Goal: Communication & Community: Answer question/provide support

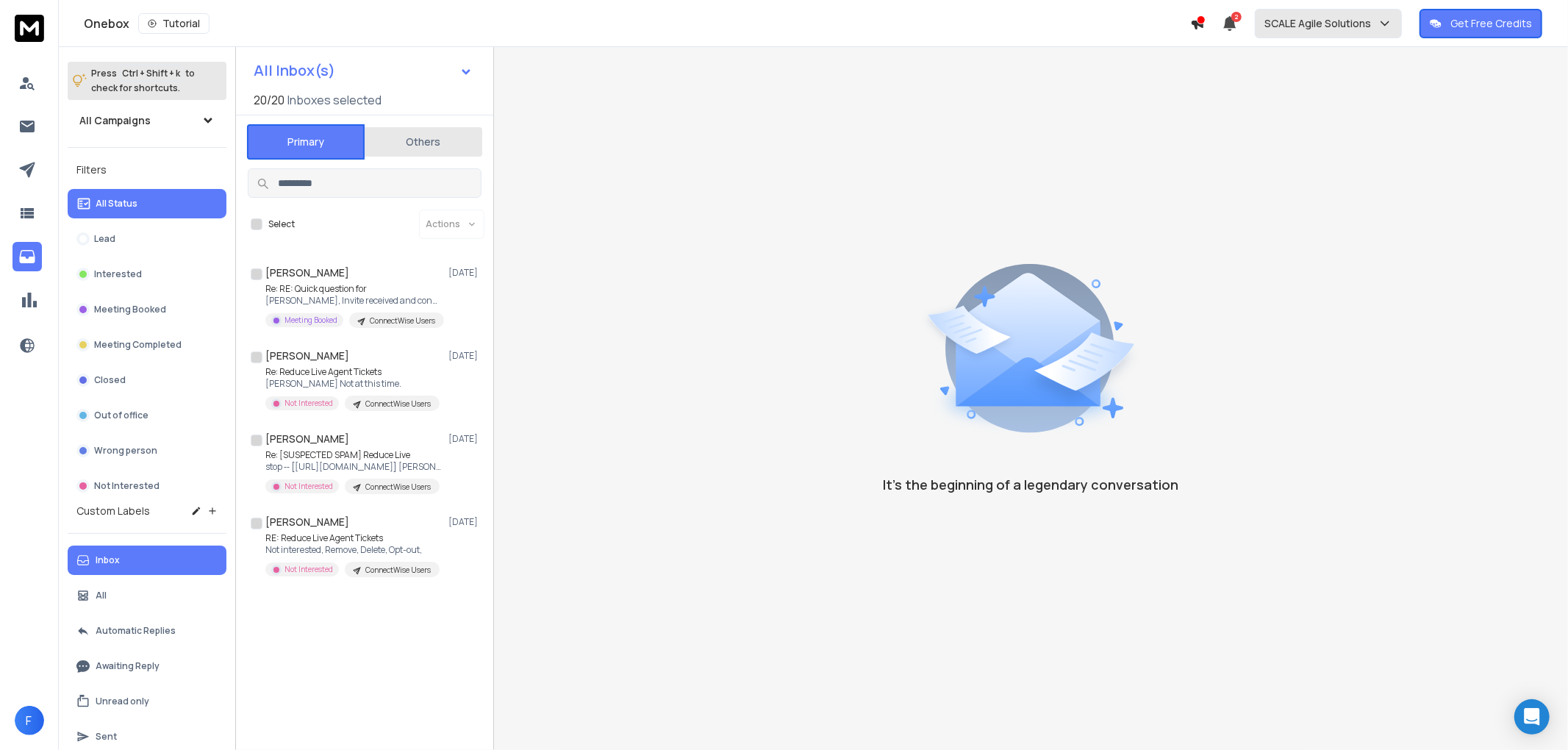
click at [1313, 21] on p "SCALE Agile Solutions" at bounding box center [1320, 23] width 113 height 15
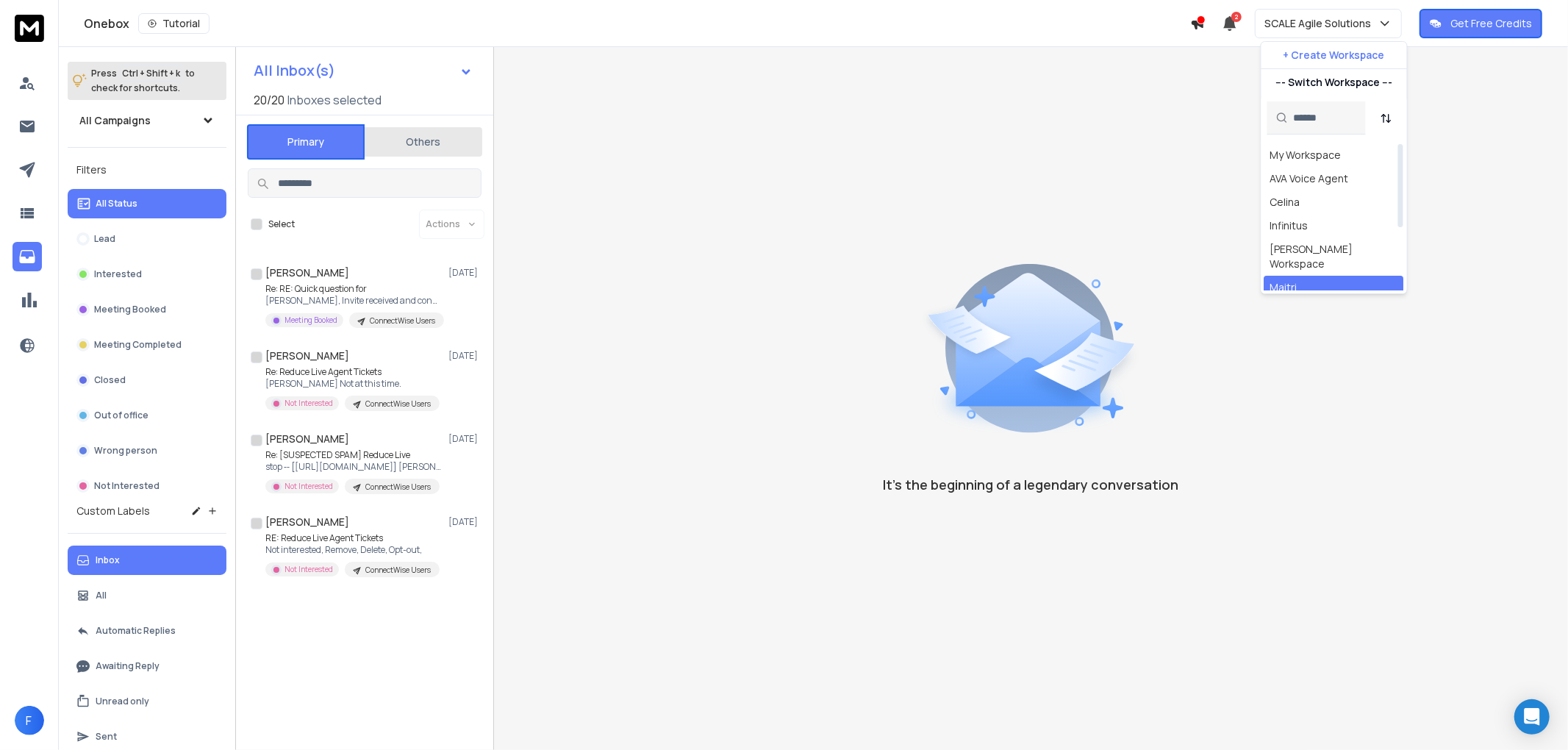
click at [1279, 280] on div "Maitri" at bounding box center [1284, 287] width 28 height 15
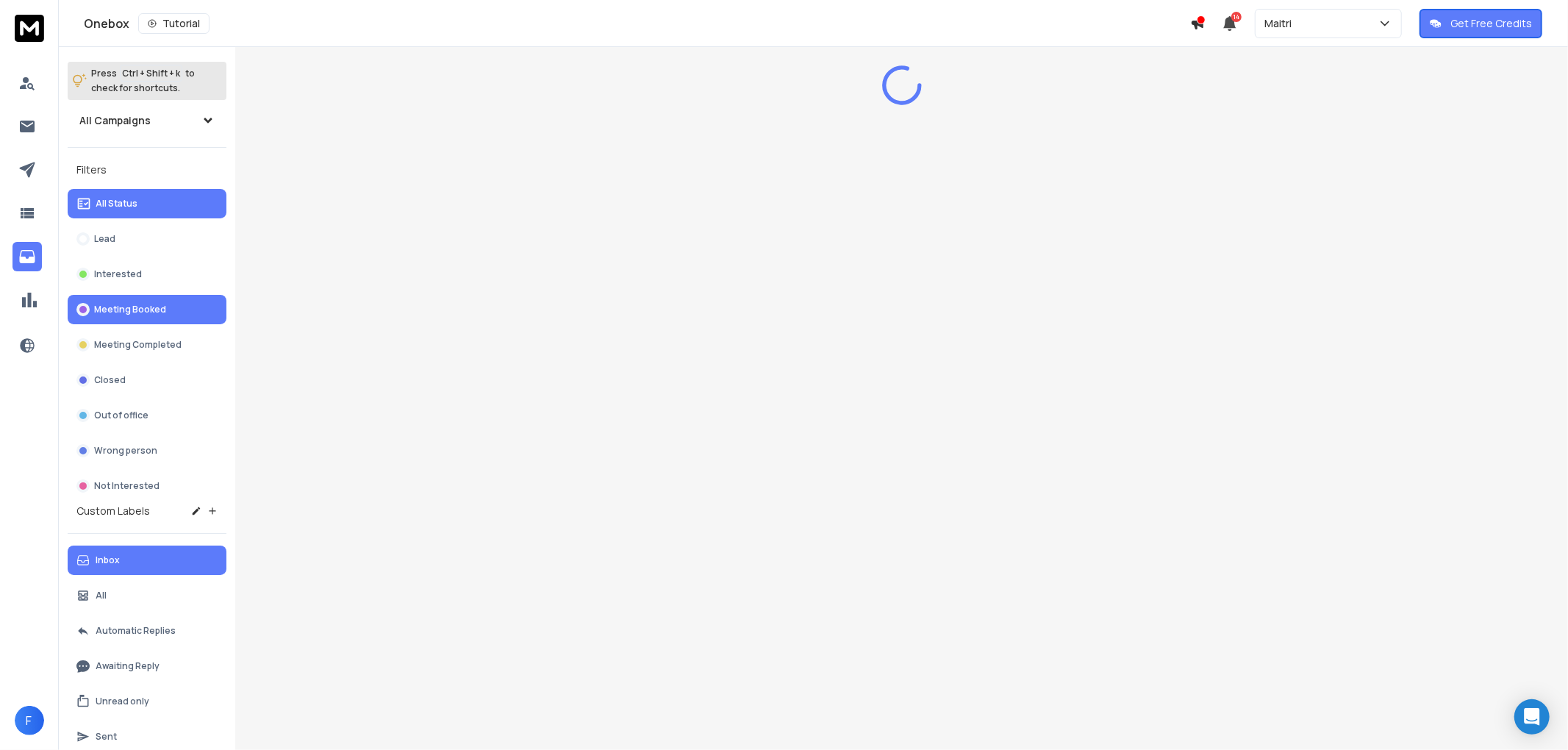
click at [141, 310] on p "Meeting Booked" at bounding box center [130, 310] width 72 height 12
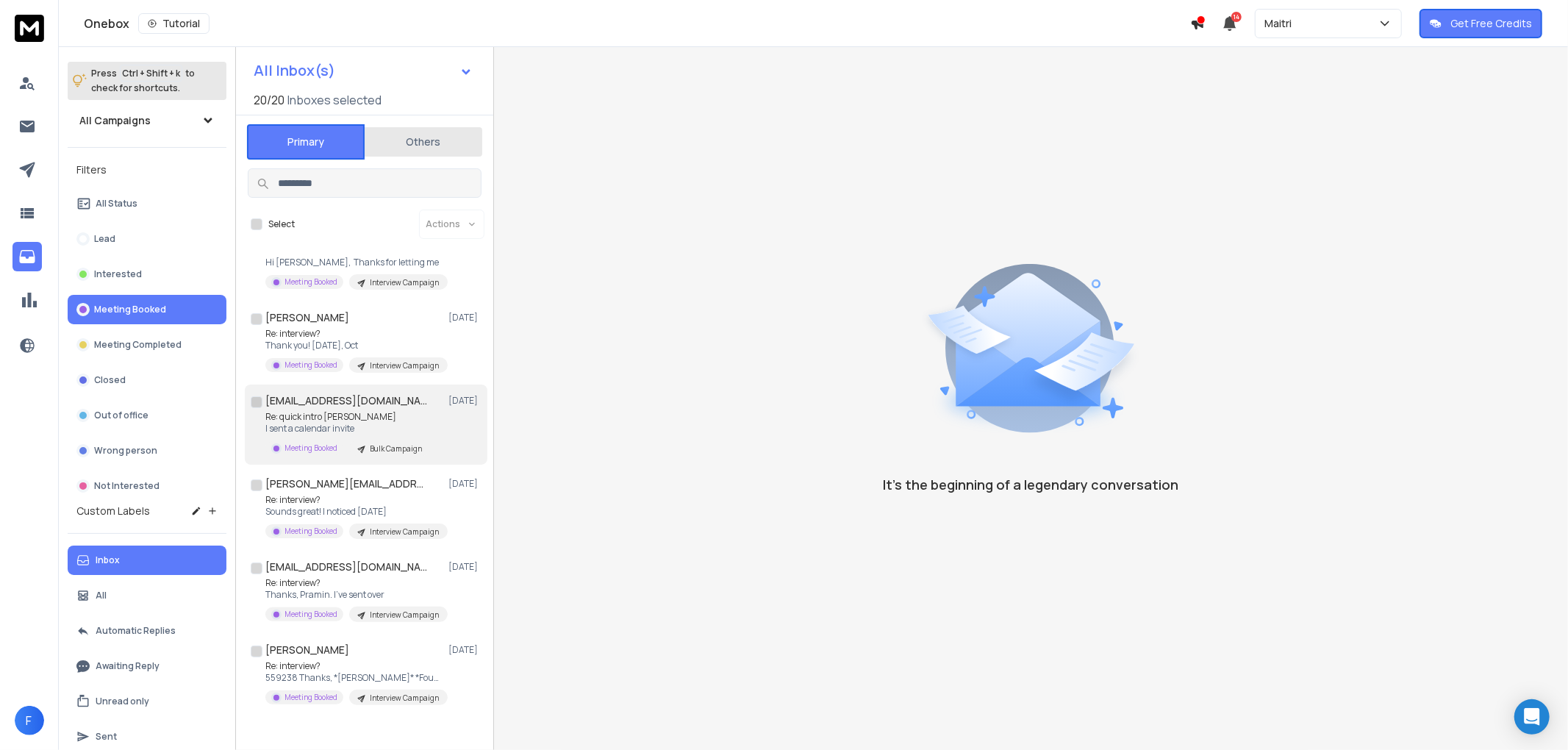
scroll to position [40, 0]
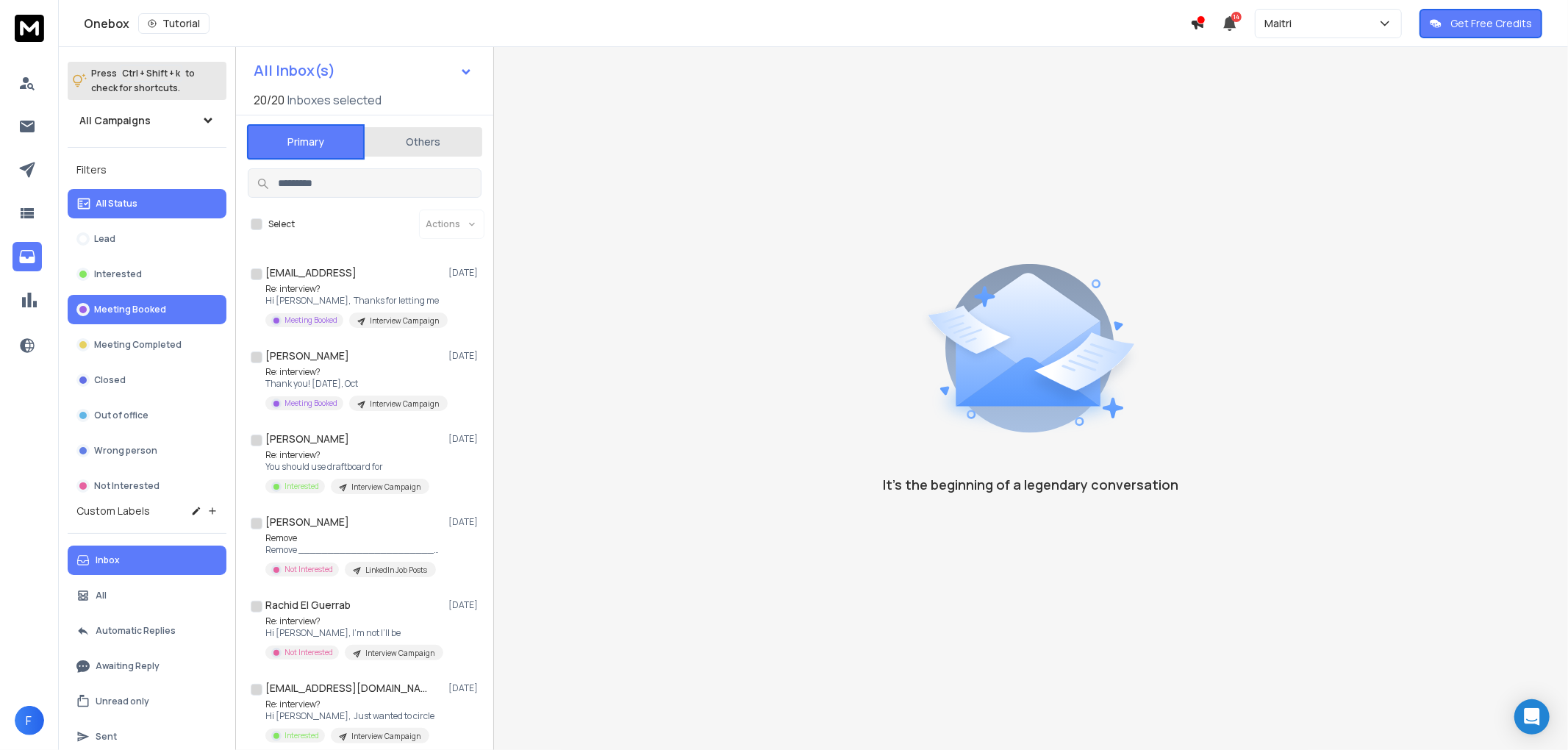
click at [131, 304] on p "Meeting Booked" at bounding box center [130, 310] width 72 height 12
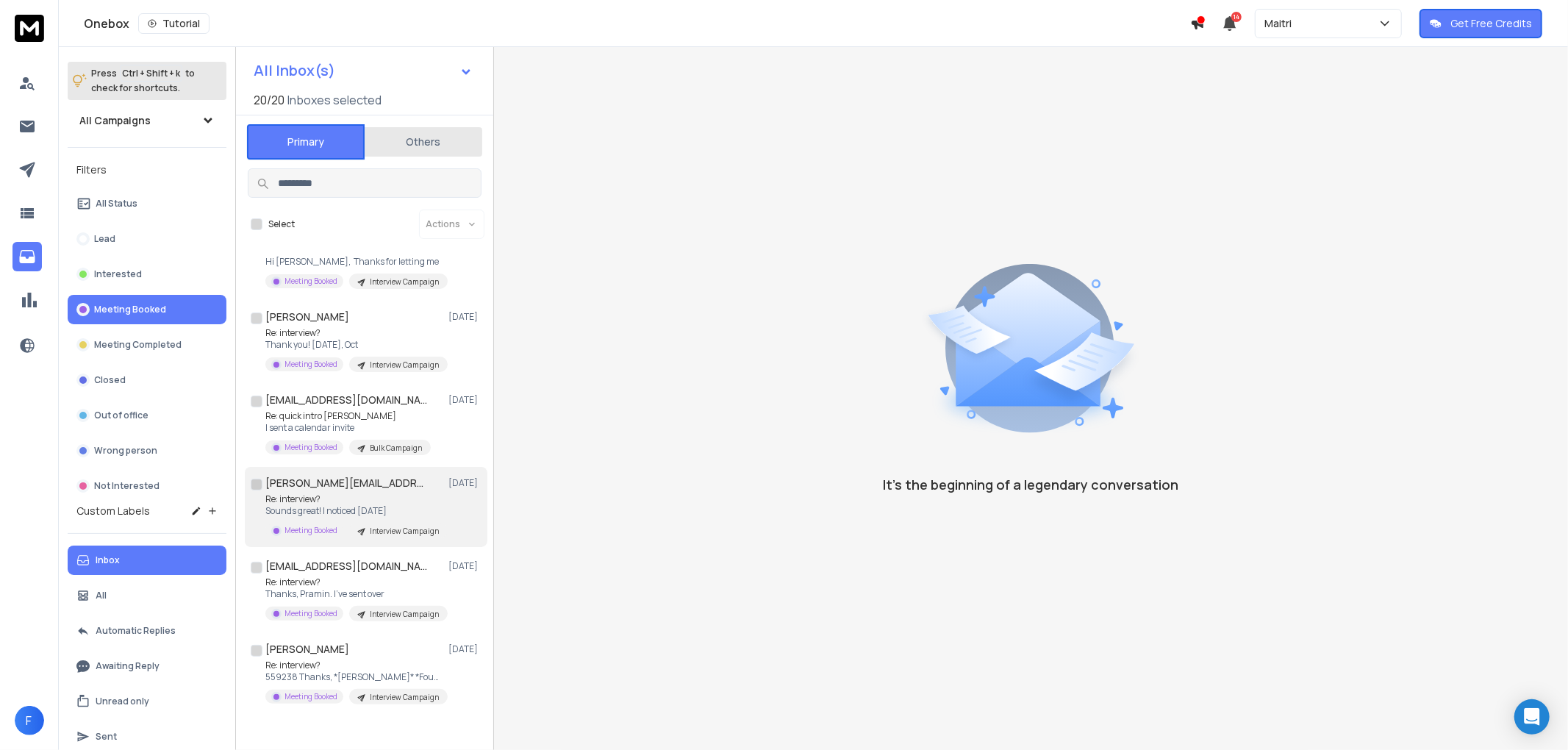
scroll to position [40, 0]
click at [351, 189] on input at bounding box center [364, 183] width 233 height 29
paste input "**********"
type input "**********"
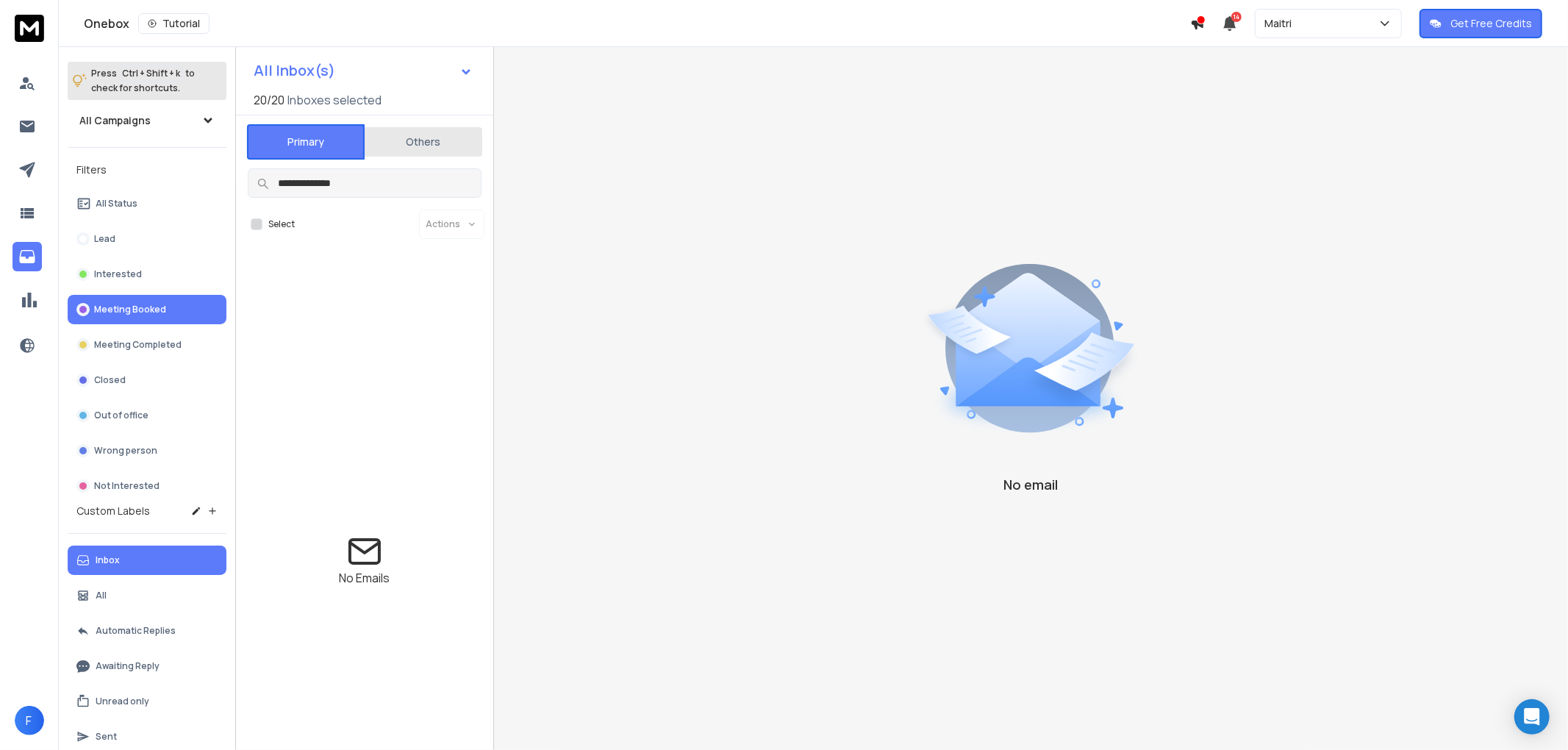
click at [380, 183] on input "**********" at bounding box center [364, 183] width 233 height 29
click at [113, 266] on button "Interested" at bounding box center [147, 274] width 158 height 29
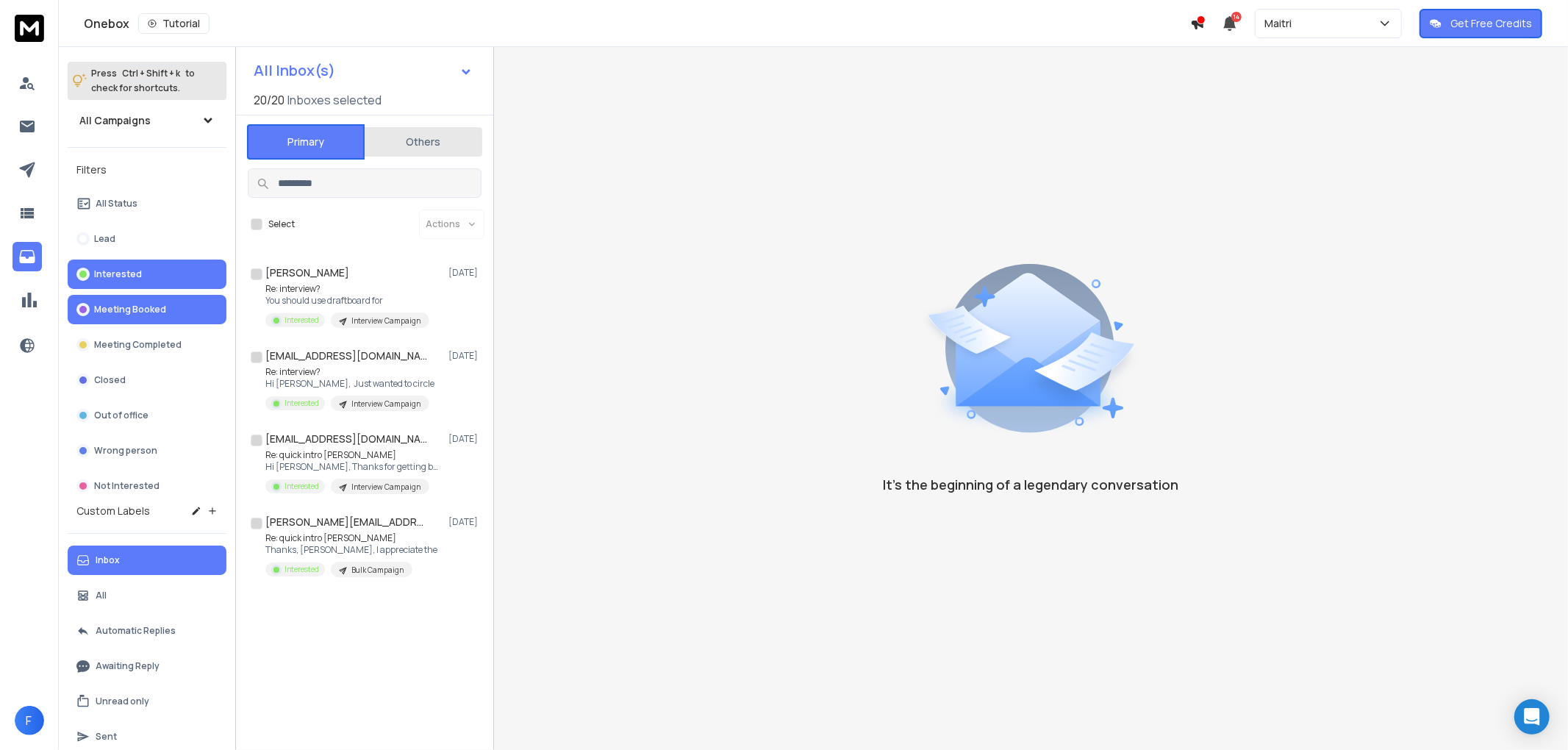
click at [101, 304] on p "Meeting Booked" at bounding box center [130, 310] width 72 height 12
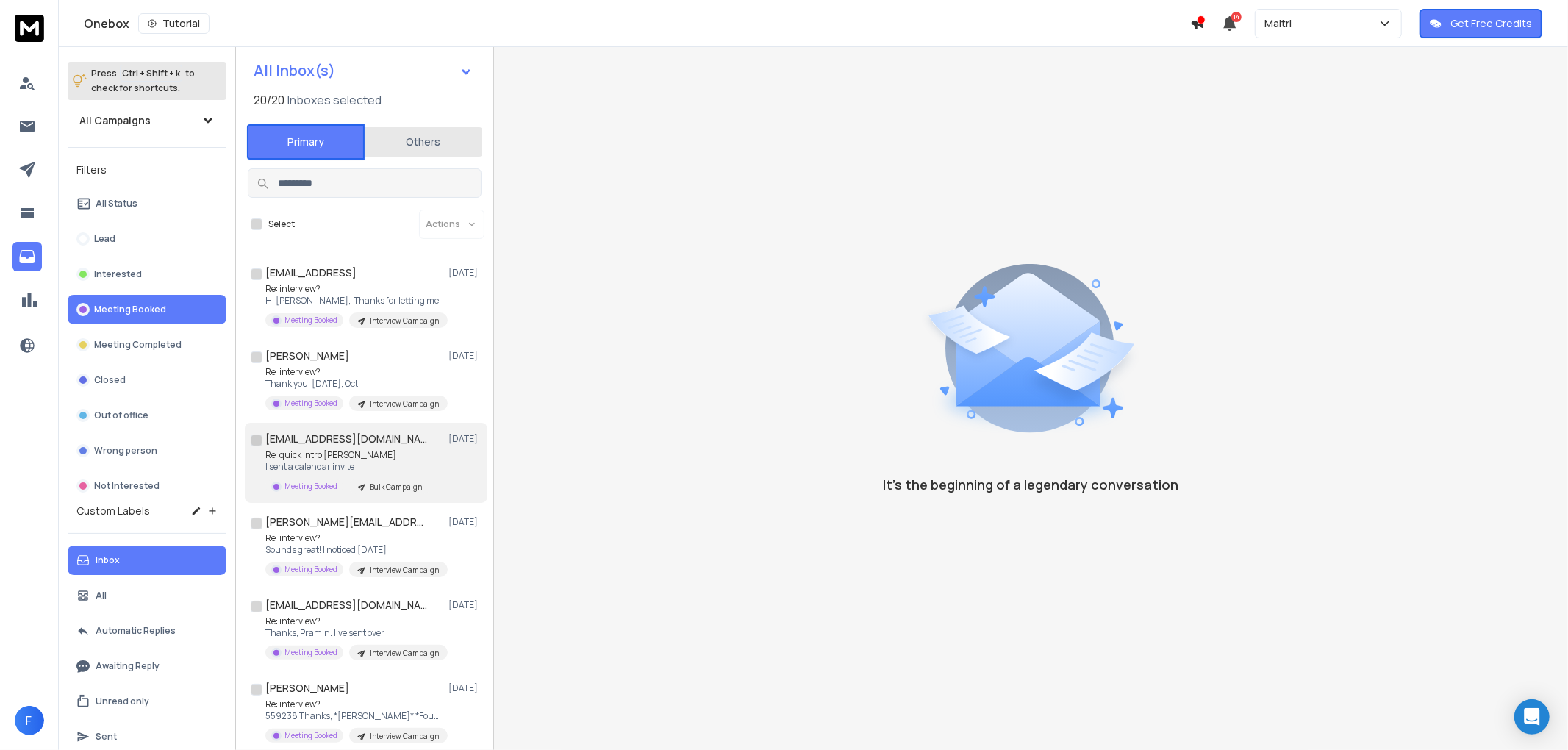
click at [360, 450] on p "Re: quick intro [PERSON_NAME]" at bounding box center [348, 456] width 165 height 12
click at [337, 442] on h1 "[EMAIL_ADDRESS][DOMAIN_NAME]" at bounding box center [346, 438] width 162 height 15
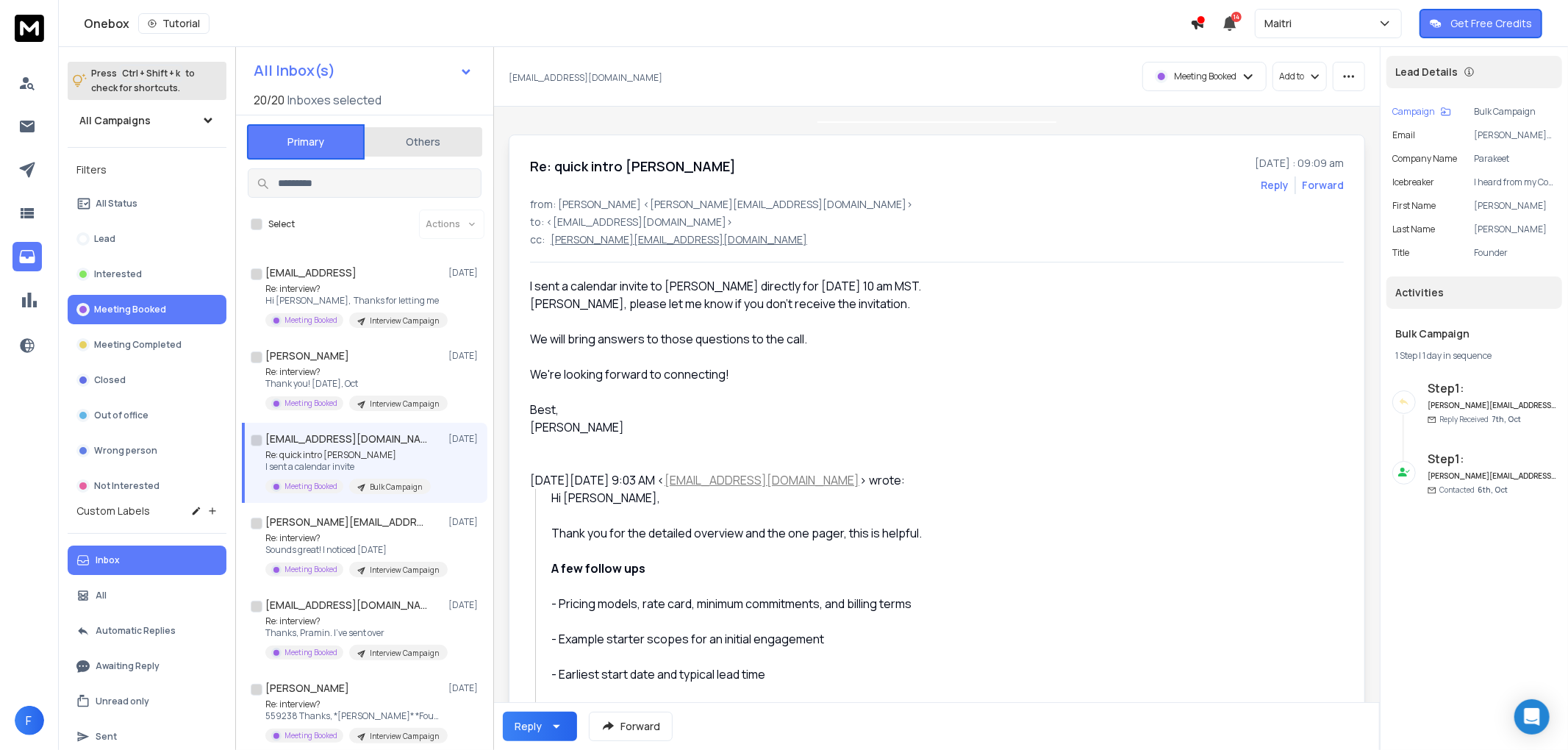
scroll to position [512, 0]
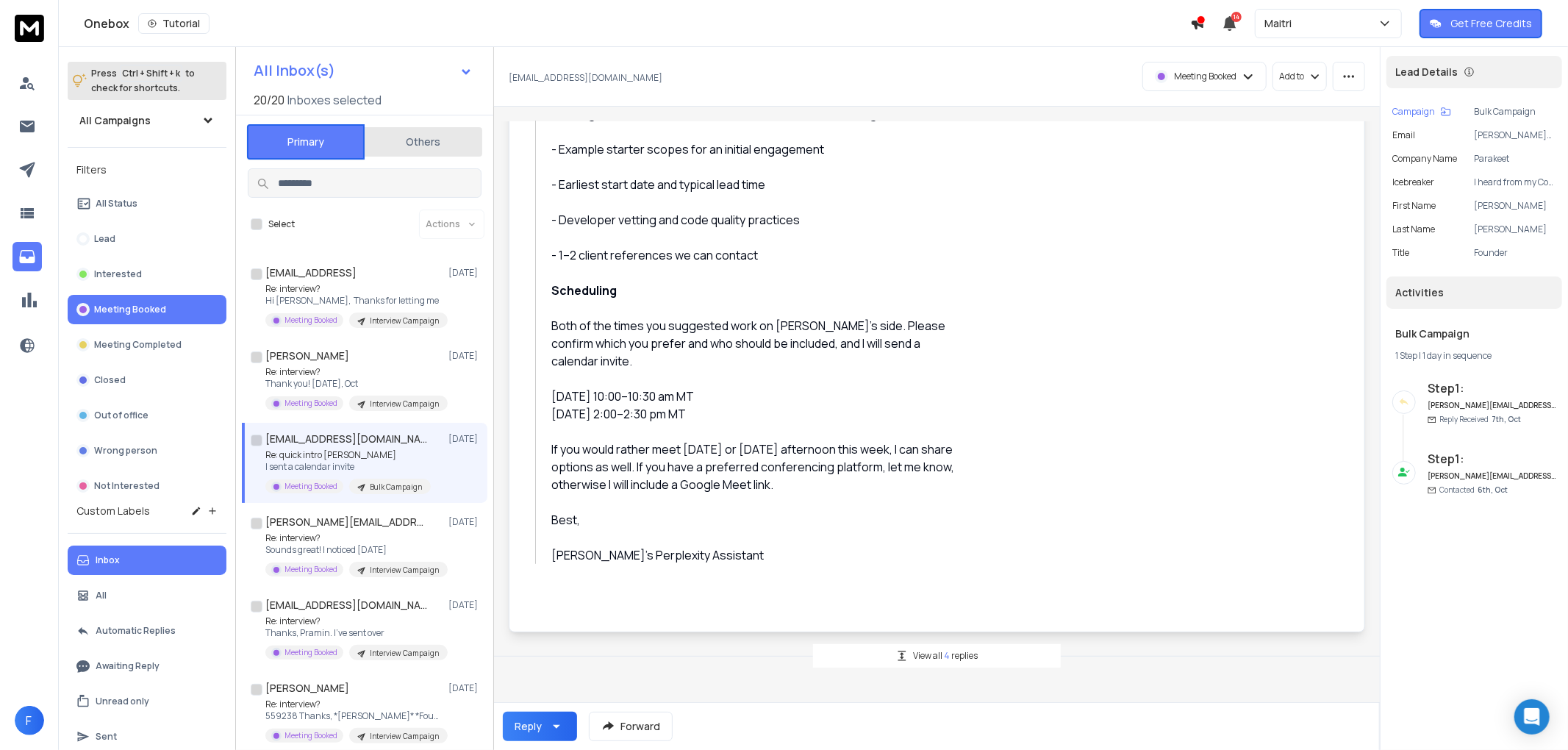
click at [939, 656] on p "View all 4 replies" at bounding box center [945, 656] width 65 height 12
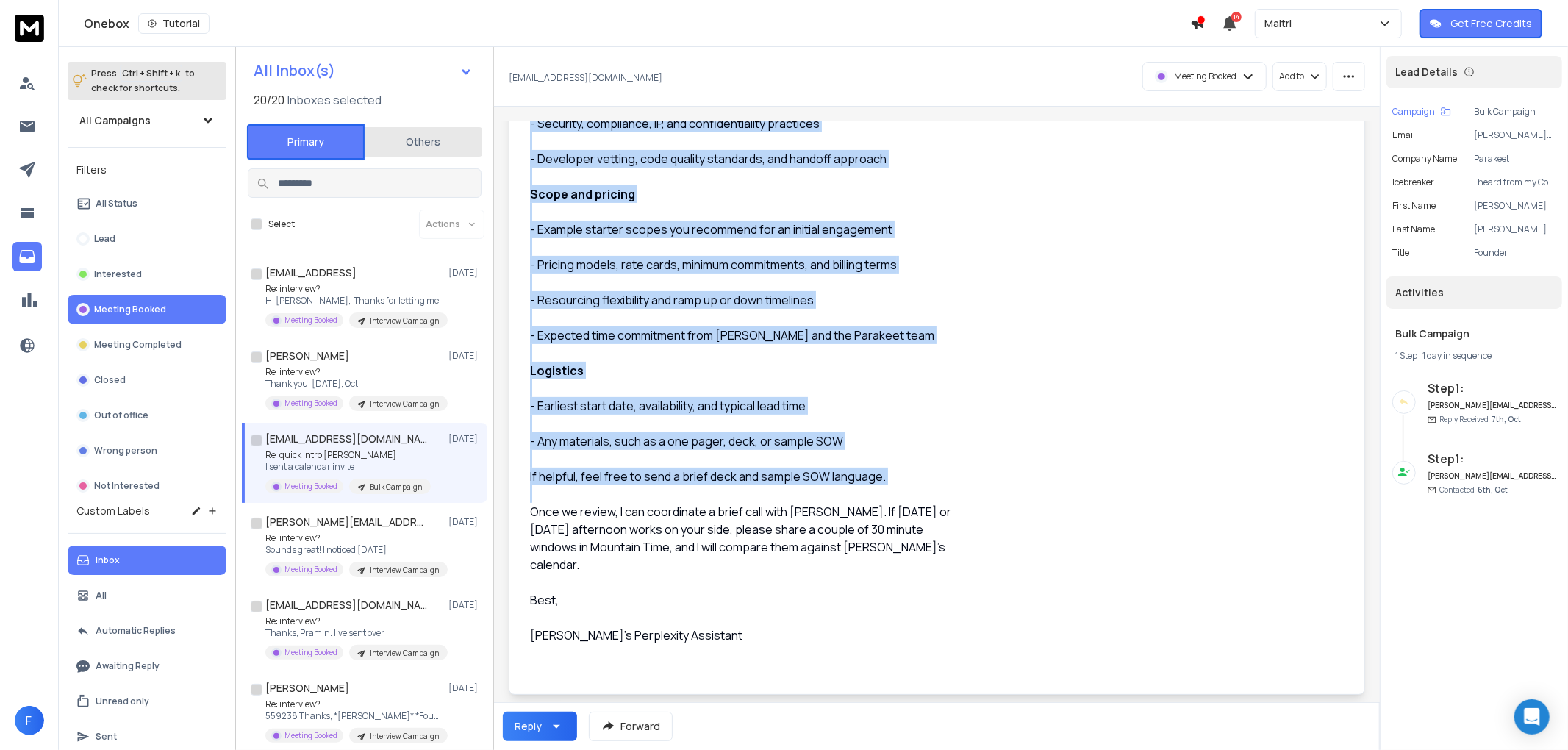
scroll to position [5569, 0]
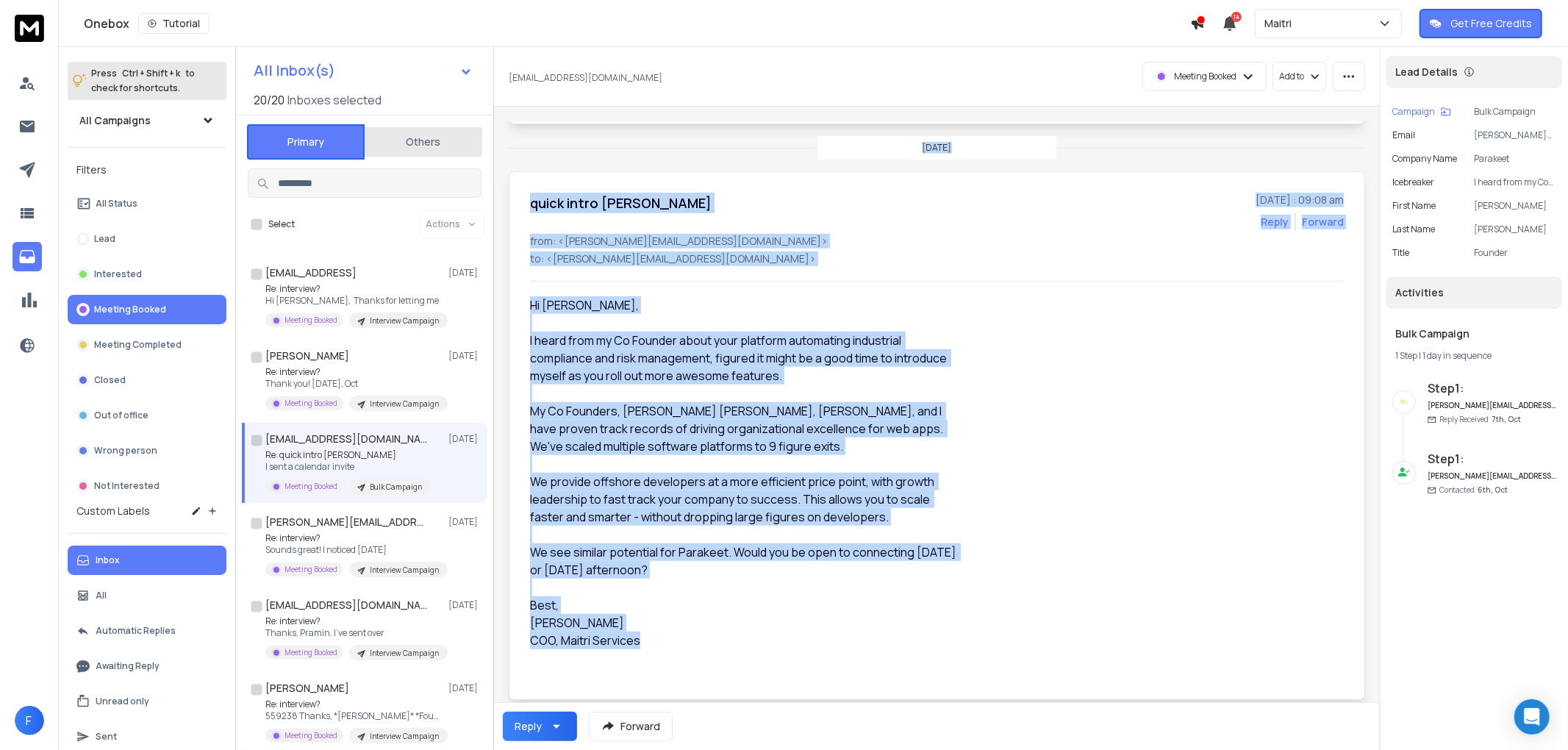
drag, startPoint x: 530, startPoint y: 304, endPoint x: 1037, endPoint y: 635, distance: 605.5
copy div "I sent a calendar invite to Jowanza directly for Monday, October 13th at 10 am …"
click at [1143, 327] on div "quick intro Jowanza 6 October 2025 : 09:08 am Reply Forward from: <julie@maitri…" at bounding box center [937, 436] width 814 height 486
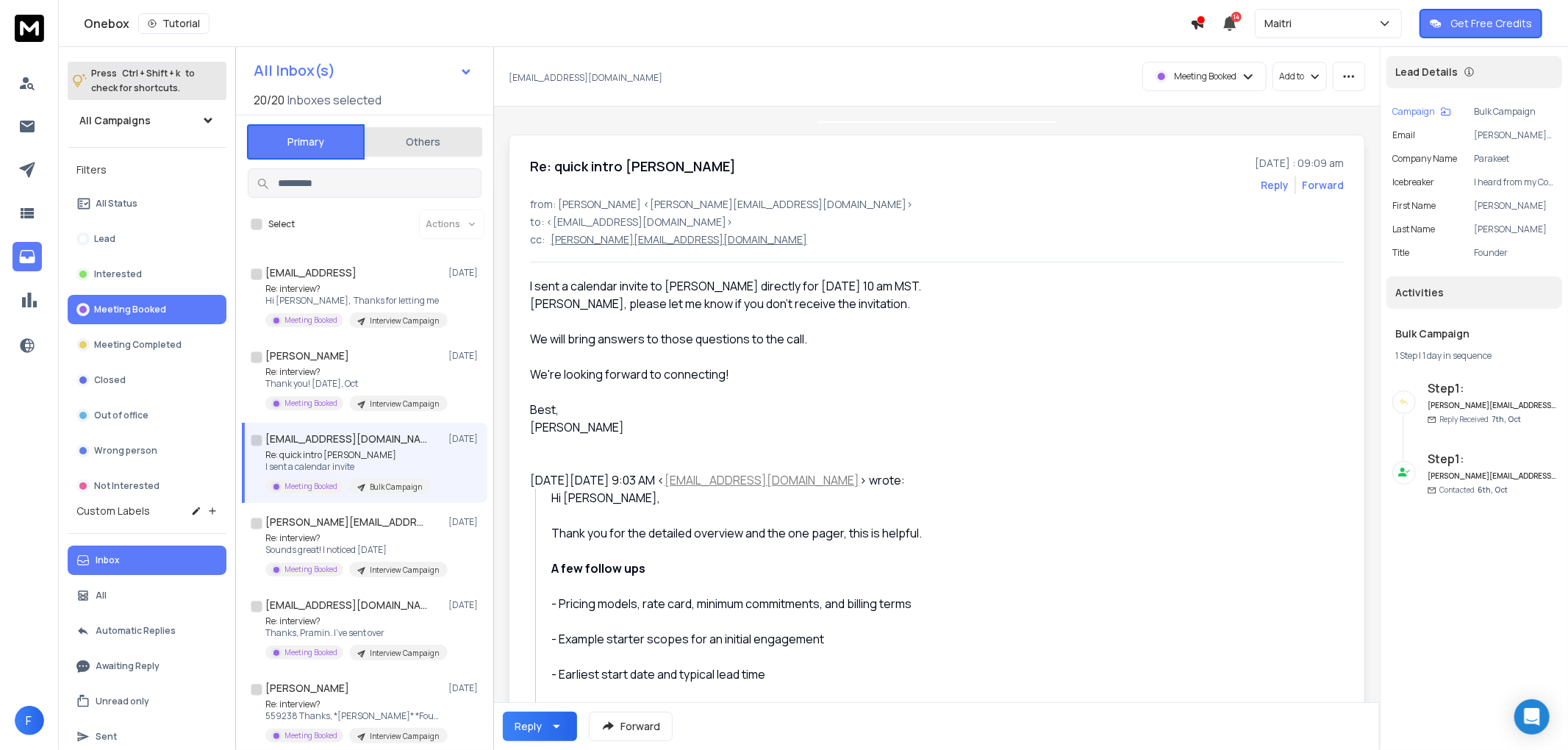
scroll to position [0, 0]
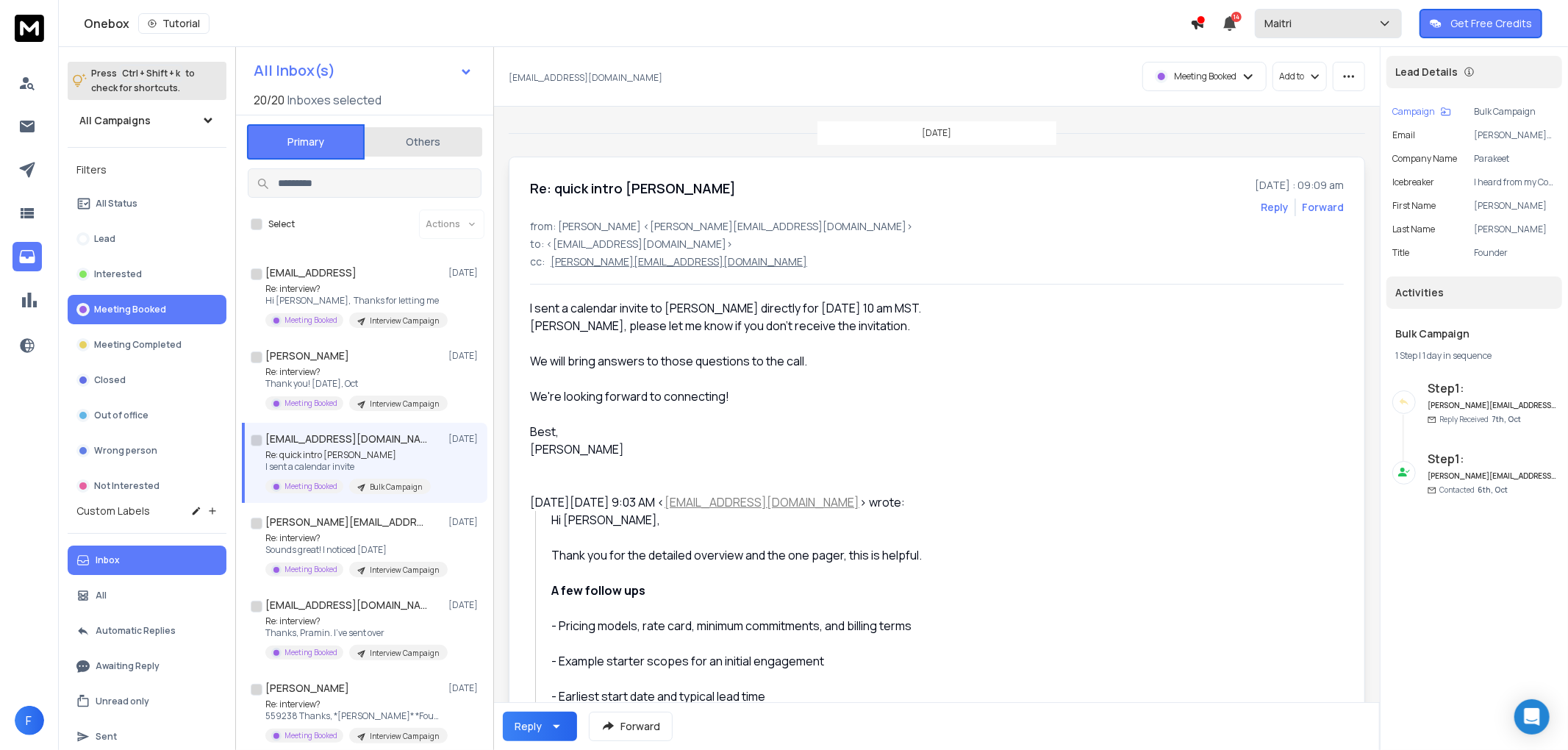
click at [1324, 28] on div "Maitri" at bounding box center [1328, 23] width 128 height 15
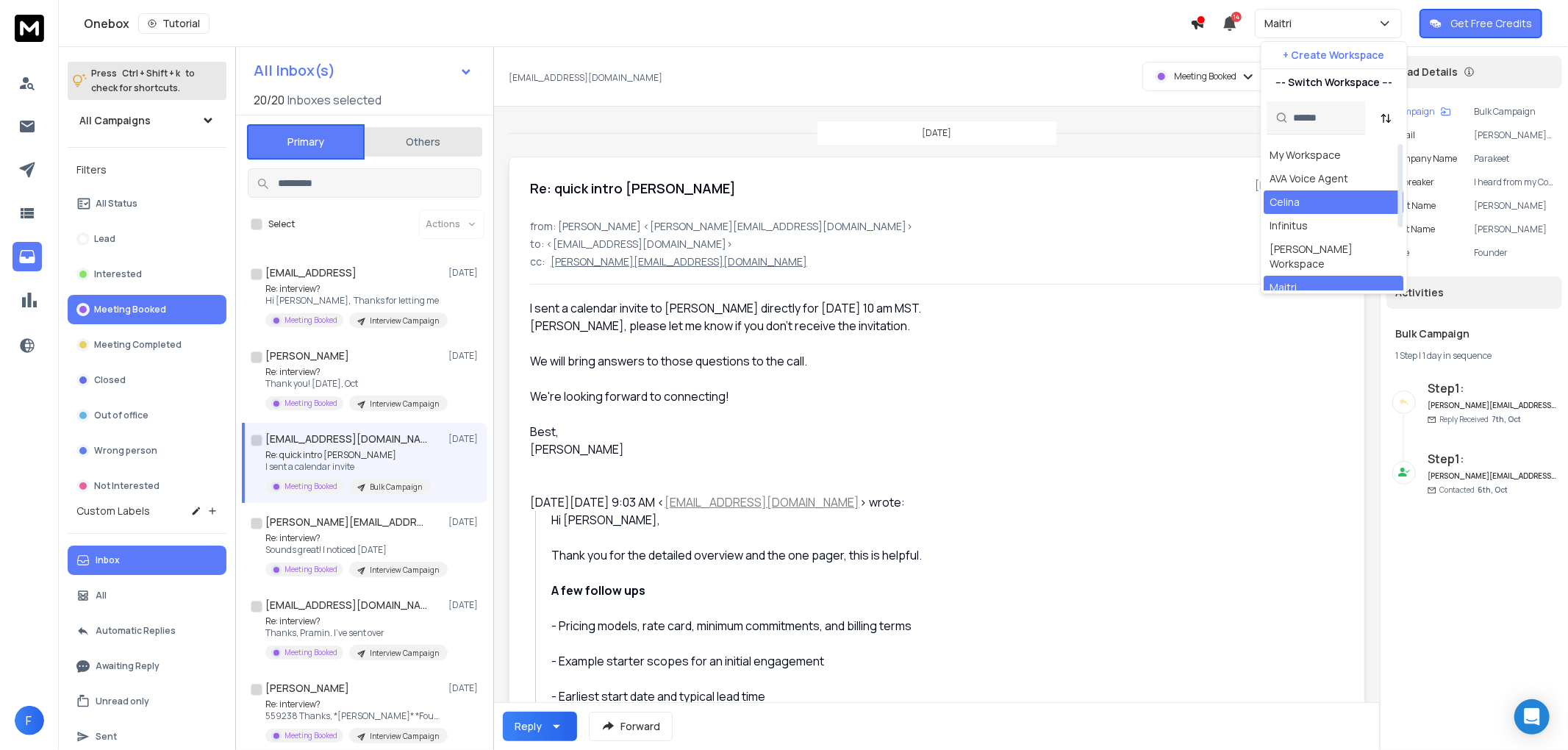
click at [1289, 206] on div "Celina" at bounding box center [1285, 201] width 30 height 15
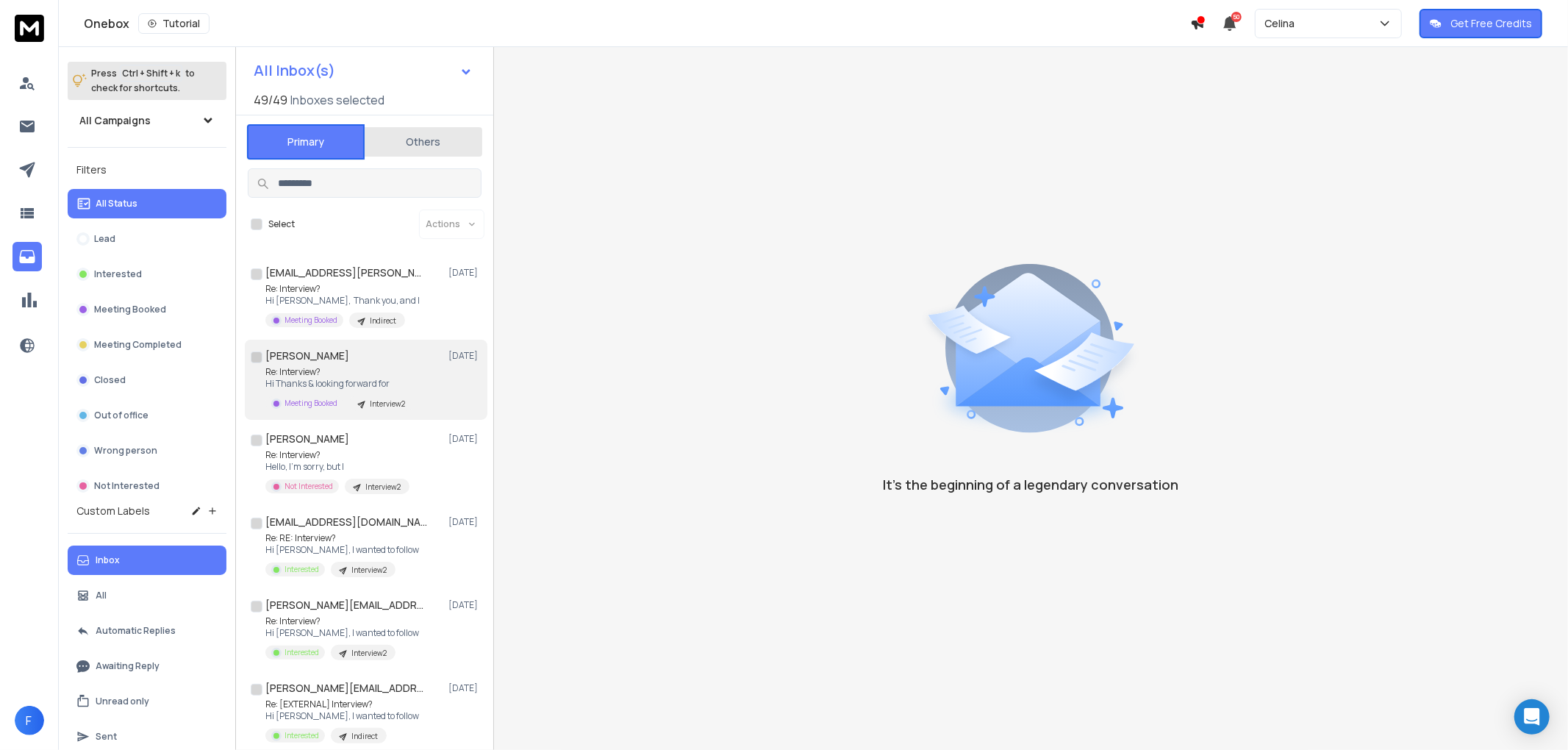
click at [338, 372] on p "Re: Interview?" at bounding box center [339, 372] width 148 height 12
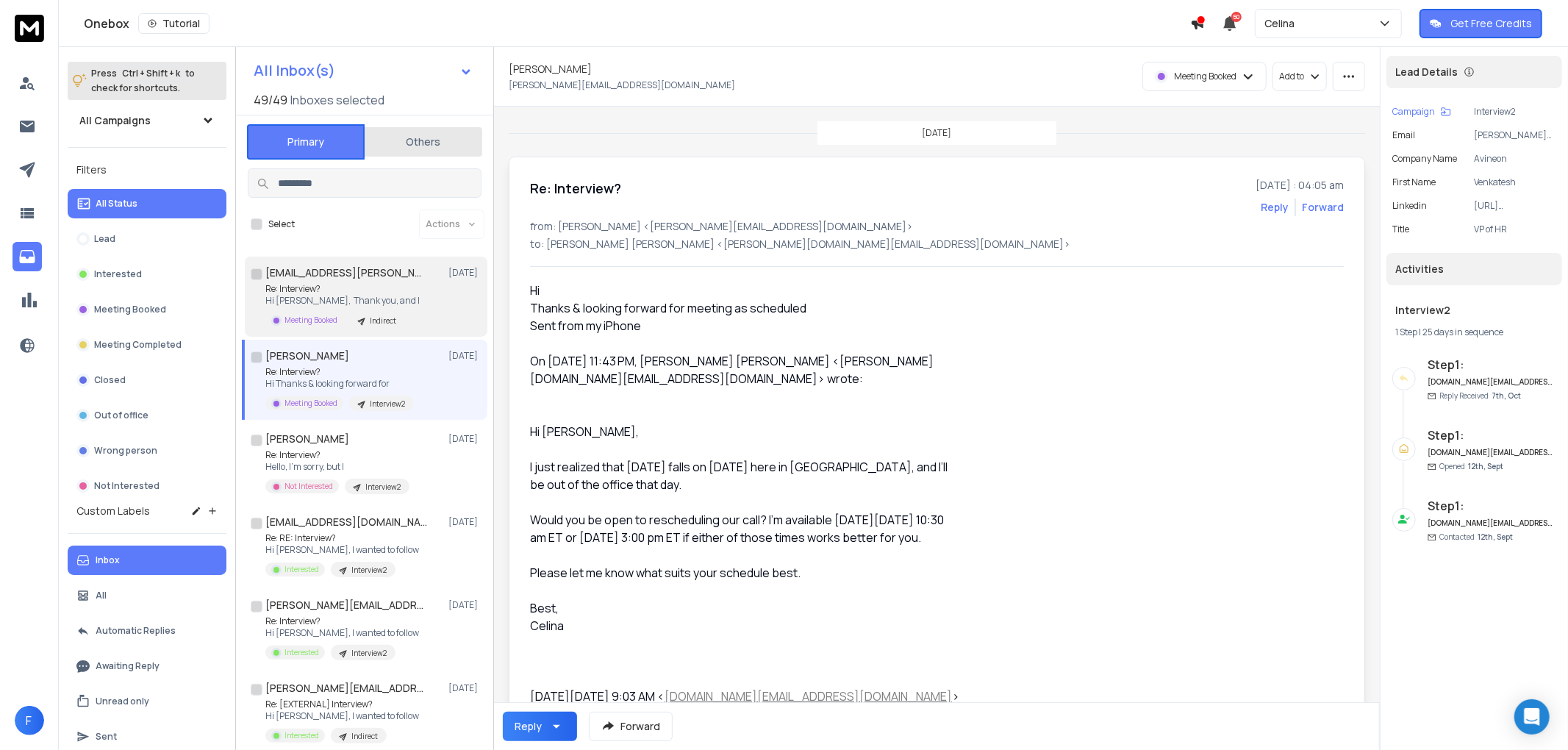
click at [319, 284] on p "Re: Interview?" at bounding box center [342, 289] width 154 height 12
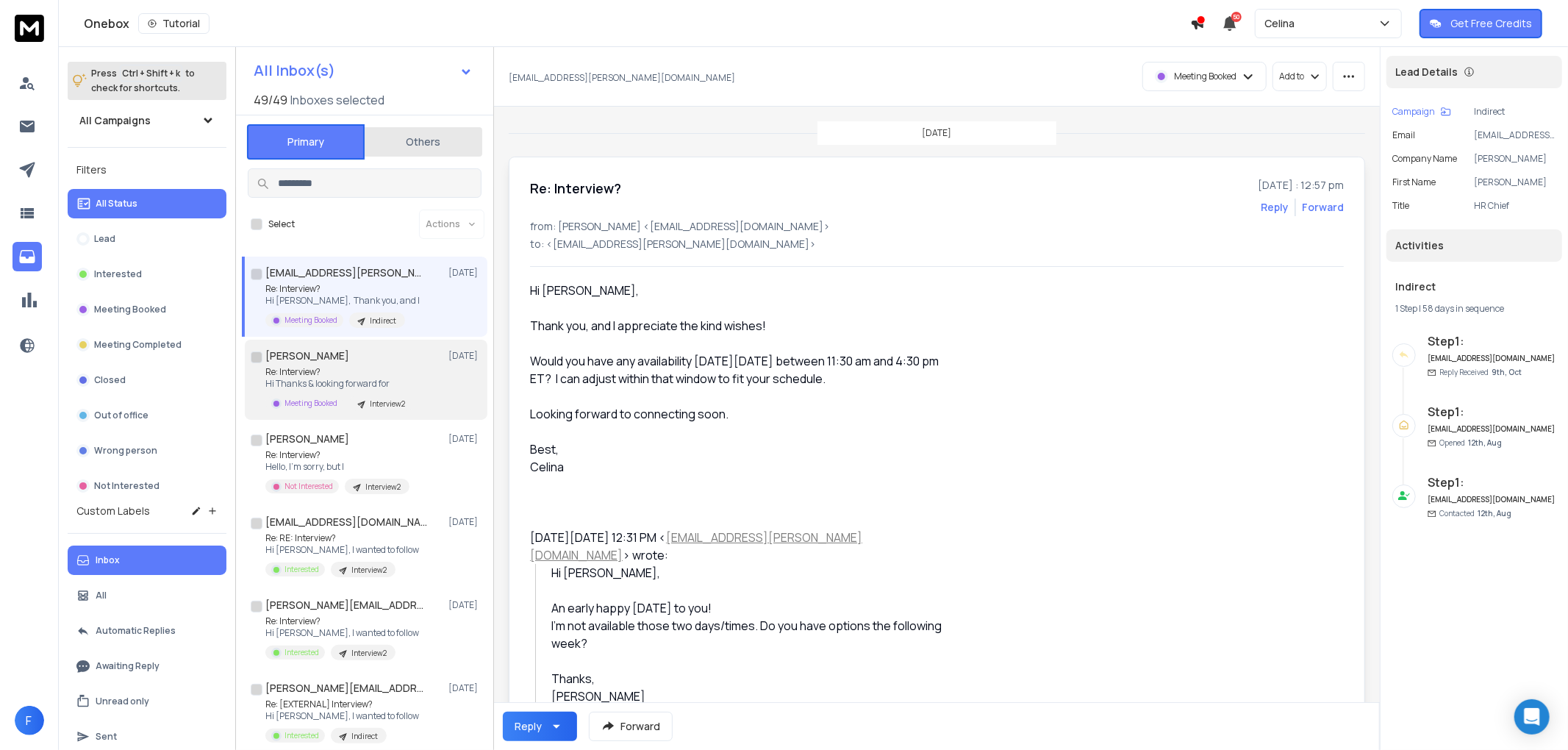
click at [338, 369] on p "Re: Interview?" at bounding box center [339, 372] width 148 height 12
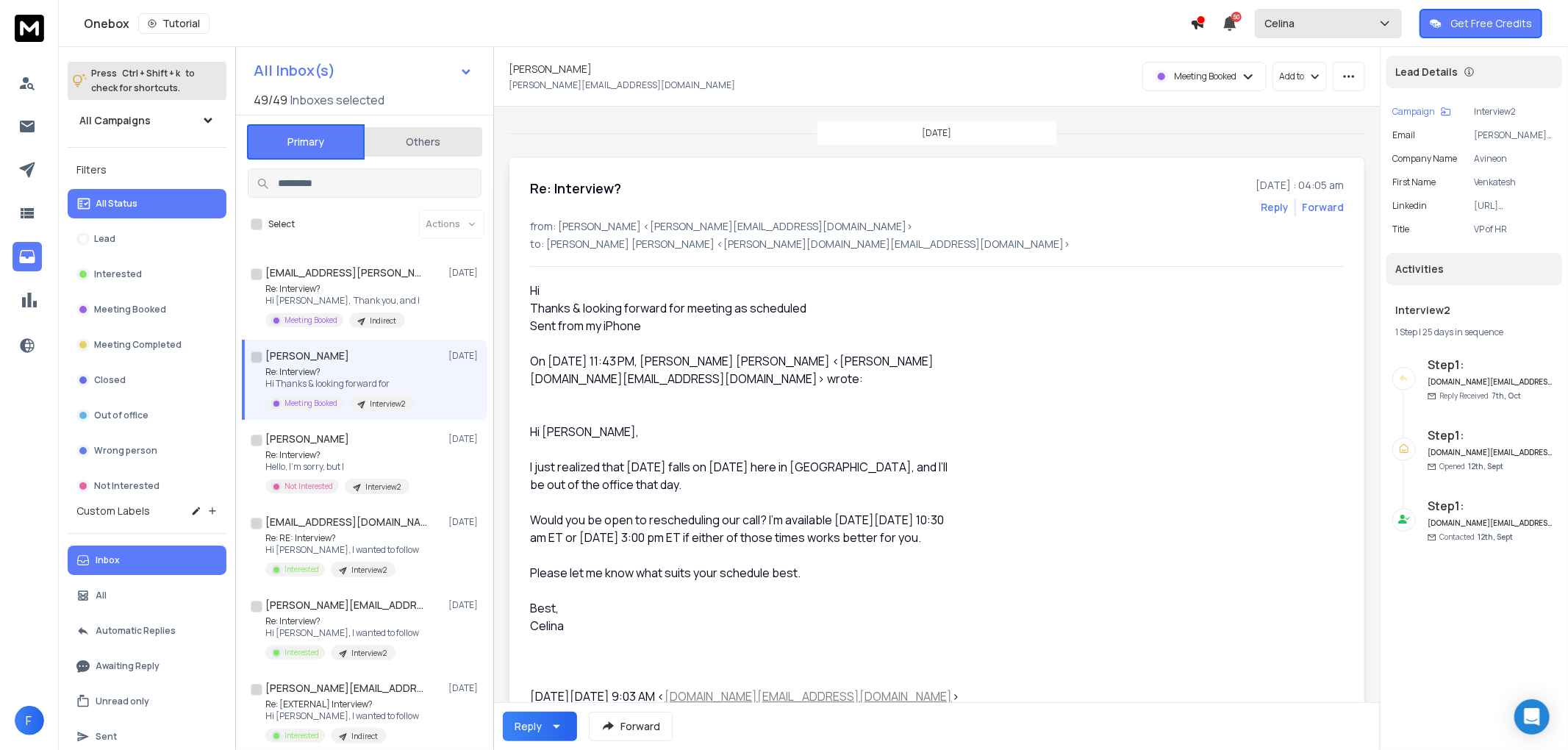
click at [1300, 28] on p "Celina" at bounding box center [1282, 23] width 36 height 15
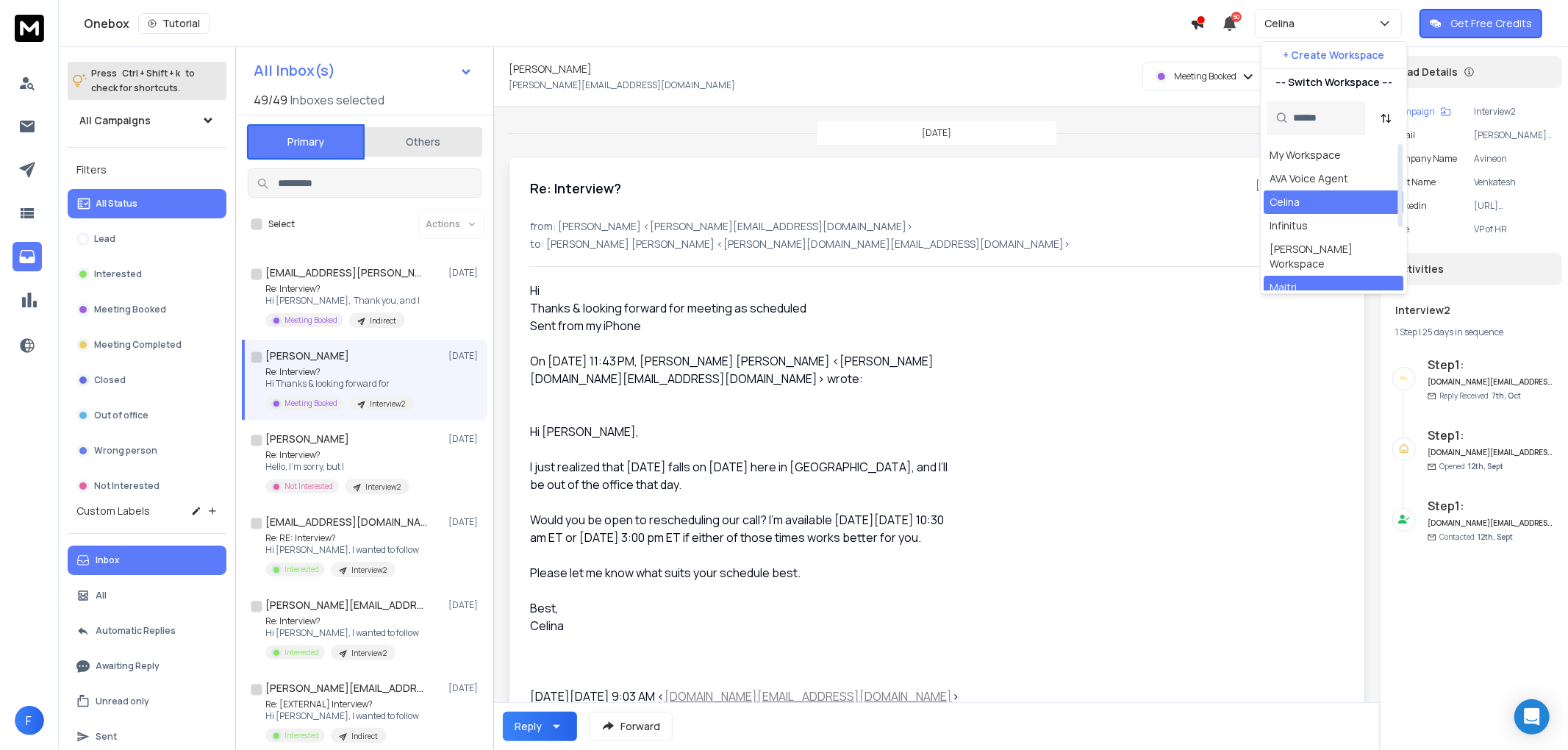
click at [1276, 280] on div "Maitri" at bounding box center [1284, 287] width 28 height 15
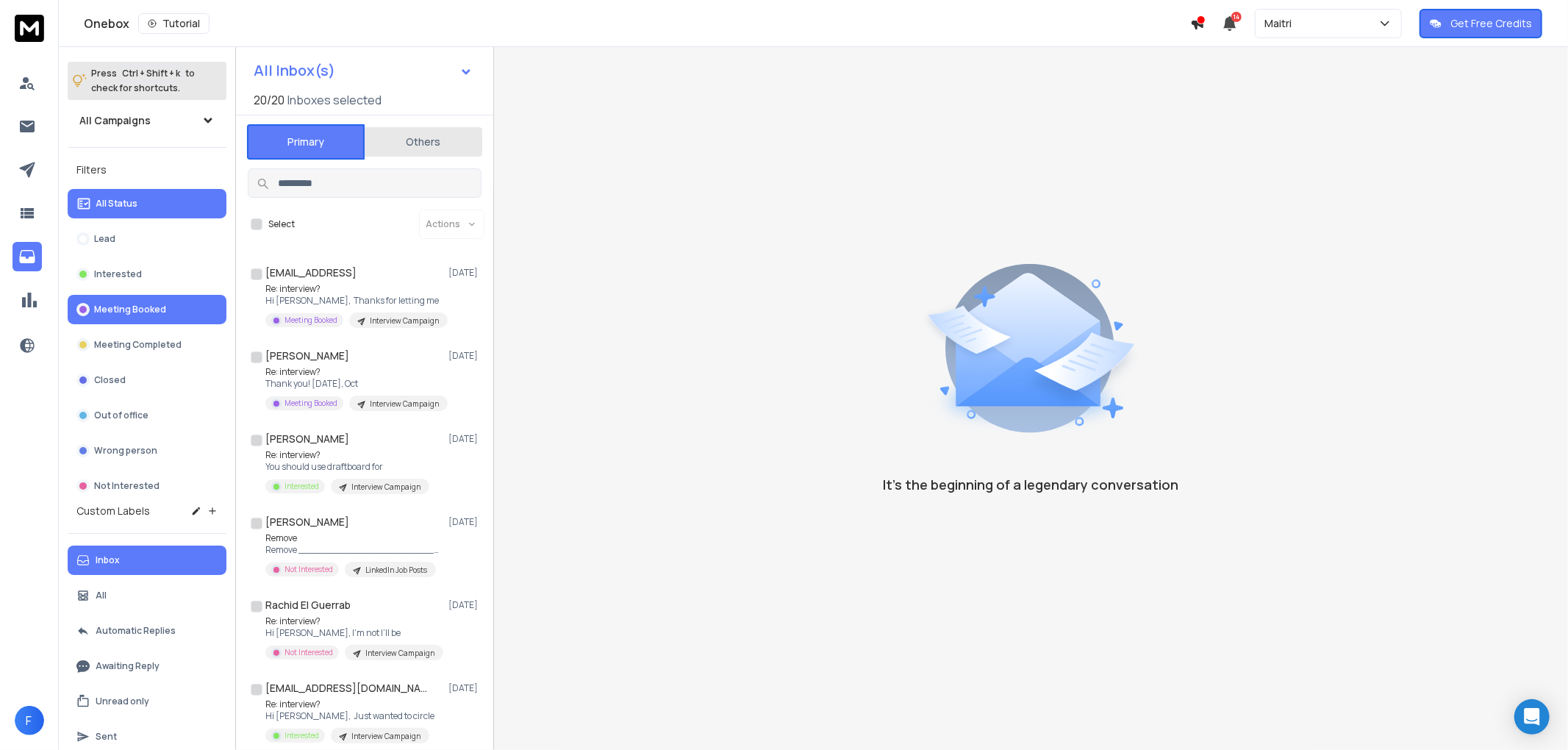
click at [141, 307] on p "Meeting Booked" at bounding box center [130, 310] width 72 height 12
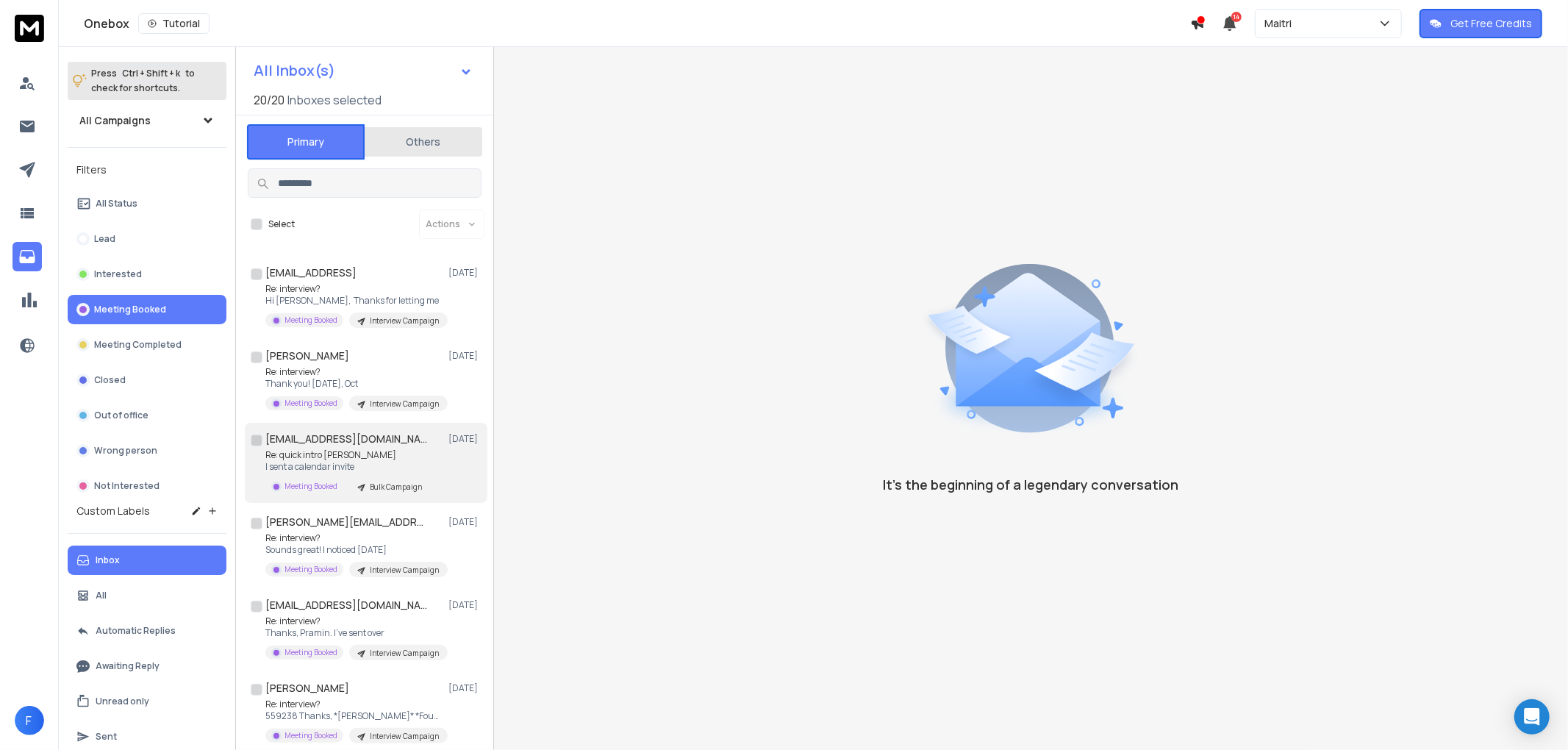
click at [366, 465] on p "I sent a calendar invite" at bounding box center [348, 467] width 165 height 12
click at [393, 449] on p "Re: quick intro [PERSON_NAME]" at bounding box center [348, 456] width 165 height 12
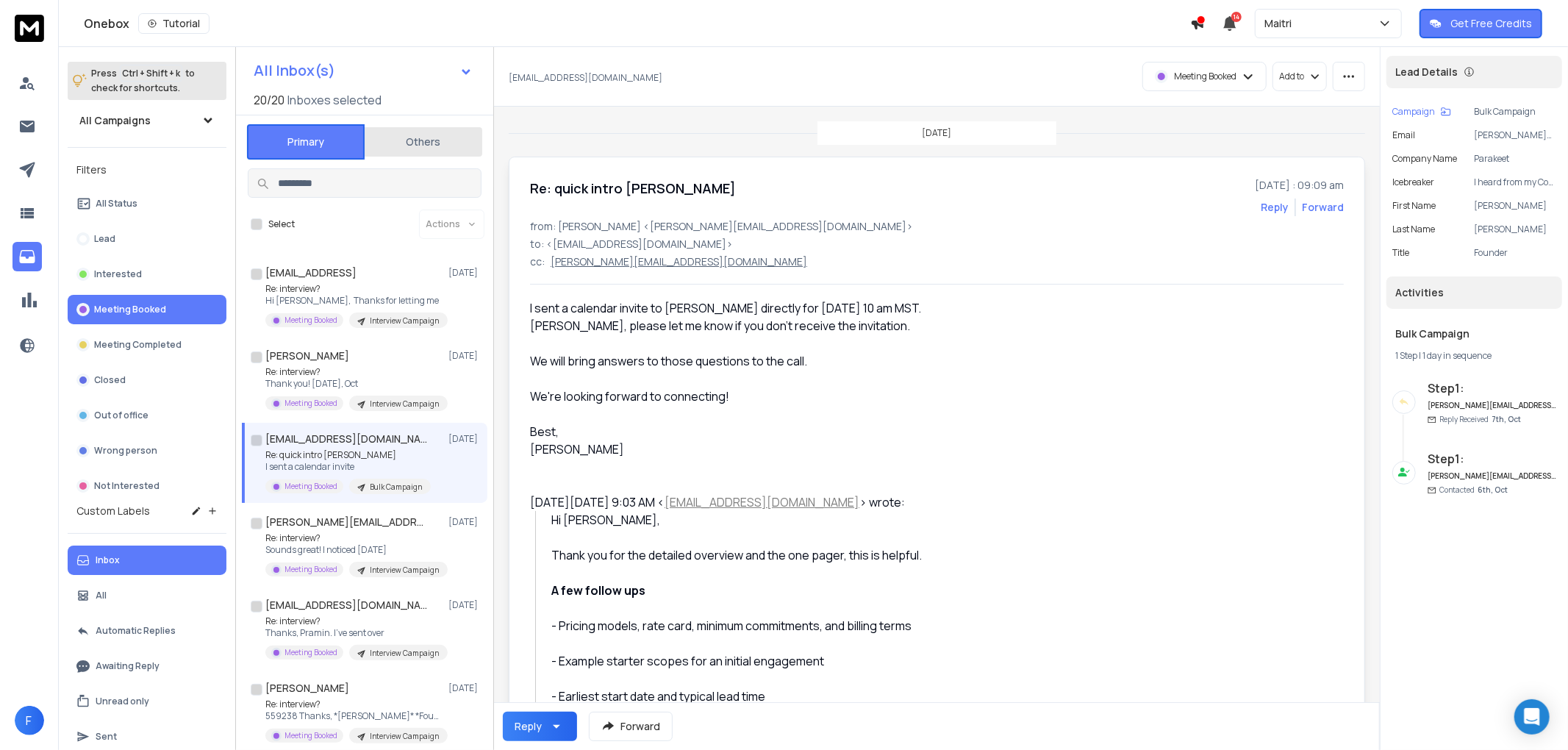
click at [509, 728] on button "Reply" at bounding box center [540, 726] width 74 height 29
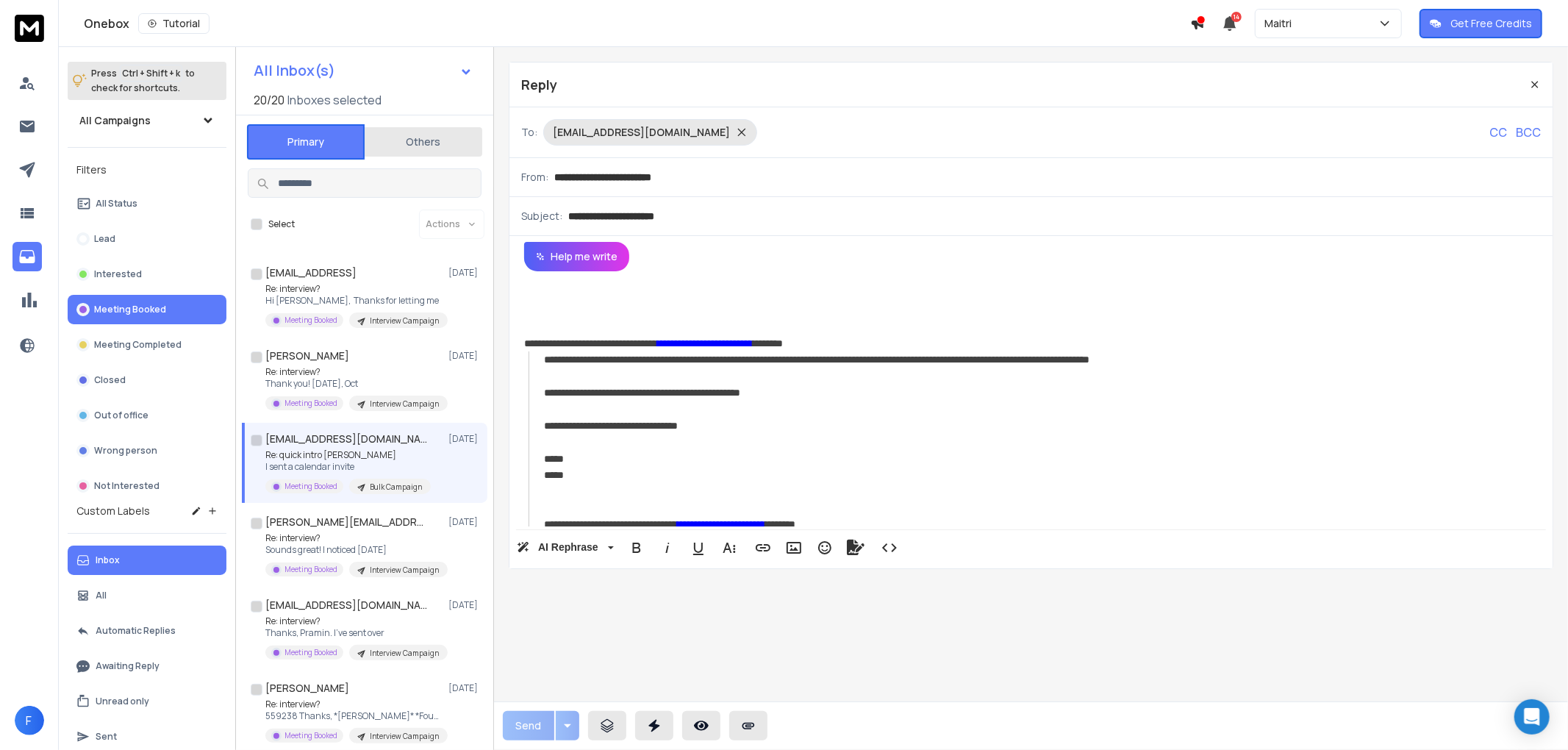
click at [654, 359] on div "**********" at bounding box center [1031, 399] width 1043 height 255
click at [578, 297] on div at bounding box center [1031, 294] width 1013 height 16
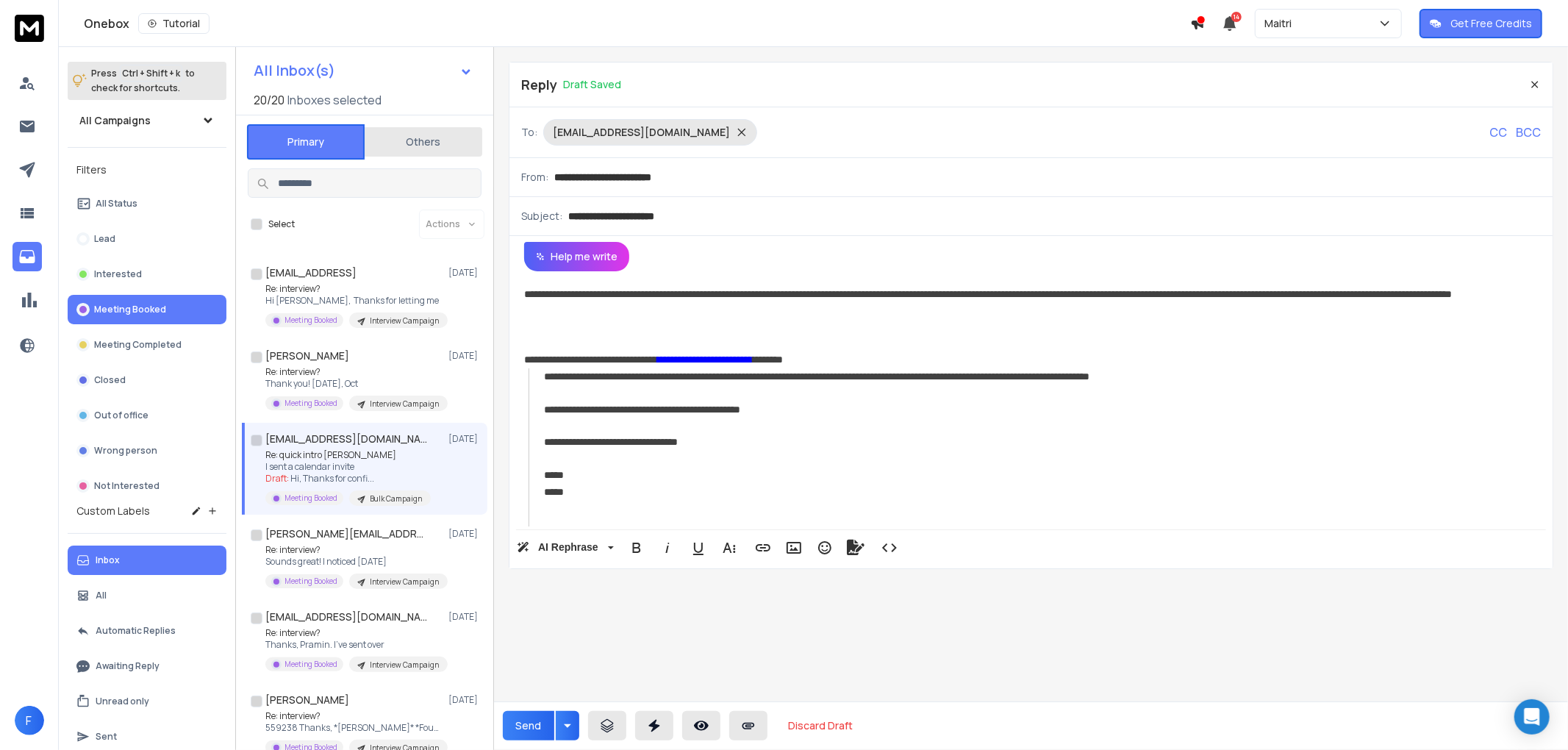
click at [538, 293] on div "**********" at bounding box center [1021, 302] width 995 height 33
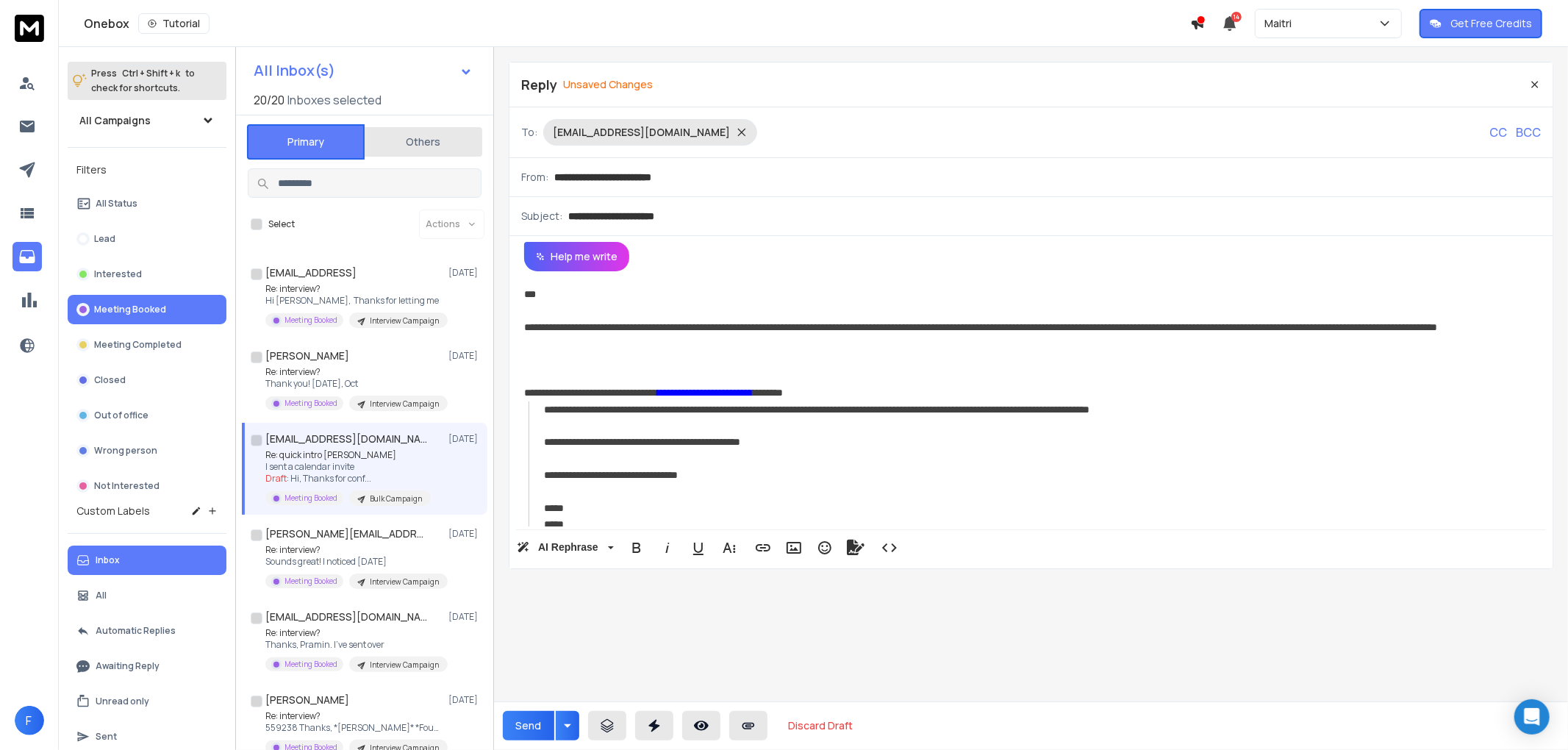
click at [651, 341] on div "**********" at bounding box center [1021, 319] width 995 height 66
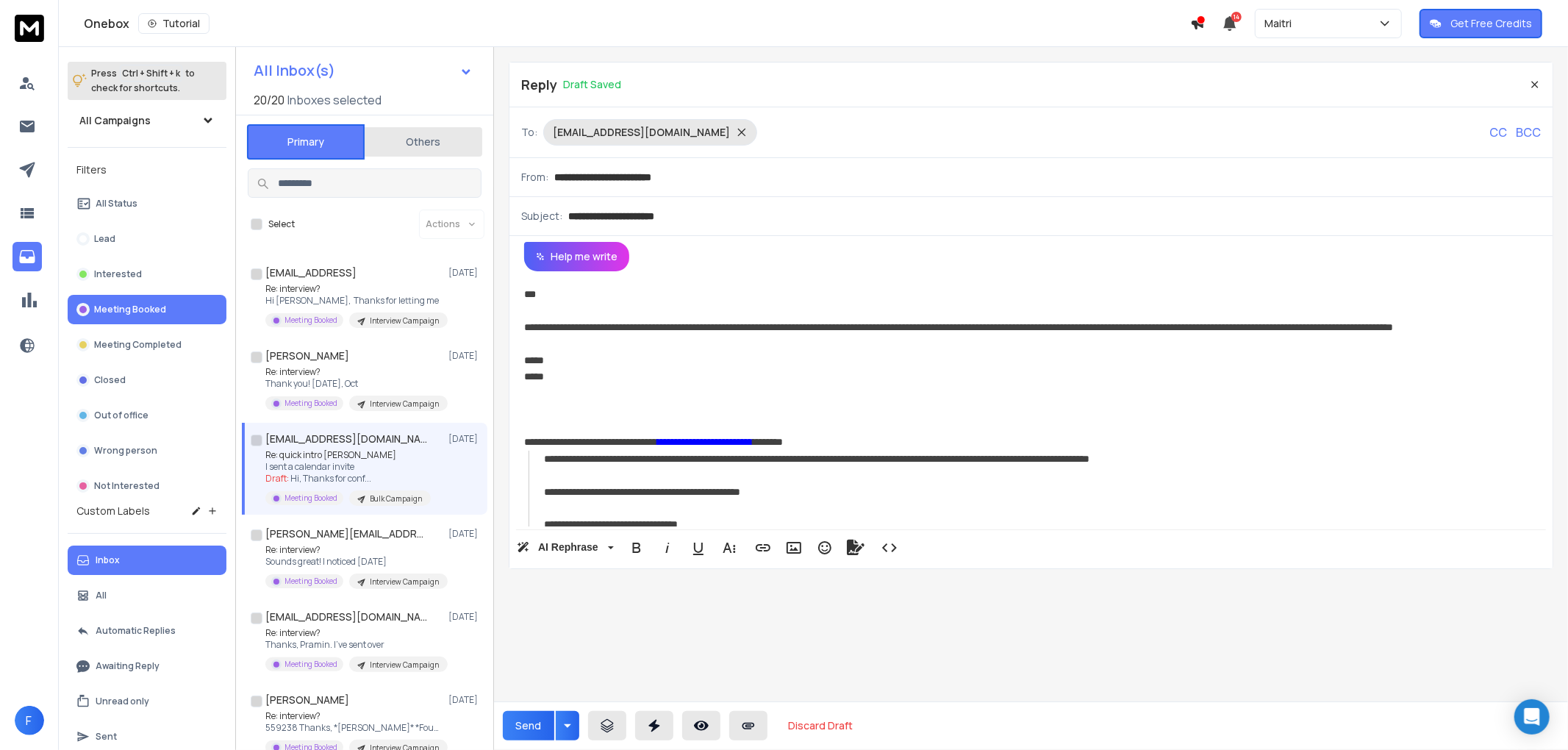
click at [925, 328] on div "**********" at bounding box center [1021, 344] width 995 height 115
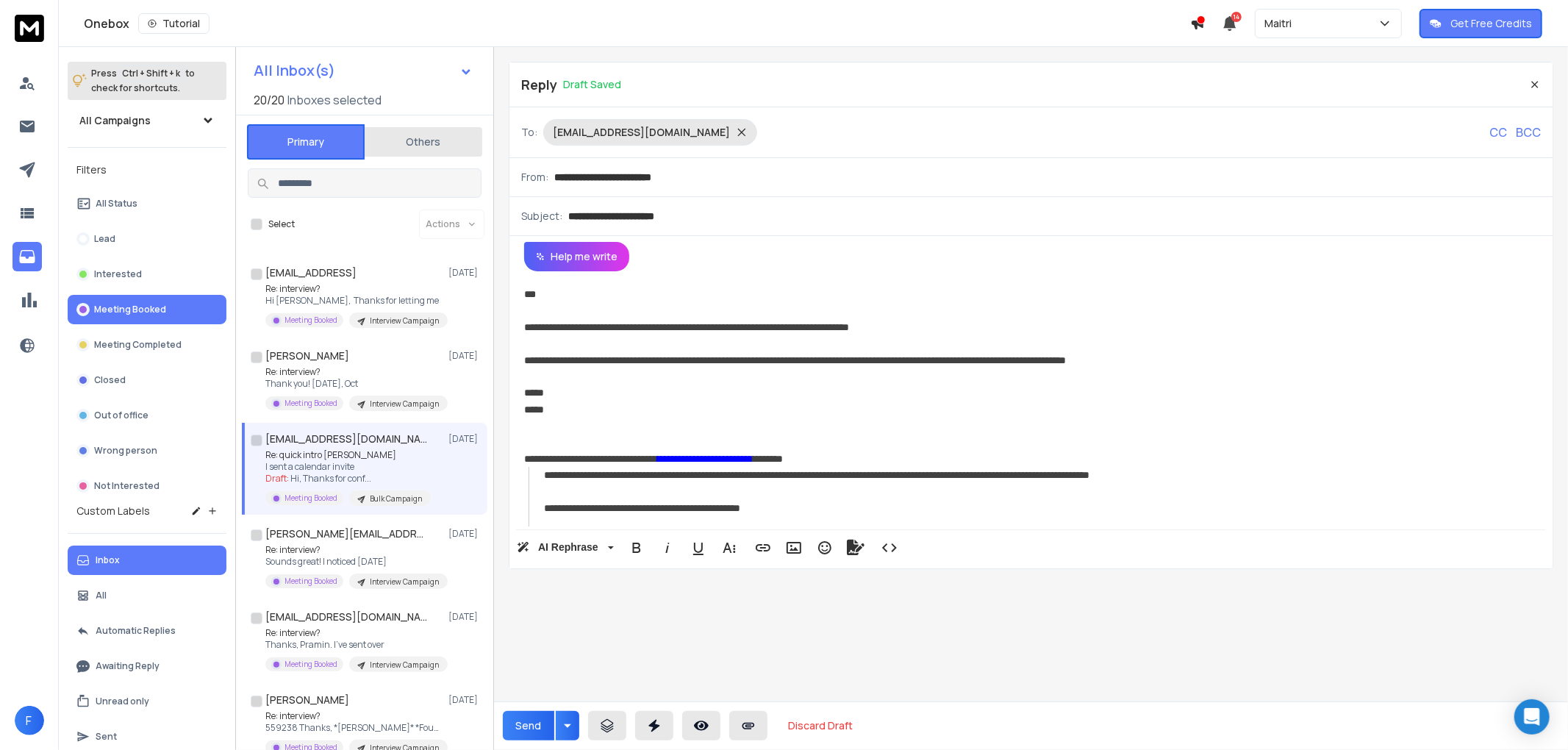
click at [686, 356] on div "**********" at bounding box center [1021, 351] width 995 height 132
click at [530, 716] on button "Send" at bounding box center [529, 726] width 52 height 29
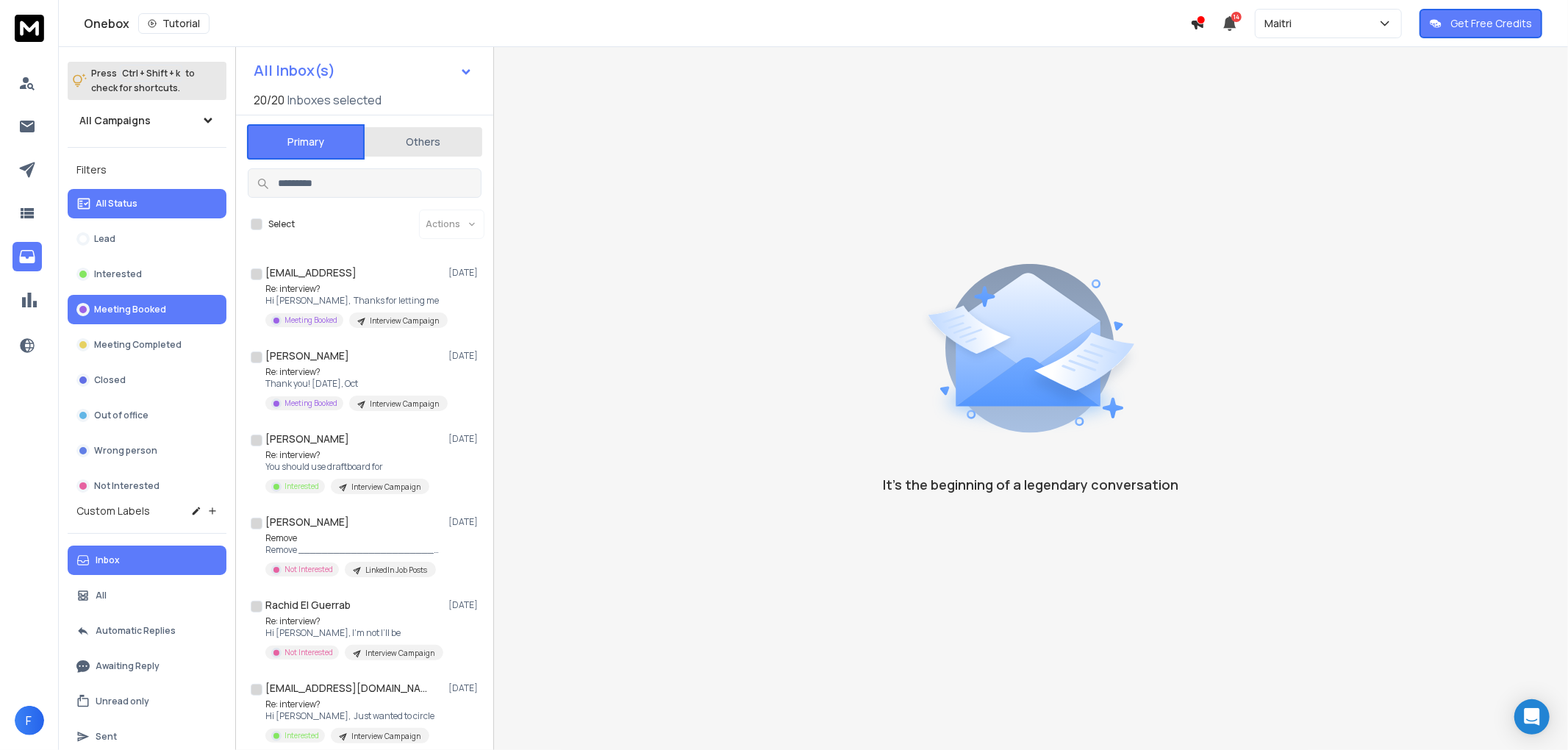
click at [146, 306] on p "Meeting Booked" at bounding box center [130, 310] width 72 height 12
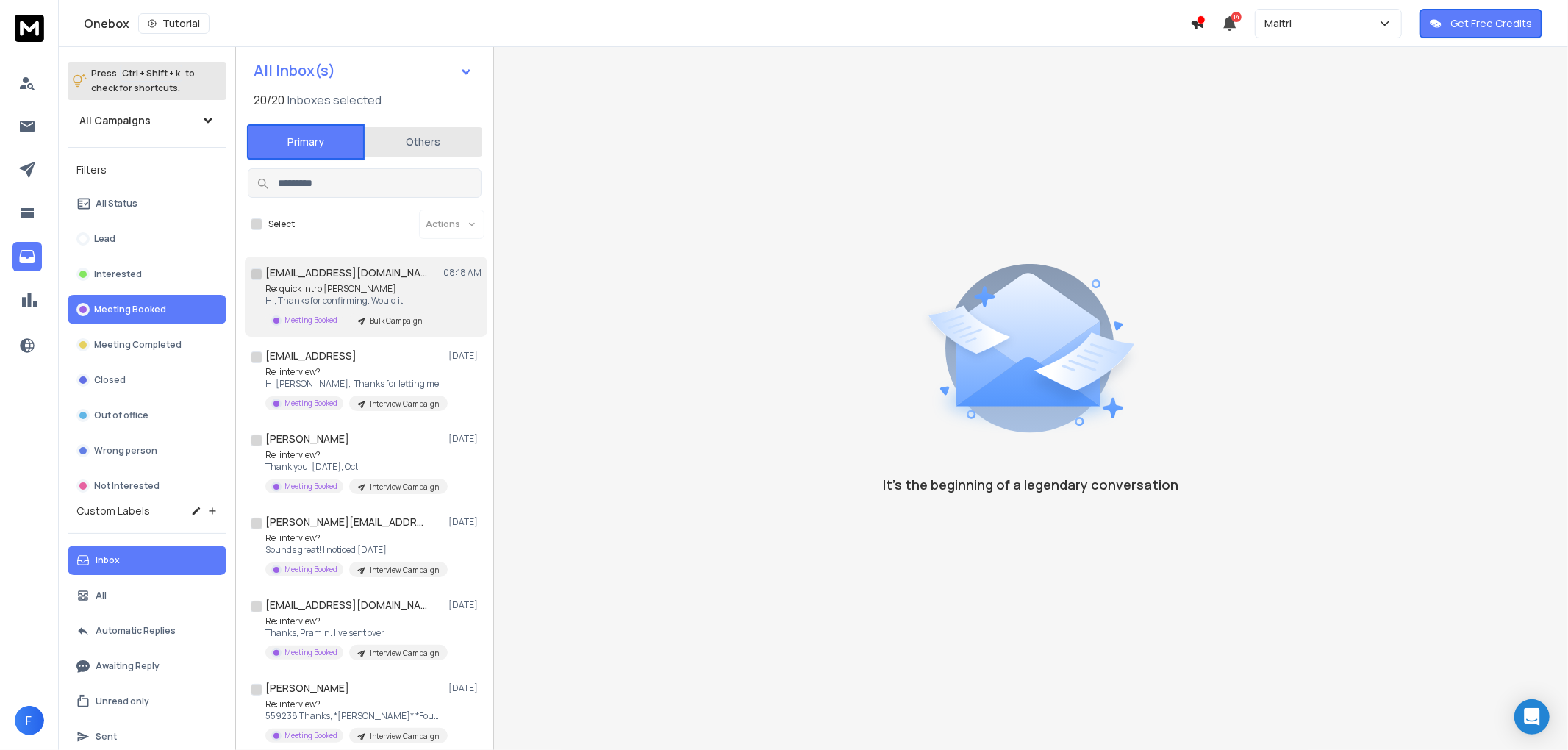
click at [400, 281] on div "[EMAIL_ADDRESS][DOMAIN_NAME] 08:18 AM Re: quick intro [PERSON_NAME], Thanks for…" at bounding box center [373, 296] width 216 height 63
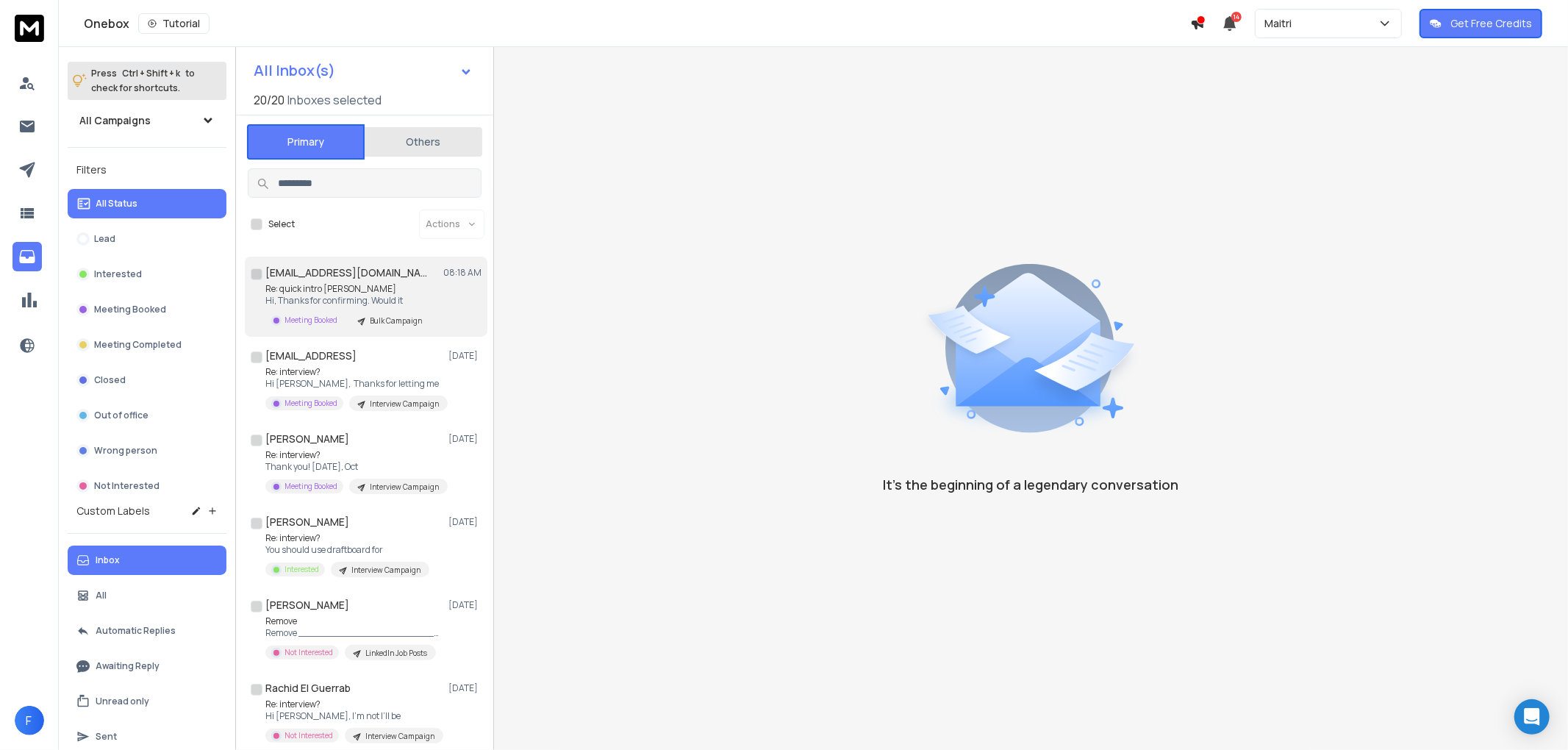
click at [329, 294] on p "Hi, Thanks for confirming. Would it" at bounding box center [348, 301] width 165 height 12
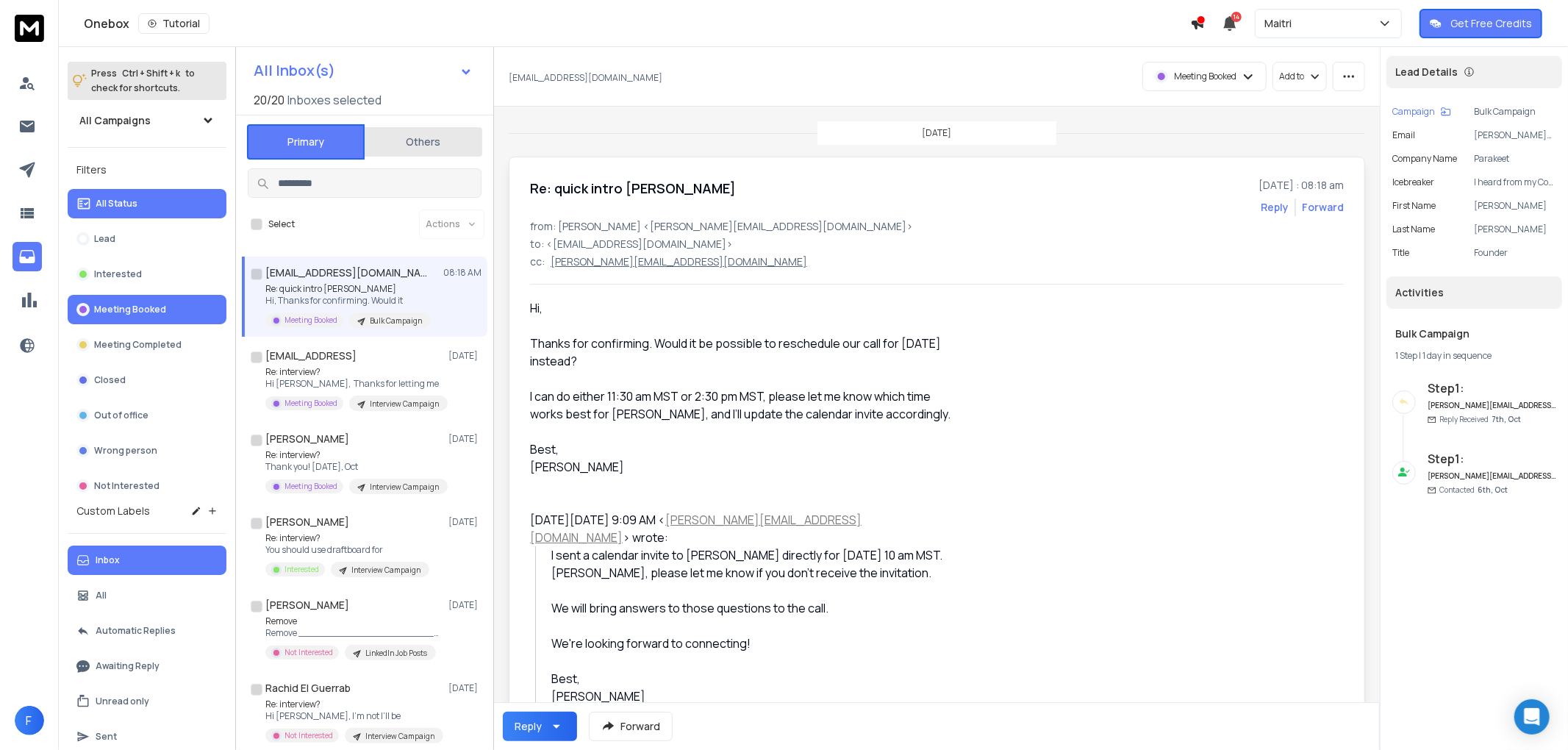
click at [136, 307] on p "Meeting Booked" at bounding box center [130, 310] width 72 height 12
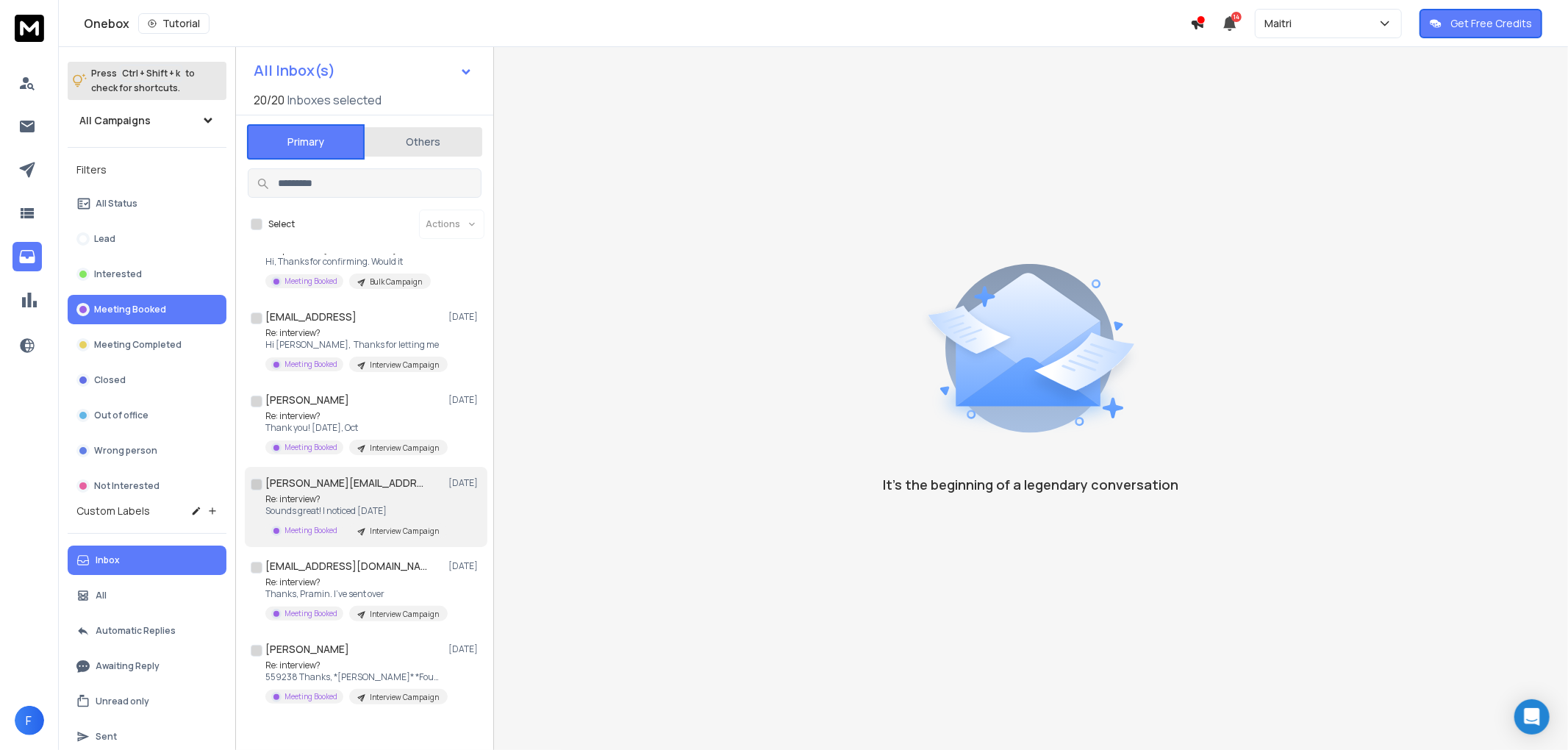
scroll to position [40, 0]
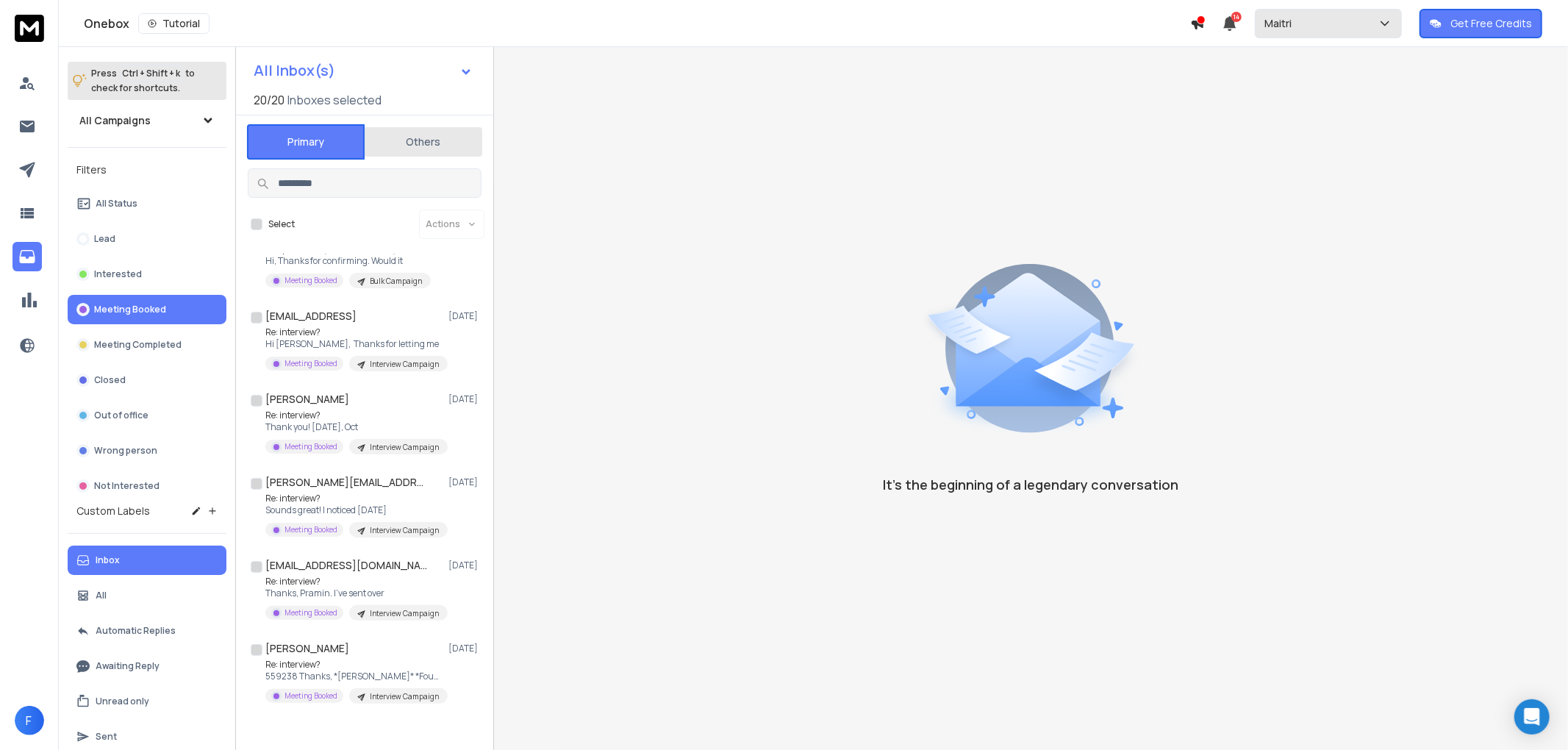
click at [1307, 22] on div "Maitri" at bounding box center [1328, 23] width 128 height 15
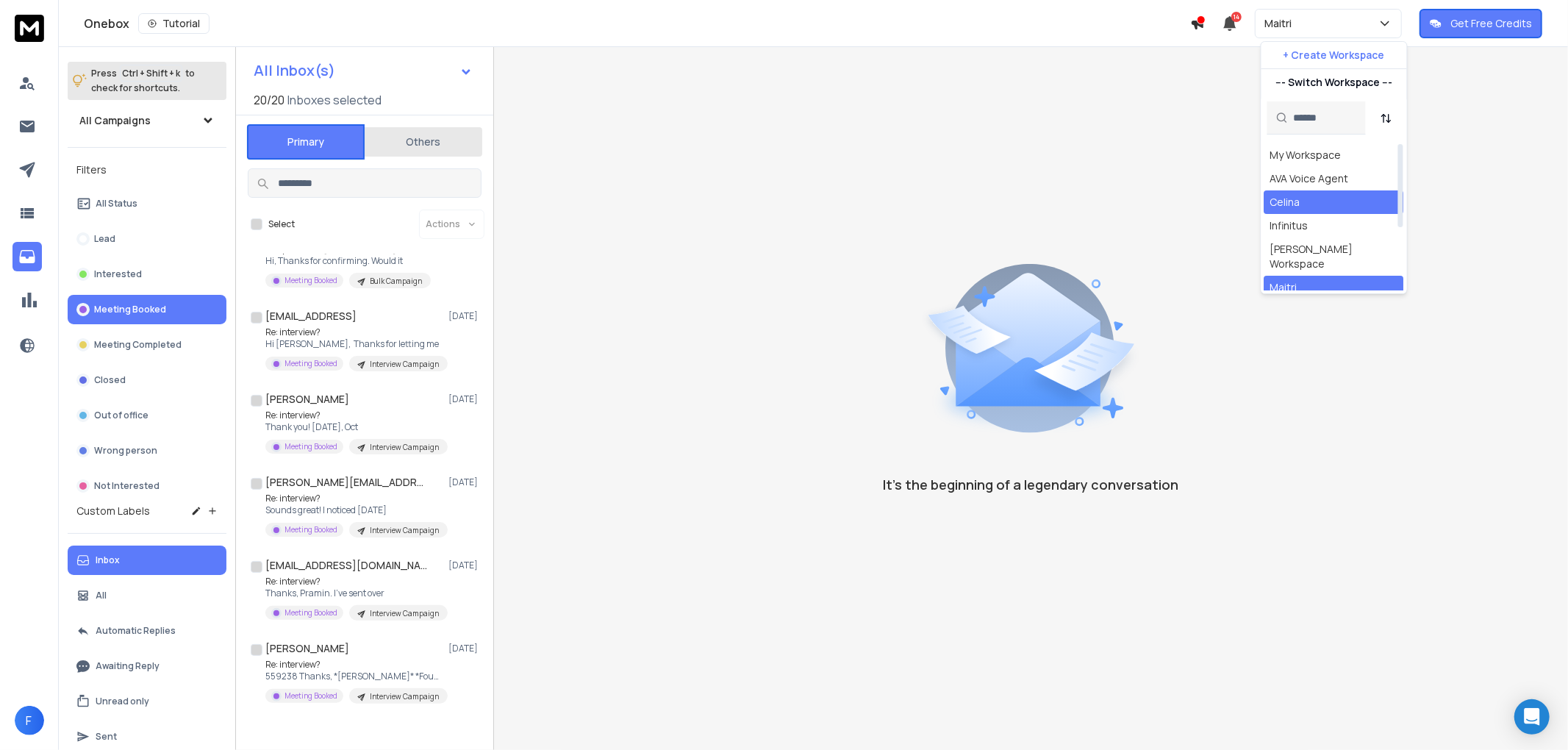
click at [1285, 203] on div "Celina" at bounding box center [1285, 201] width 30 height 15
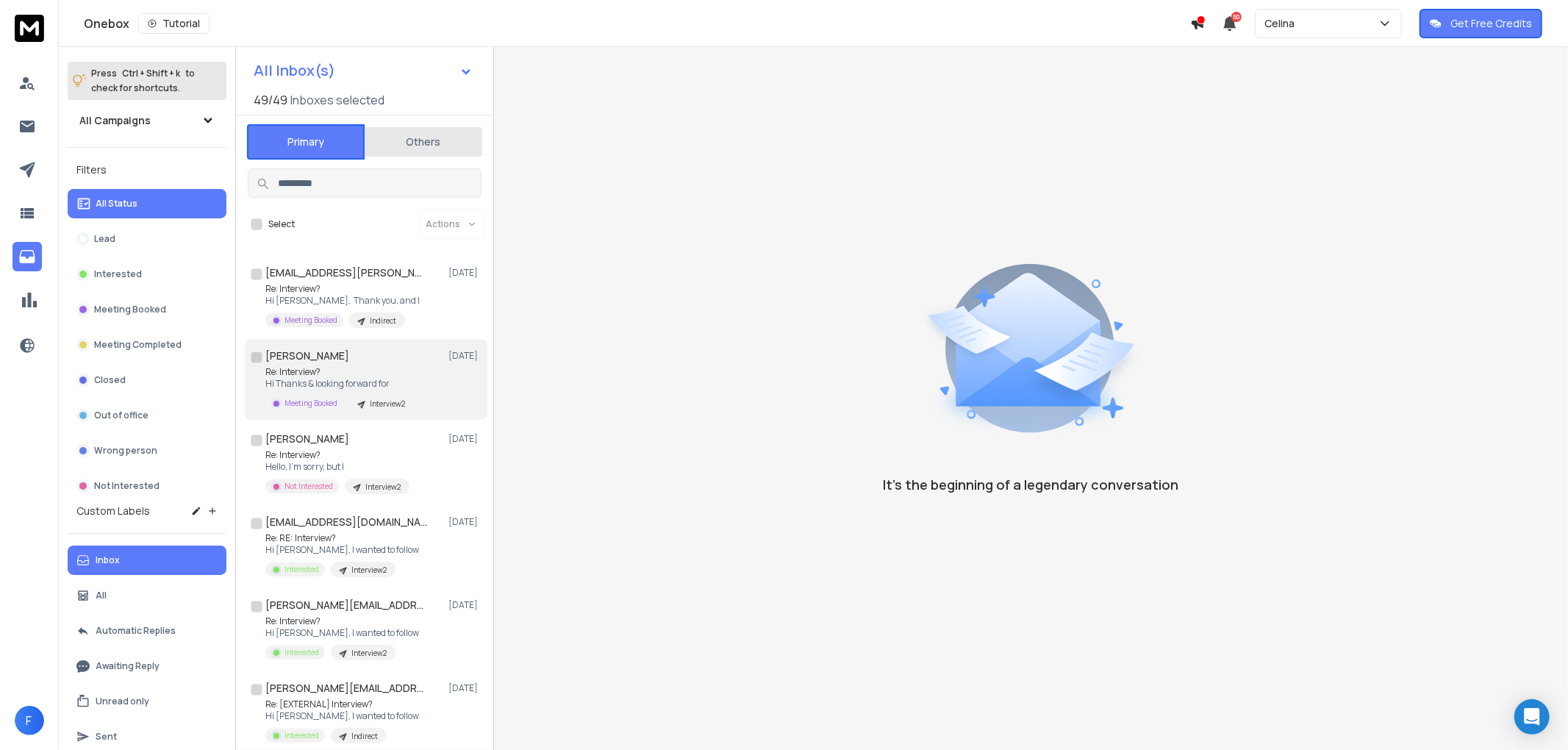
click at [383, 366] on p "Re: Interview?" at bounding box center [339, 372] width 148 height 12
click at [406, 370] on p "Re: Interview?" at bounding box center [339, 372] width 148 height 12
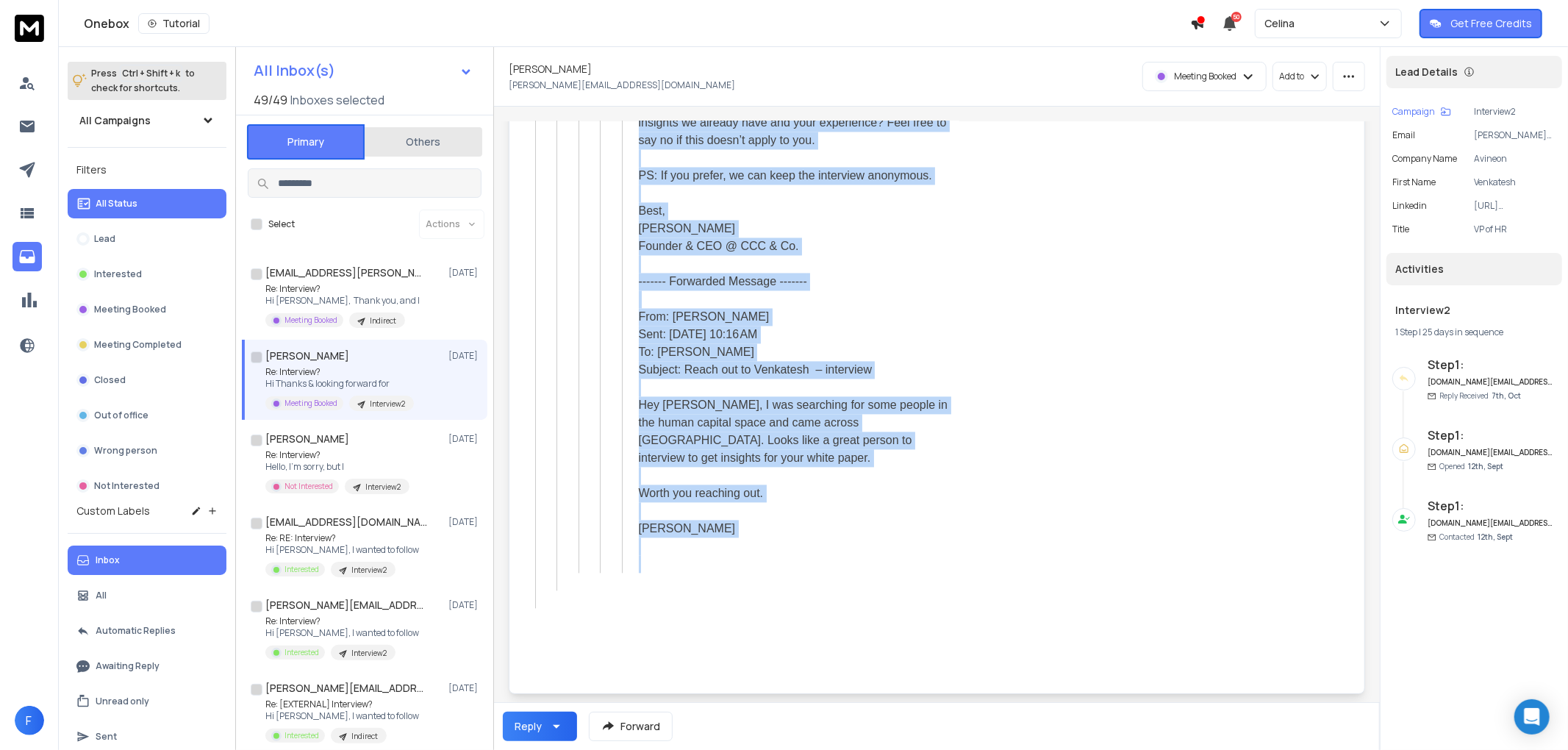
scroll to position [2539, 0]
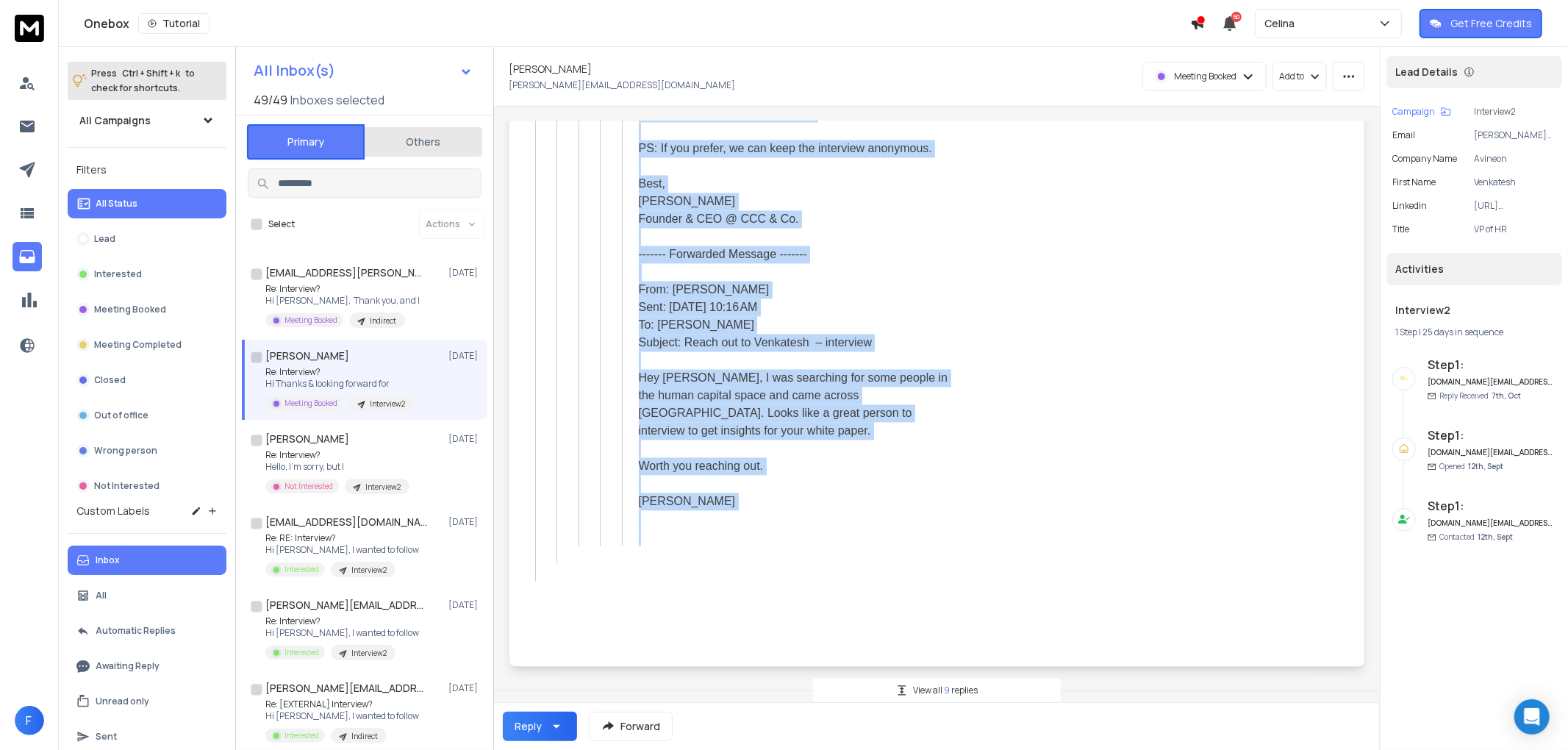
copy div "Hi Thanks & looking forward for meeting as scheduled Sent from my iPhone On 7 O…"
drag, startPoint x: 530, startPoint y: 289, endPoint x: 900, endPoint y: 495, distance: 423.5
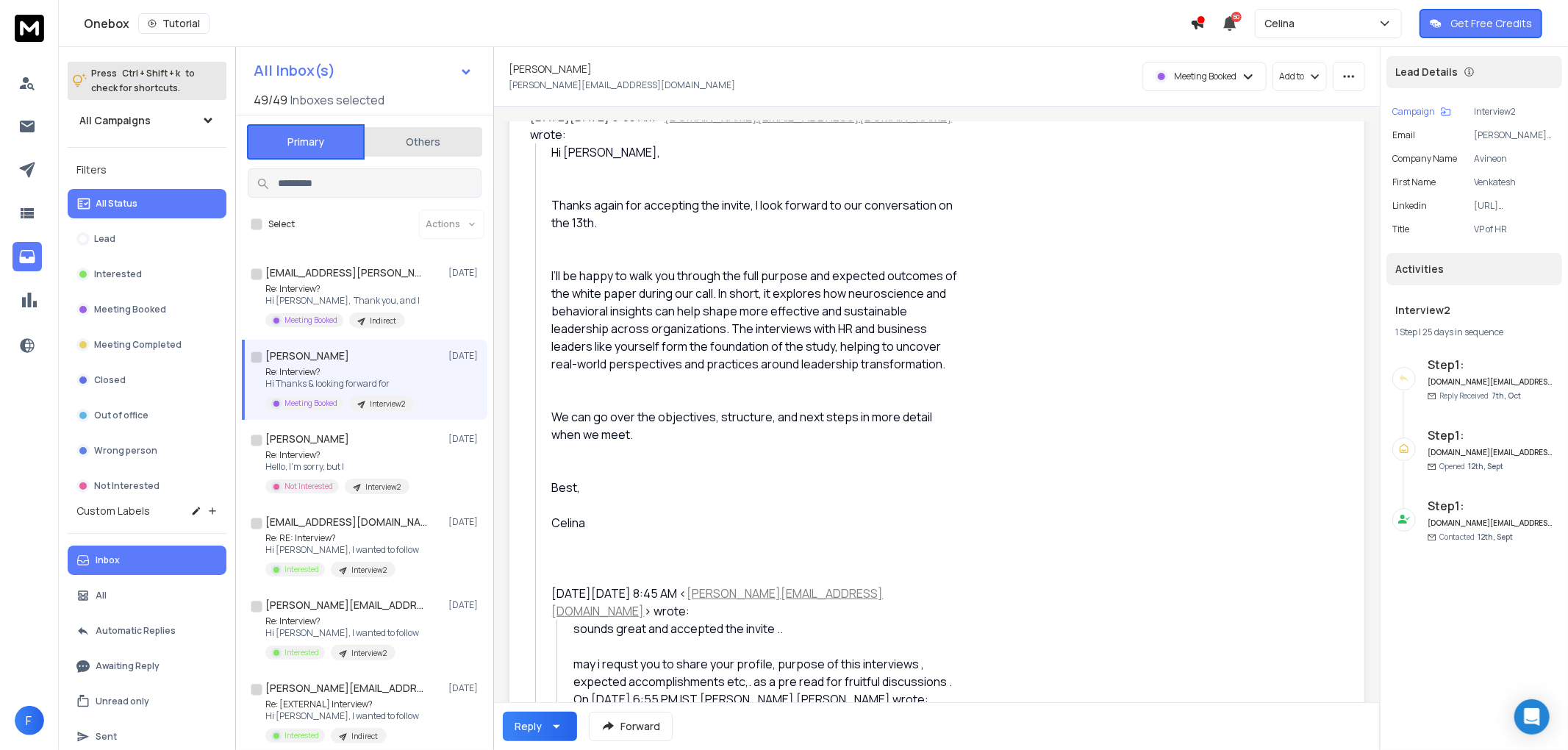
scroll to position [0, 0]
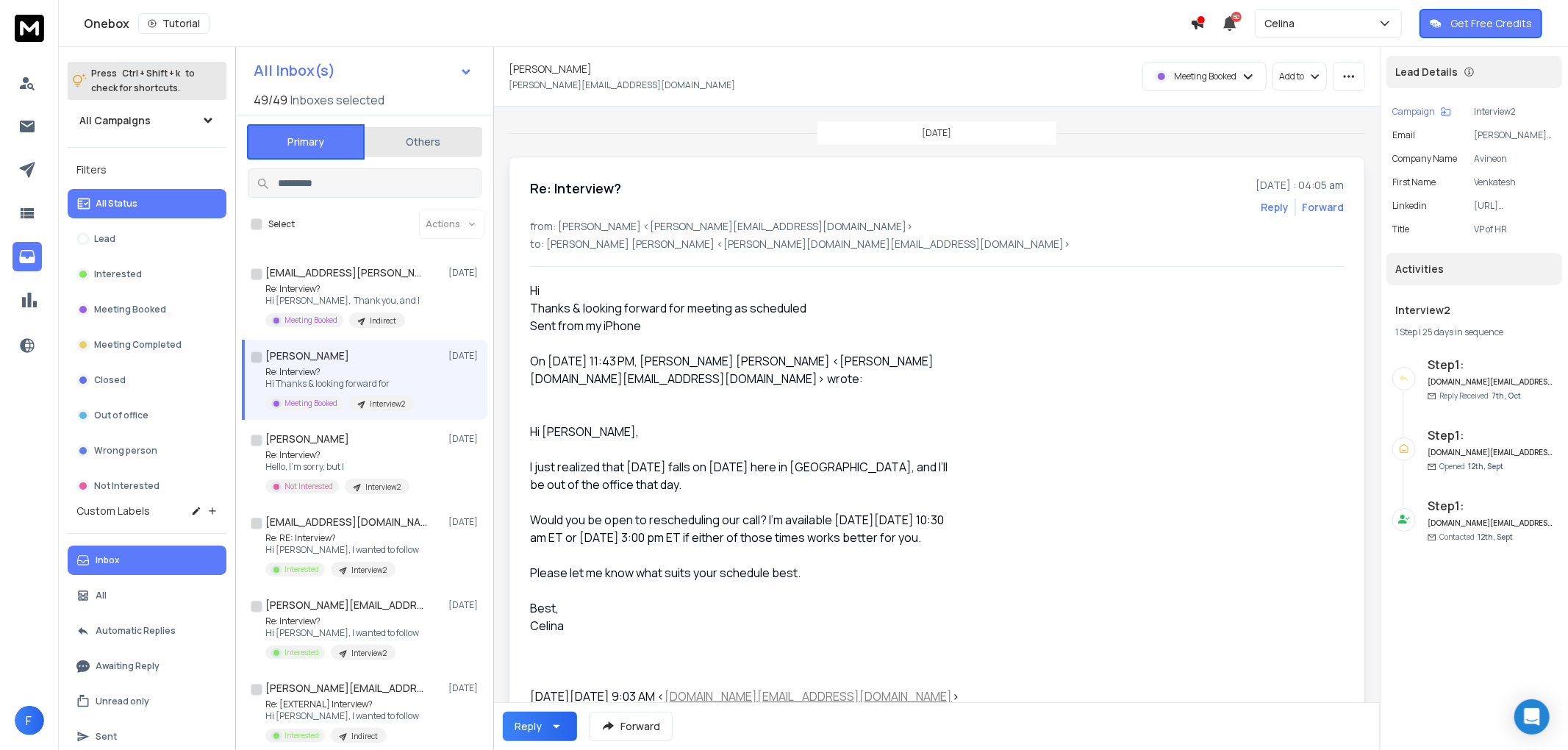
click at [526, 719] on div "Reply" at bounding box center [529, 726] width 28 height 15
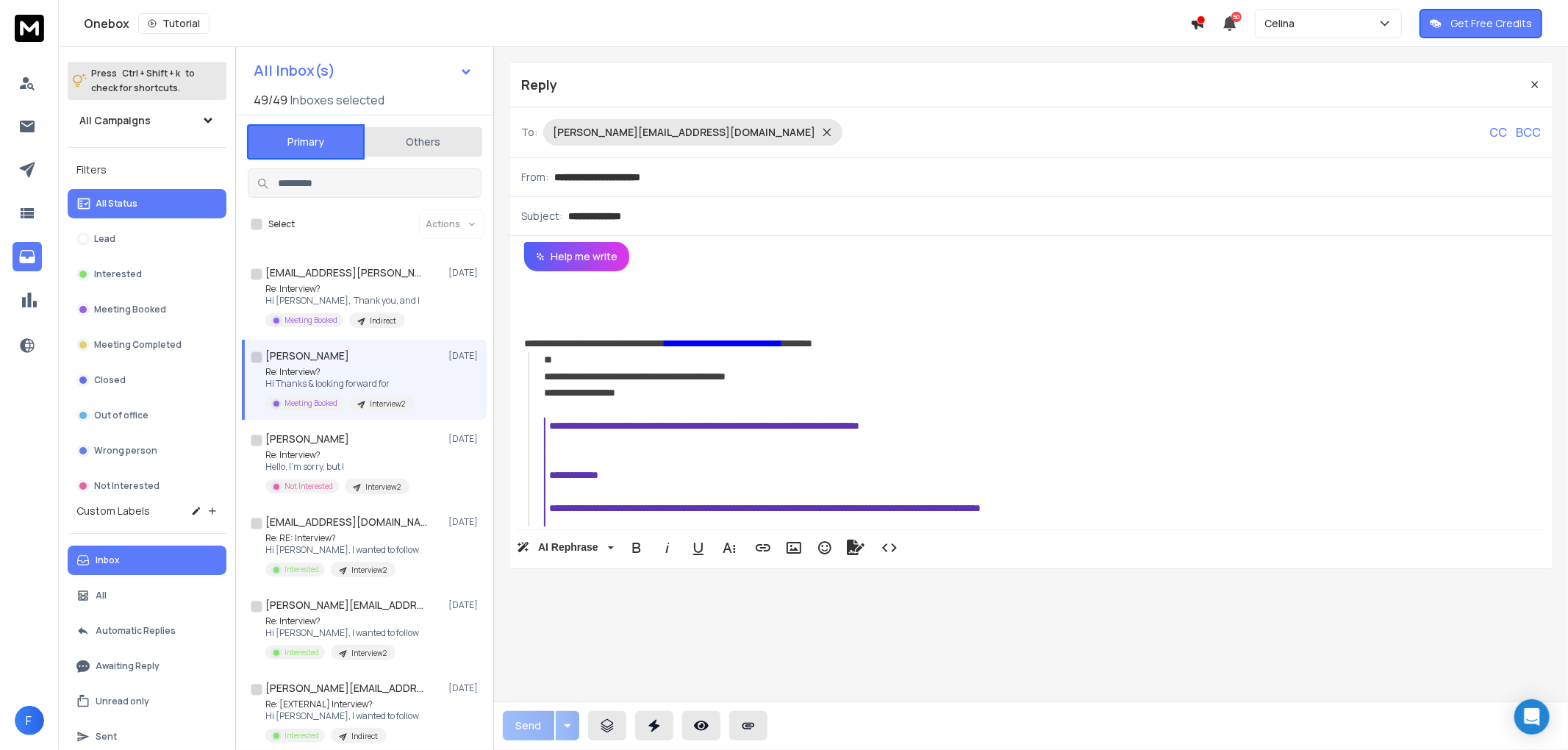
click at [580, 280] on div "**********" at bounding box center [1031, 399] width 1043 height 255
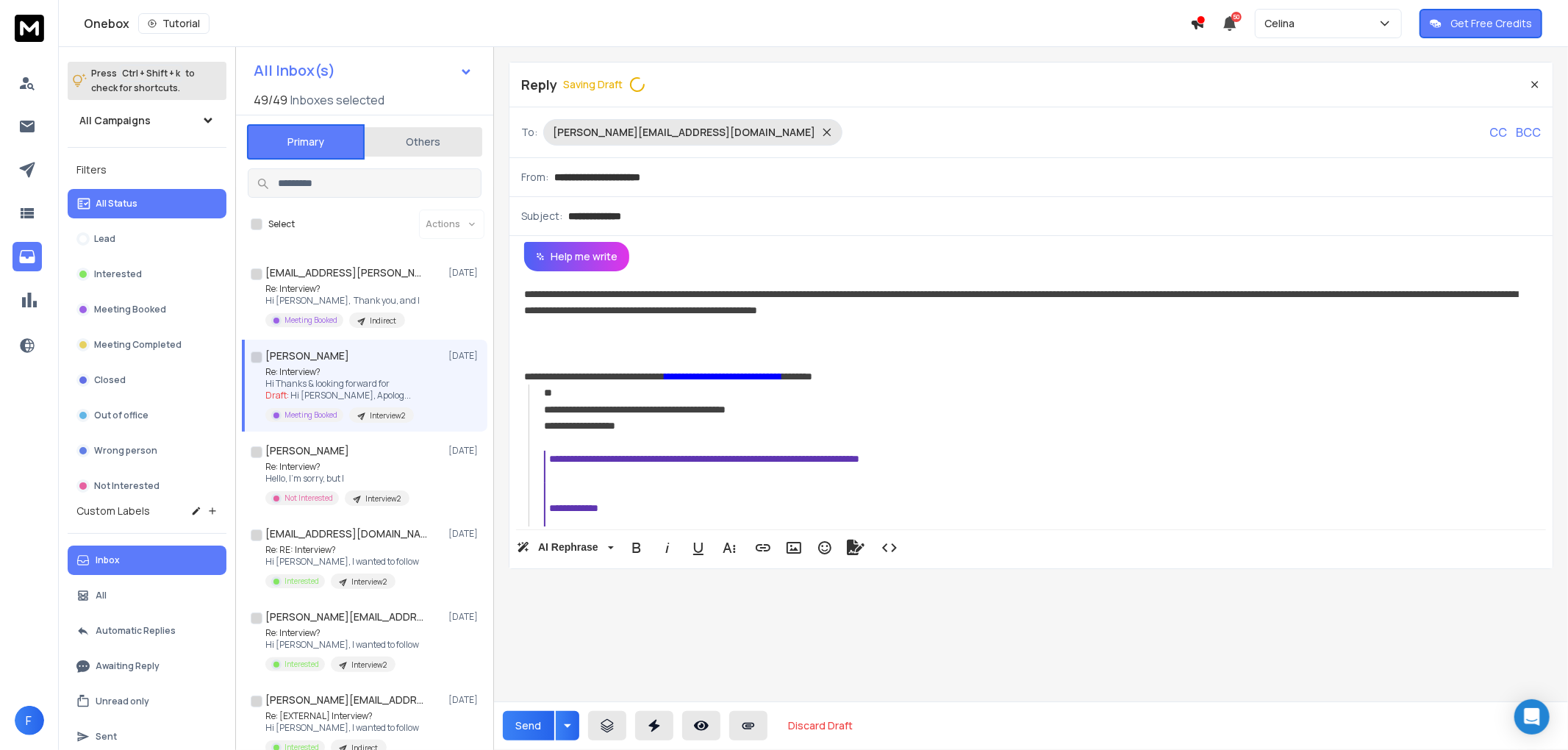
click at [586, 293] on div "**********" at bounding box center [1021, 302] width 995 height 33
click at [591, 294] on div "**********" at bounding box center [1021, 302] width 995 height 33
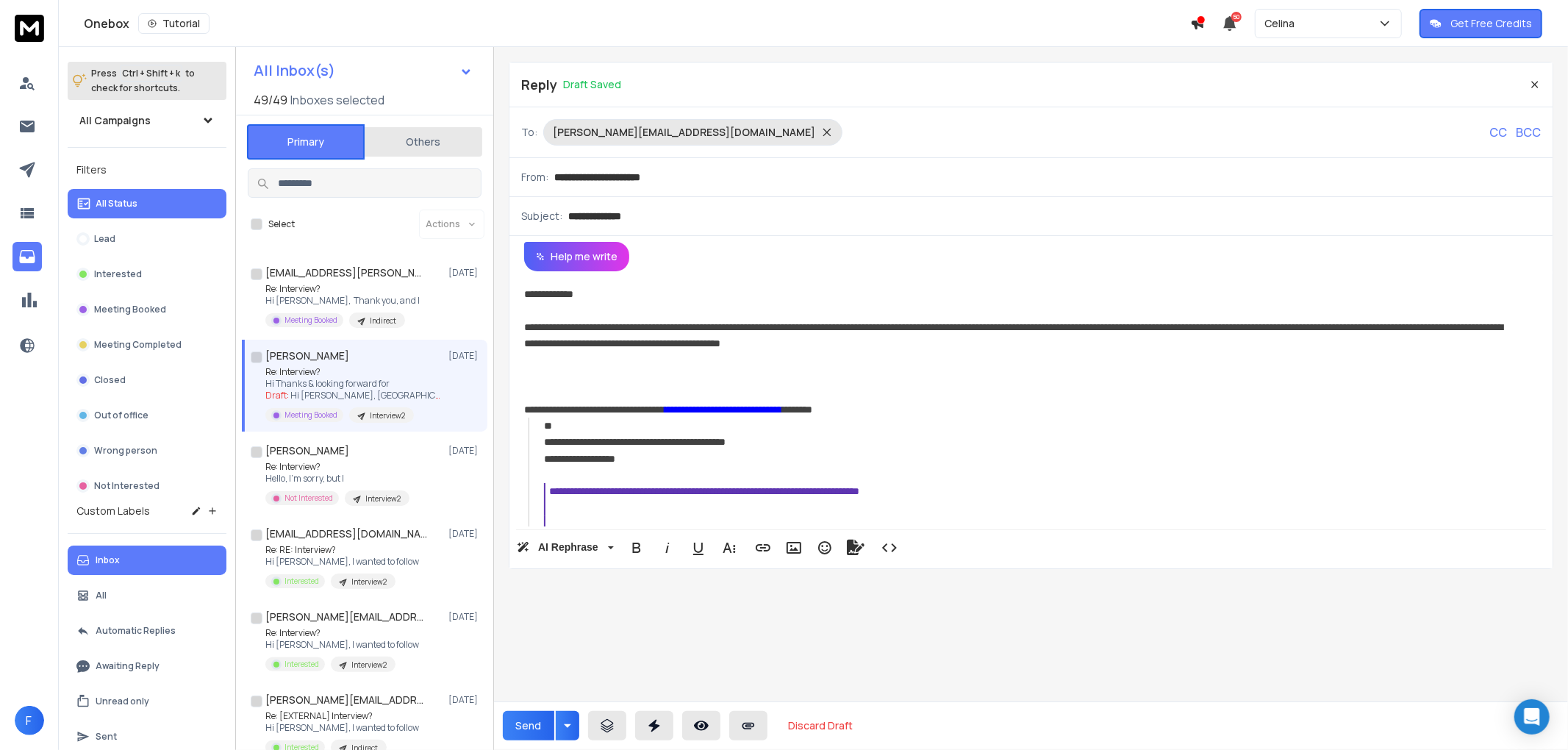
click at [907, 325] on div "**********" at bounding box center [1021, 319] width 995 height 66
click at [907, 327] on div "**********" at bounding box center [1021, 319] width 995 height 66
click at [912, 324] on div "**********" at bounding box center [1021, 319] width 995 height 66
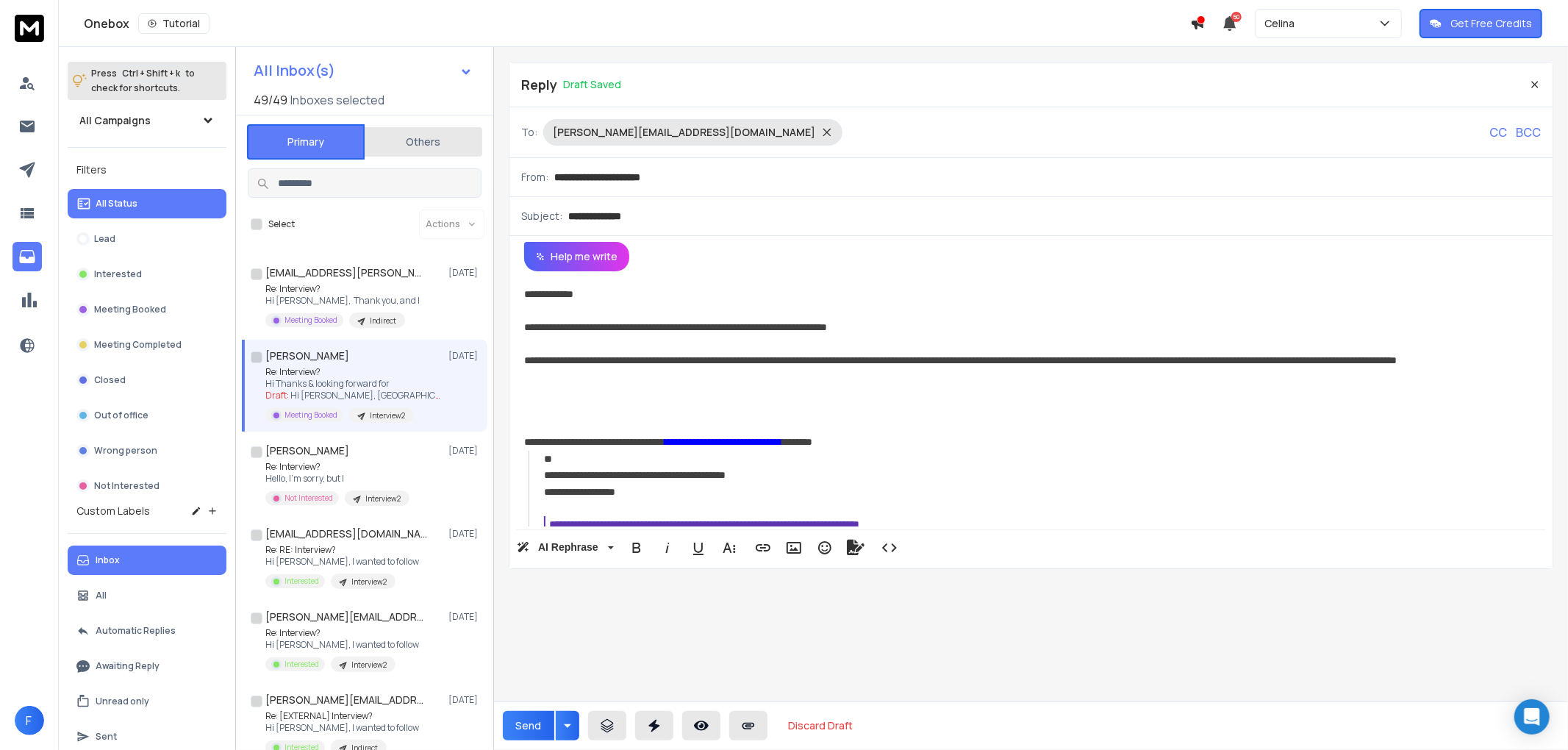
click at [1143, 362] on div "**********" at bounding box center [1021, 335] width 995 height 98
click at [1143, 359] on div "**********" at bounding box center [1021, 335] width 995 height 98
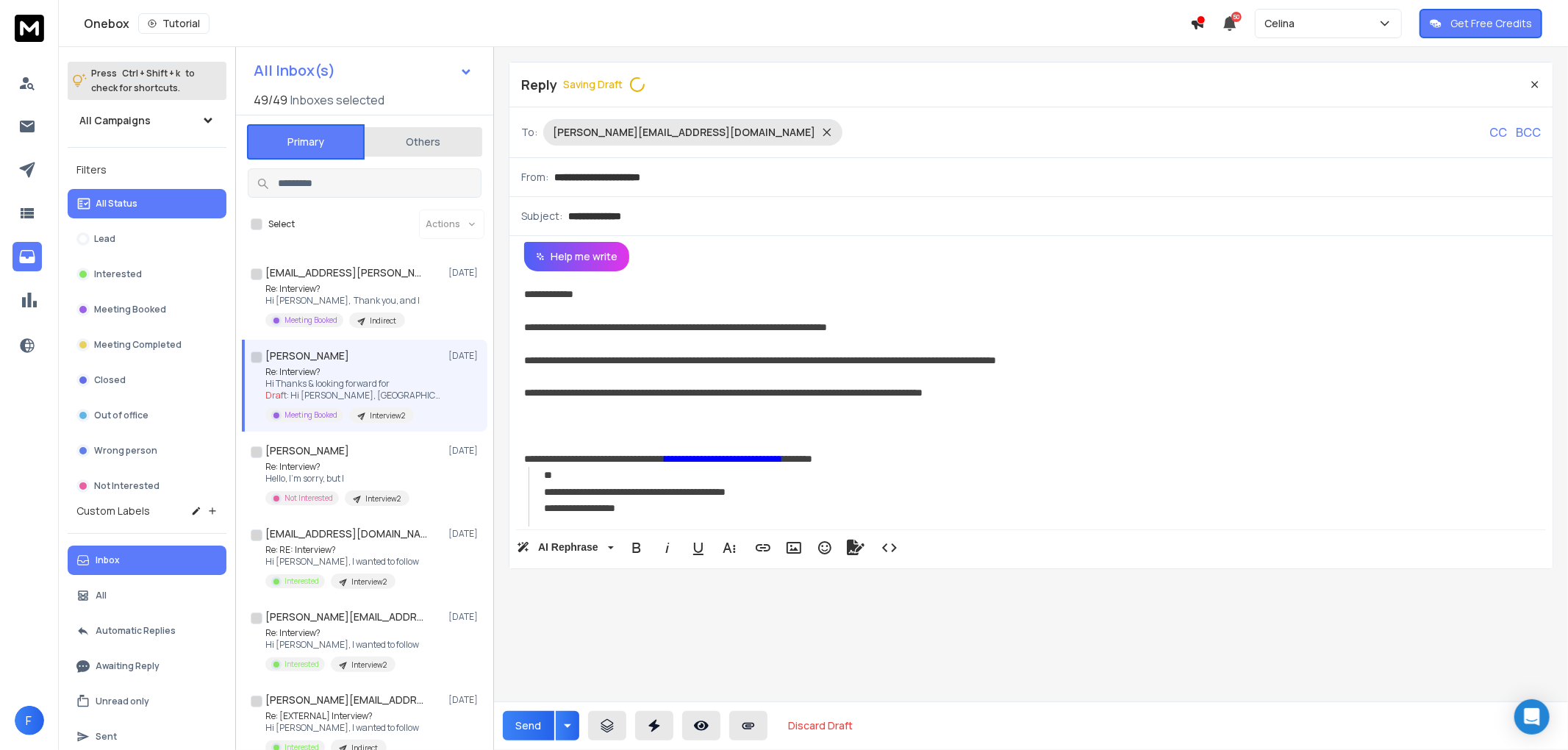
click at [933, 394] on div "**********" at bounding box center [1021, 344] width 995 height 115
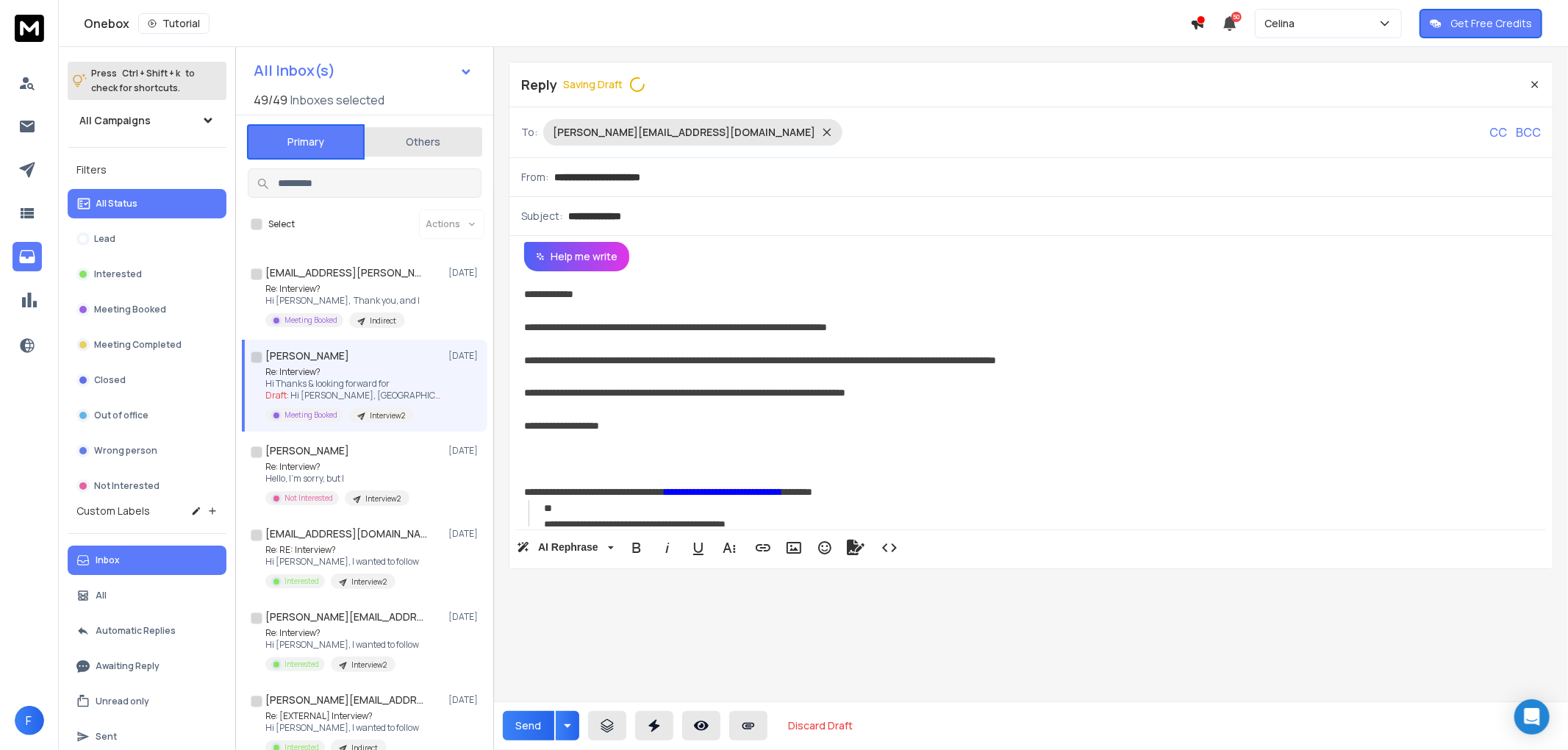
click at [524, 380] on div "**********" at bounding box center [1021, 360] width 995 height 148
click at [526, 394] on div "**********" at bounding box center [1021, 360] width 995 height 148
click at [590, 431] on div "**********" at bounding box center [1021, 360] width 995 height 148
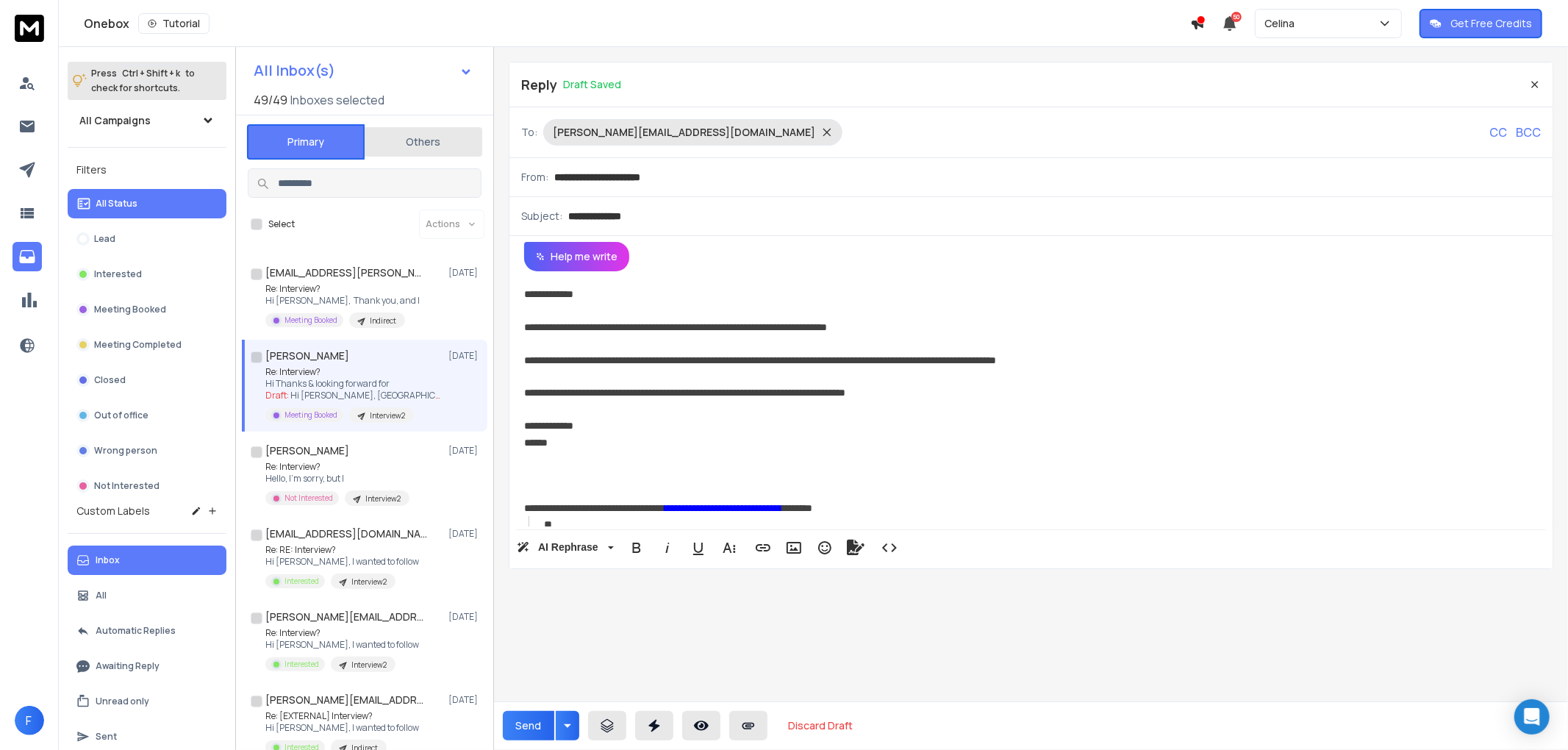
click at [623, 477] on div at bounding box center [1031, 474] width 1013 height 16
click at [526, 722] on button "Send" at bounding box center [529, 726] width 52 height 29
click at [610, 436] on div "******" at bounding box center [1021, 443] width 995 height 16
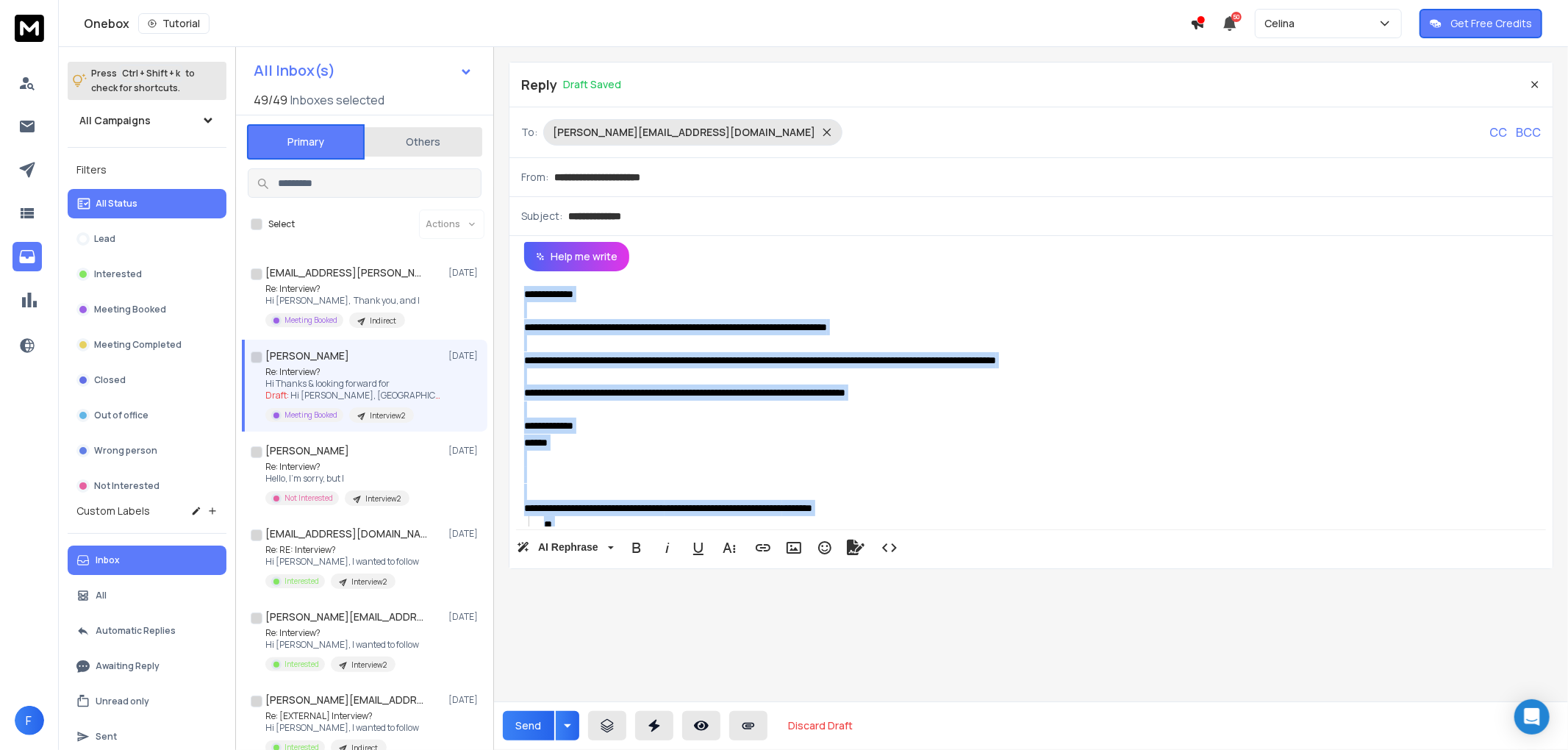
click at [607, 435] on div "******" at bounding box center [1021, 443] width 995 height 16
drag, startPoint x: 522, startPoint y: 293, endPoint x: 619, endPoint y: 451, distance: 185.4
click at [622, 453] on div "**********" at bounding box center [1031, 399] width 1043 height 255
copy div "**********"
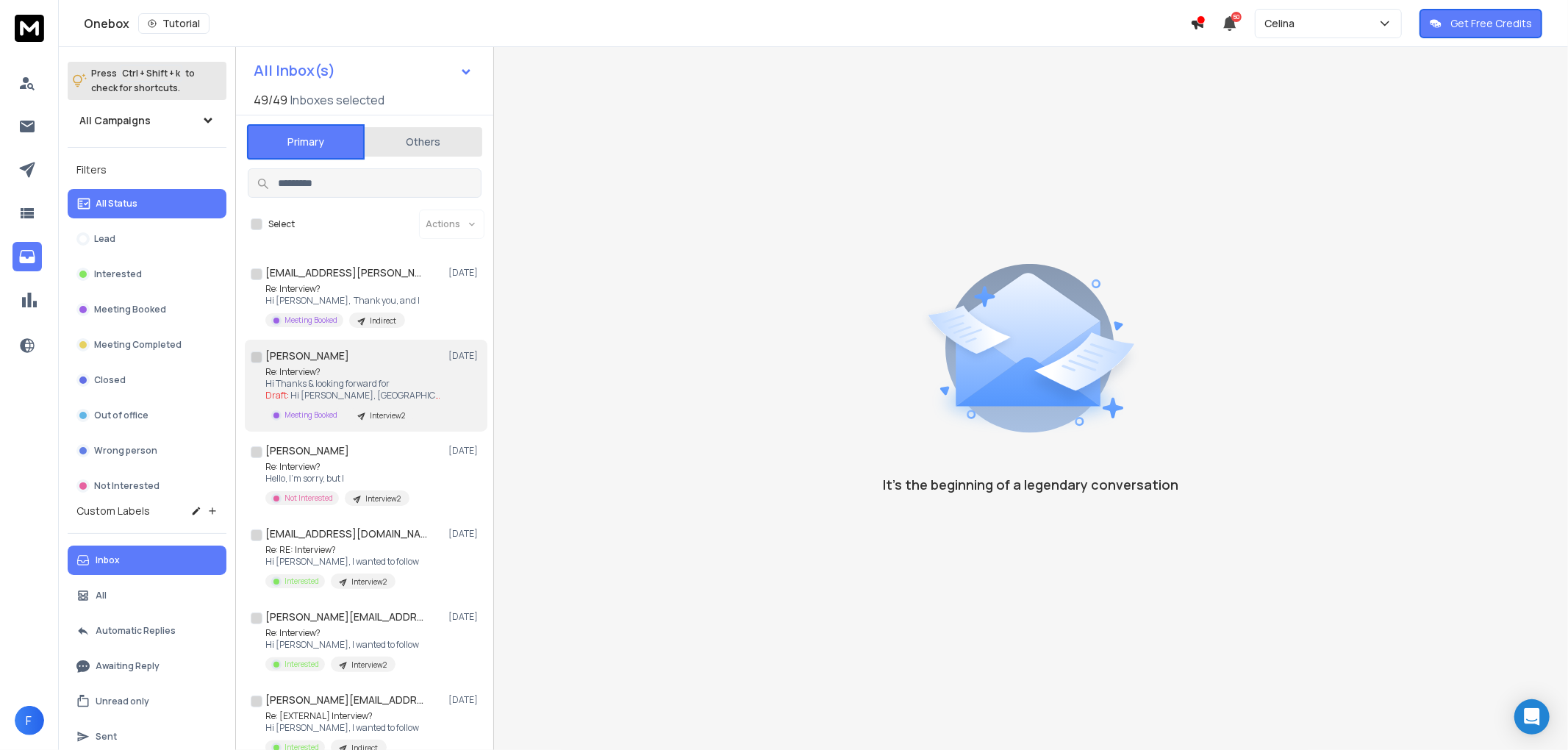
click at [365, 380] on p "Hi Thanks & looking forward for" at bounding box center [353, 384] width 177 height 12
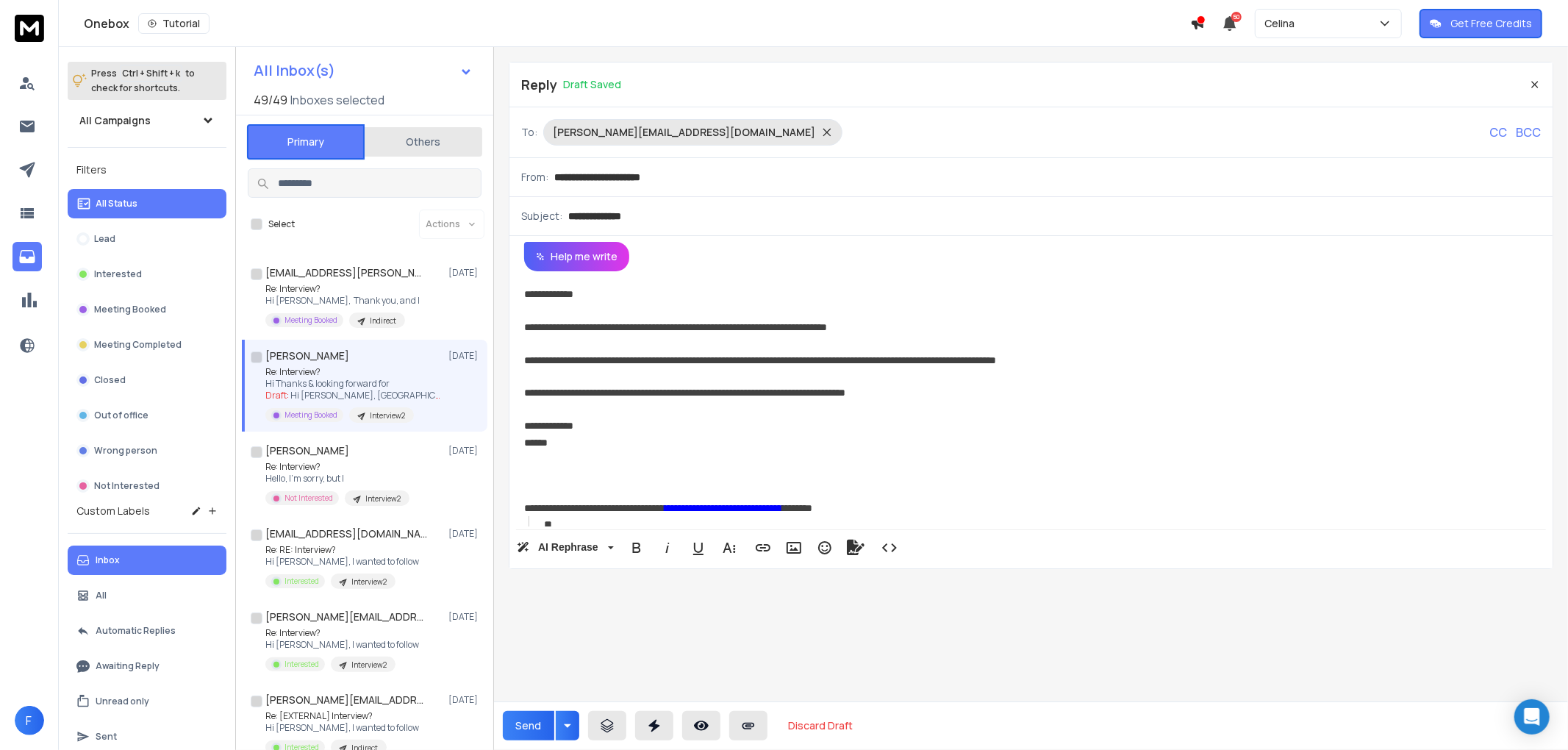
click at [526, 706] on div "Send Discard Draft" at bounding box center [1031, 724] width 1074 height 47
click at [520, 723] on button "Send" at bounding box center [529, 726] width 52 height 29
click at [520, 718] on button "Send" at bounding box center [529, 726] width 52 height 29
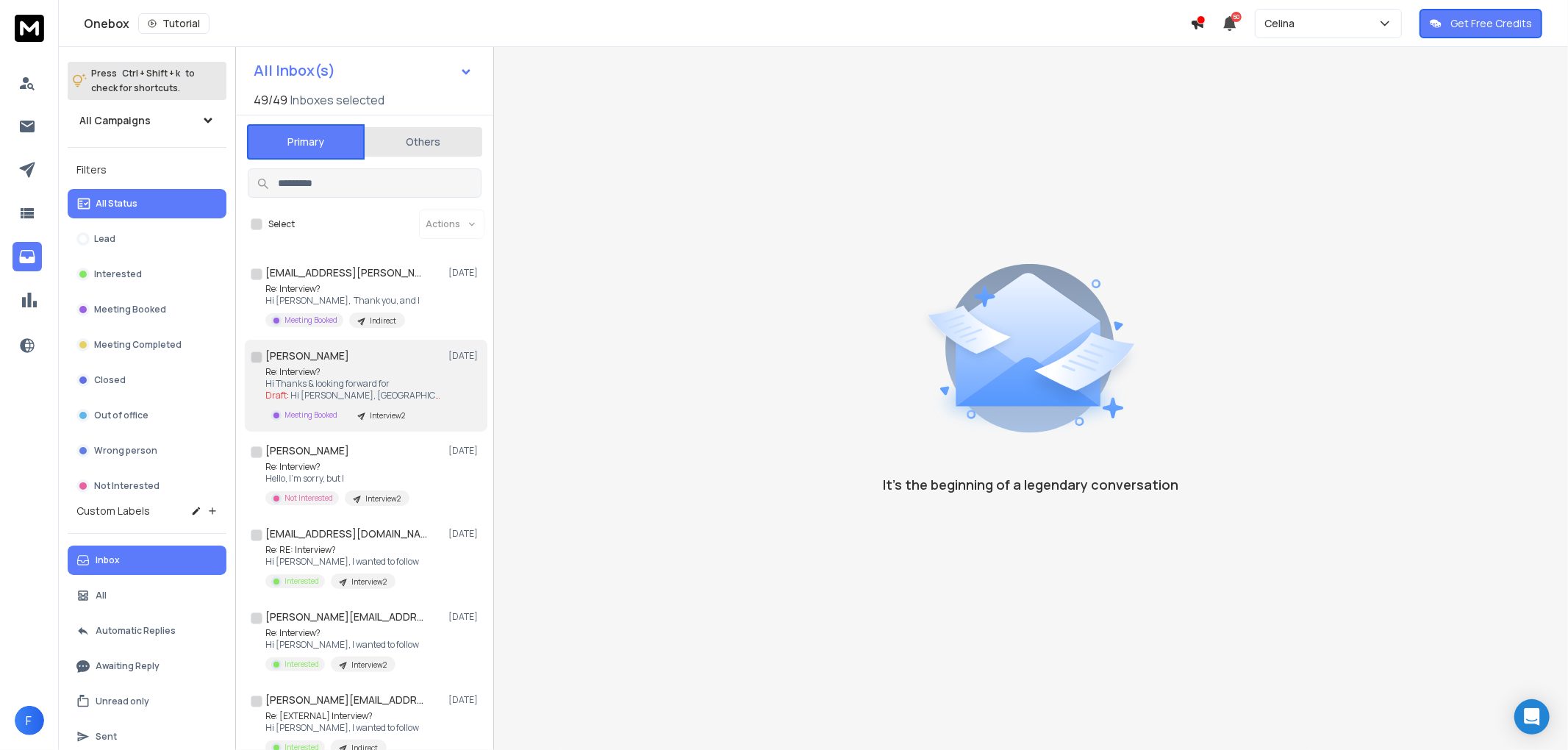
click at [341, 363] on h1 "[PERSON_NAME]" at bounding box center [307, 356] width 84 height 15
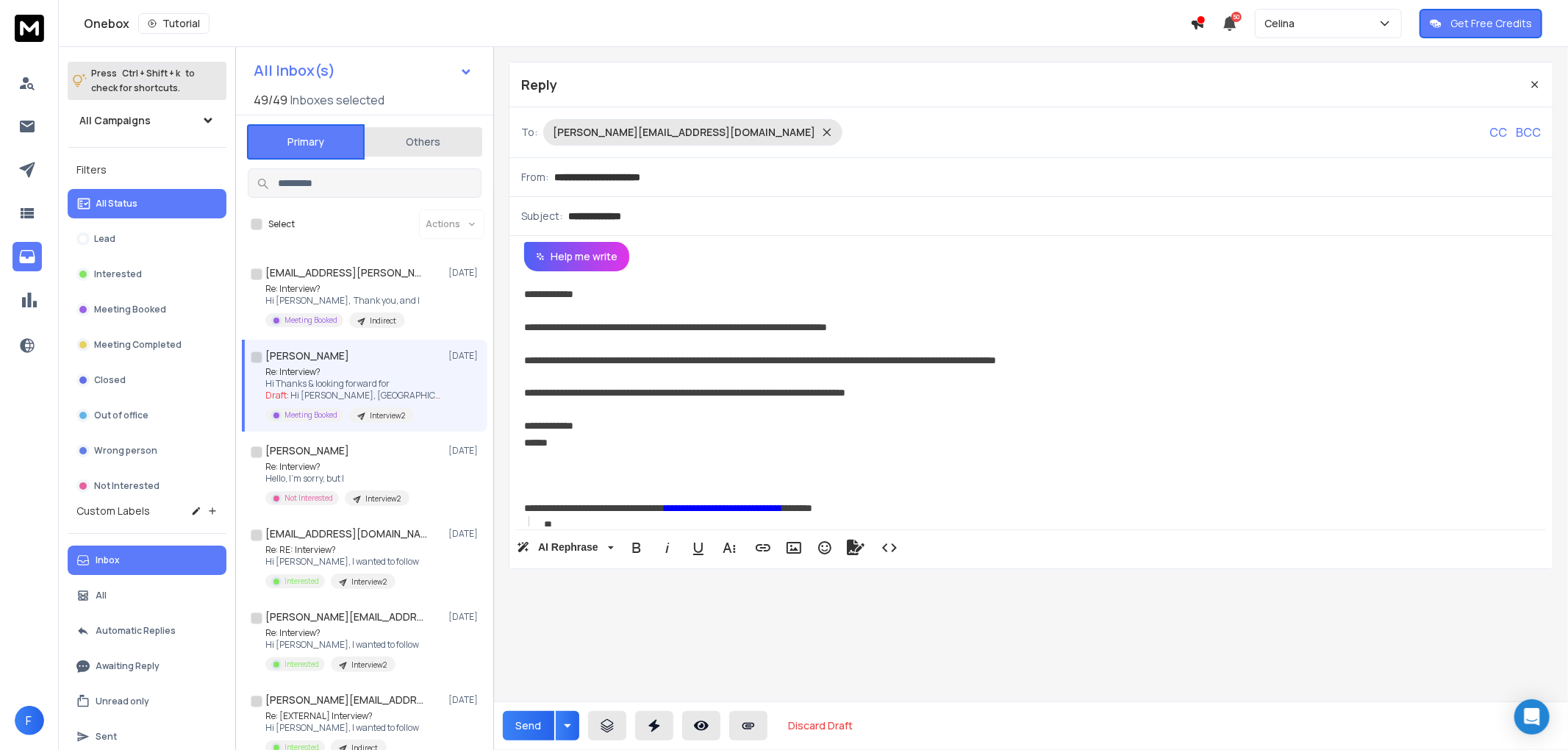
click at [518, 723] on button "Send" at bounding box center [529, 726] width 52 height 29
click at [524, 726] on button "Send" at bounding box center [529, 726] width 52 height 29
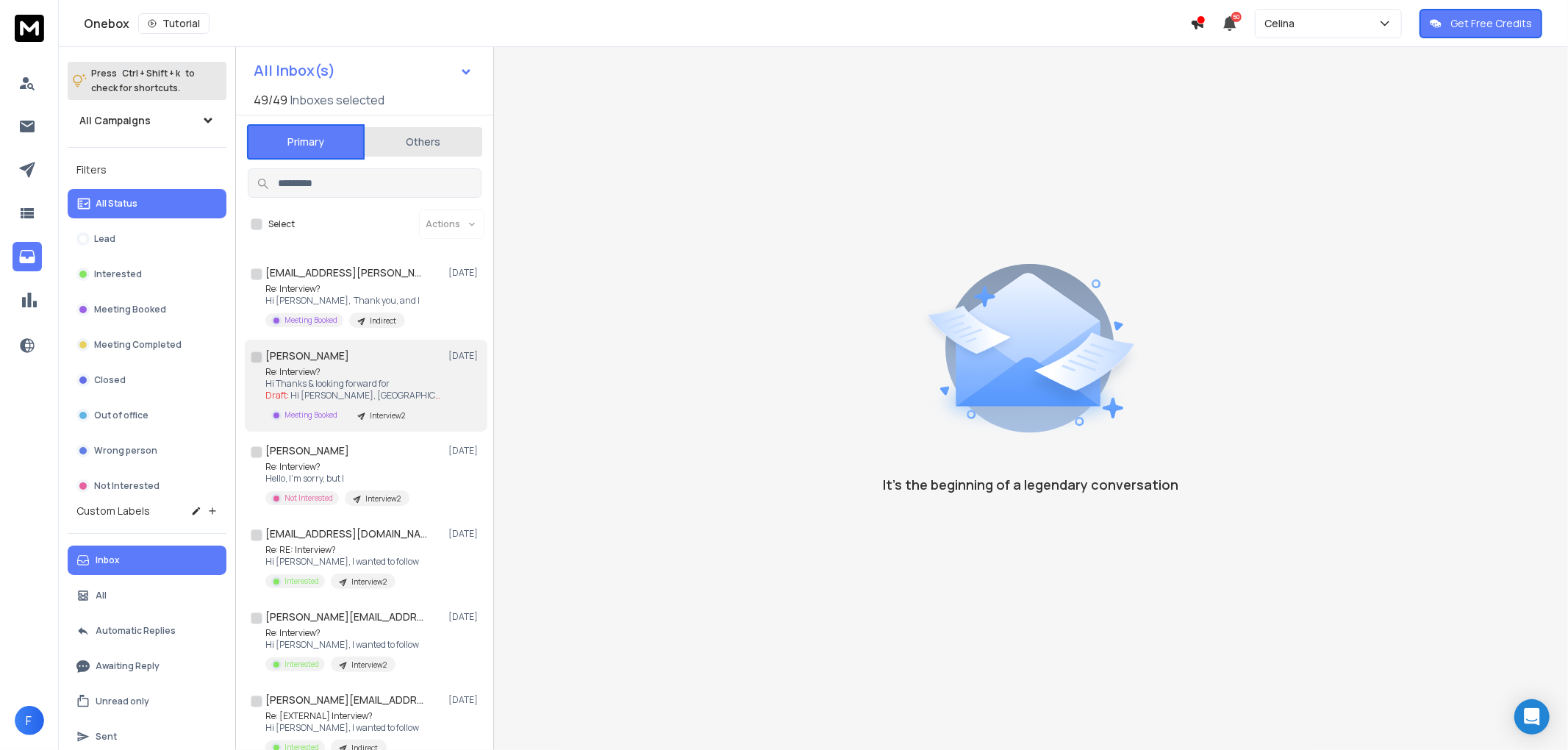
click at [369, 359] on div "Venkatesh Palabatla 08 Oct" at bounding box center [373, 356] width 216 height 15
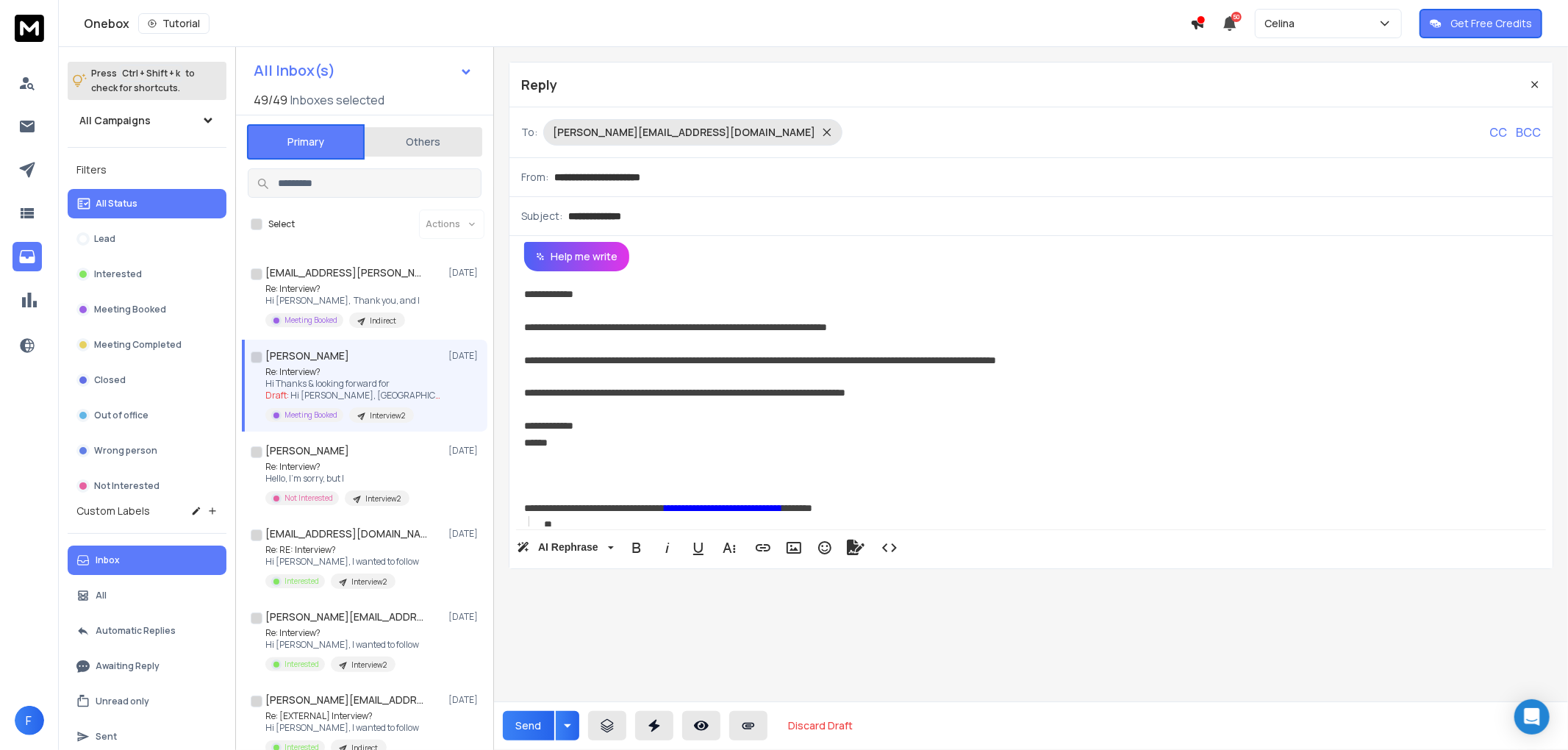
click at [540, 722] on button "Send" at bounding box center [529, 726] width 52 height 29
click at [525, 721] on button "Send" at bounding box center [529, 726] width 52 height 29
click at [527, 716] on button "Send" at bounding box center [529, 726] width 52 height 29
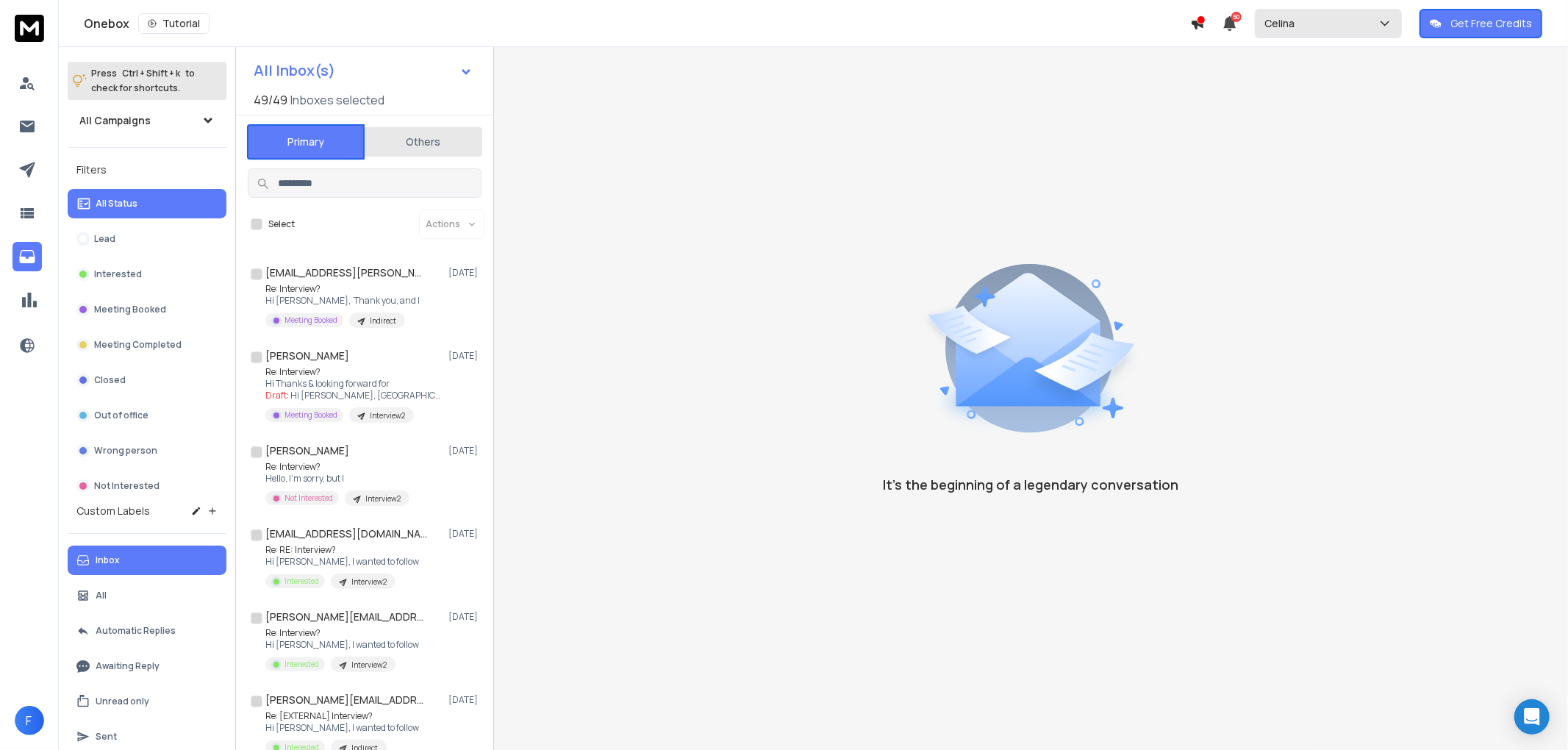
click at [1323, 23] on div "Celina" at bounding box center [1328, 23] width 128 height 15
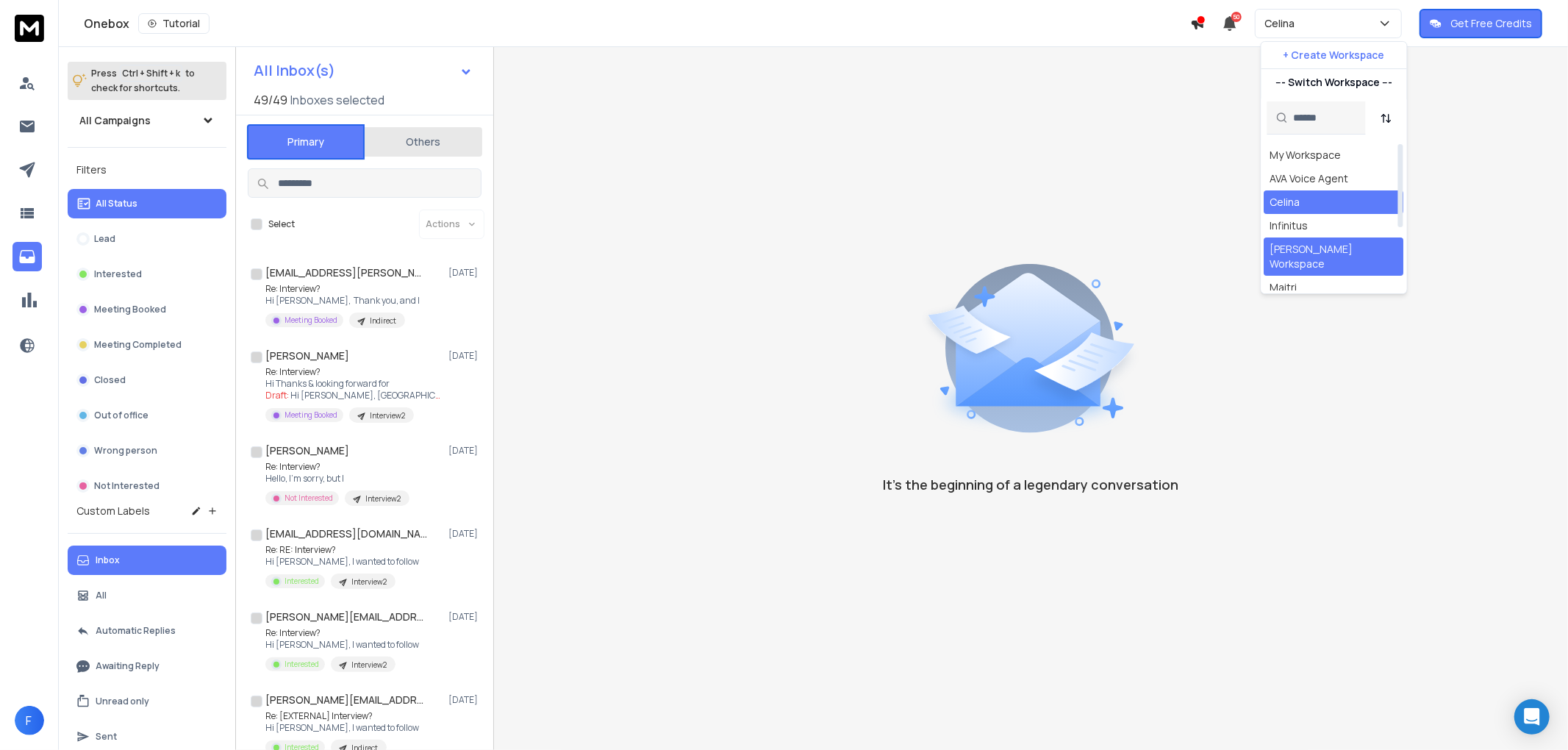
click at [1313, 242] on div "[PERSON_NAME] Workspace" at bounding box center [1334, 257] width 128 height 29
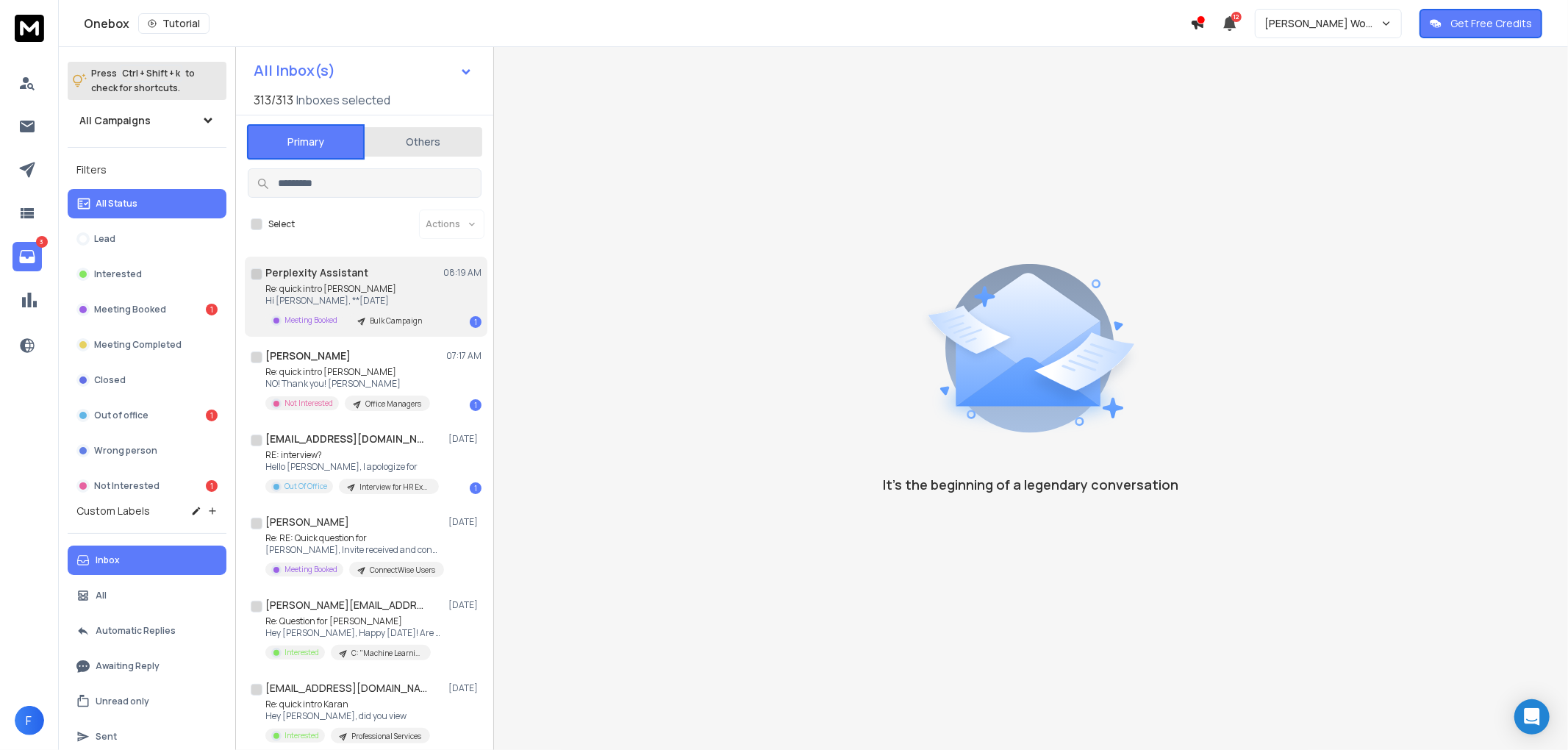
click at [387, 284] on p "Re: quick intro [PERSON_NAME]" at bounding box center [348, 289] width 165 height 12
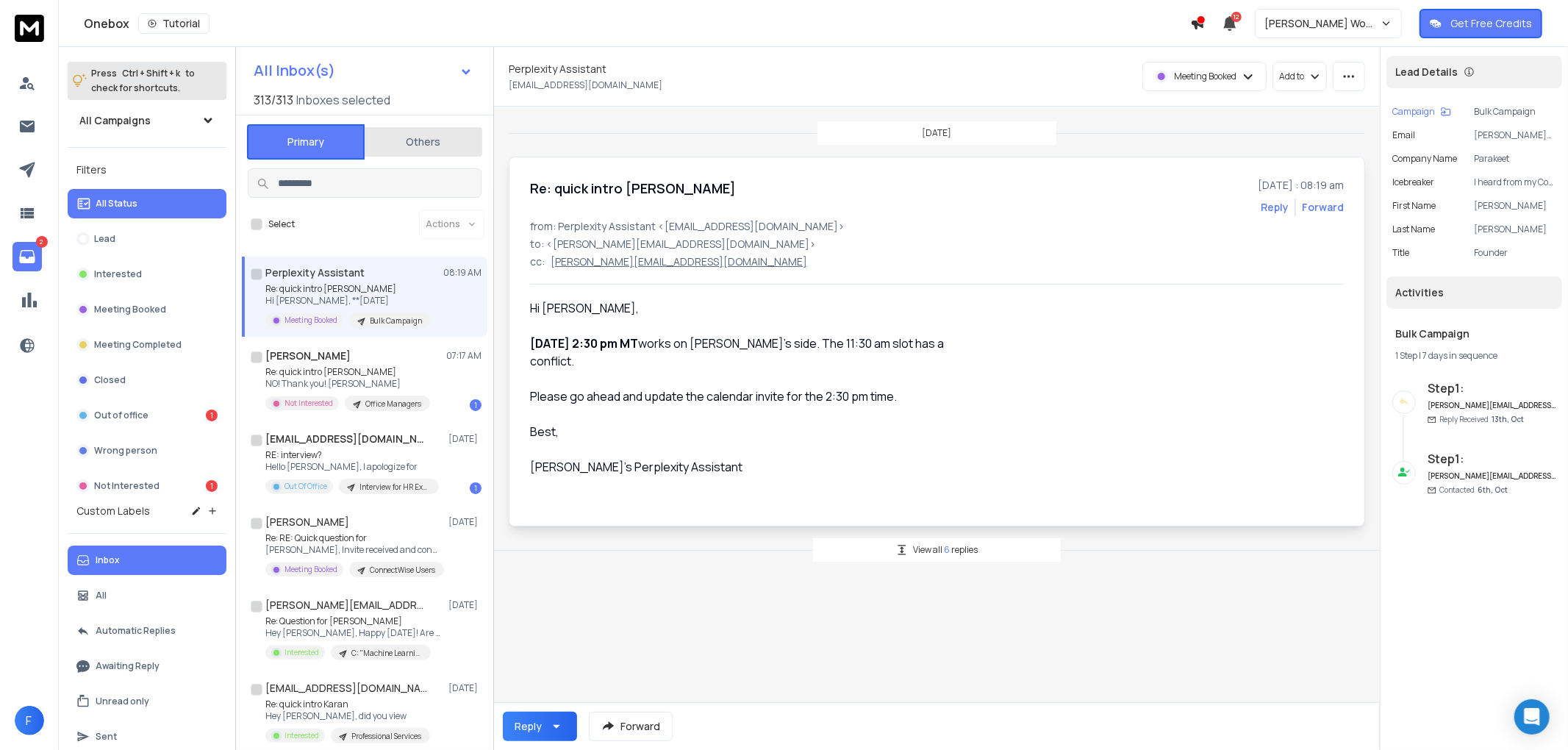
click at [930, 550] on p "View all 6 replies" at bounding box center [945, 550] width 65 height 12
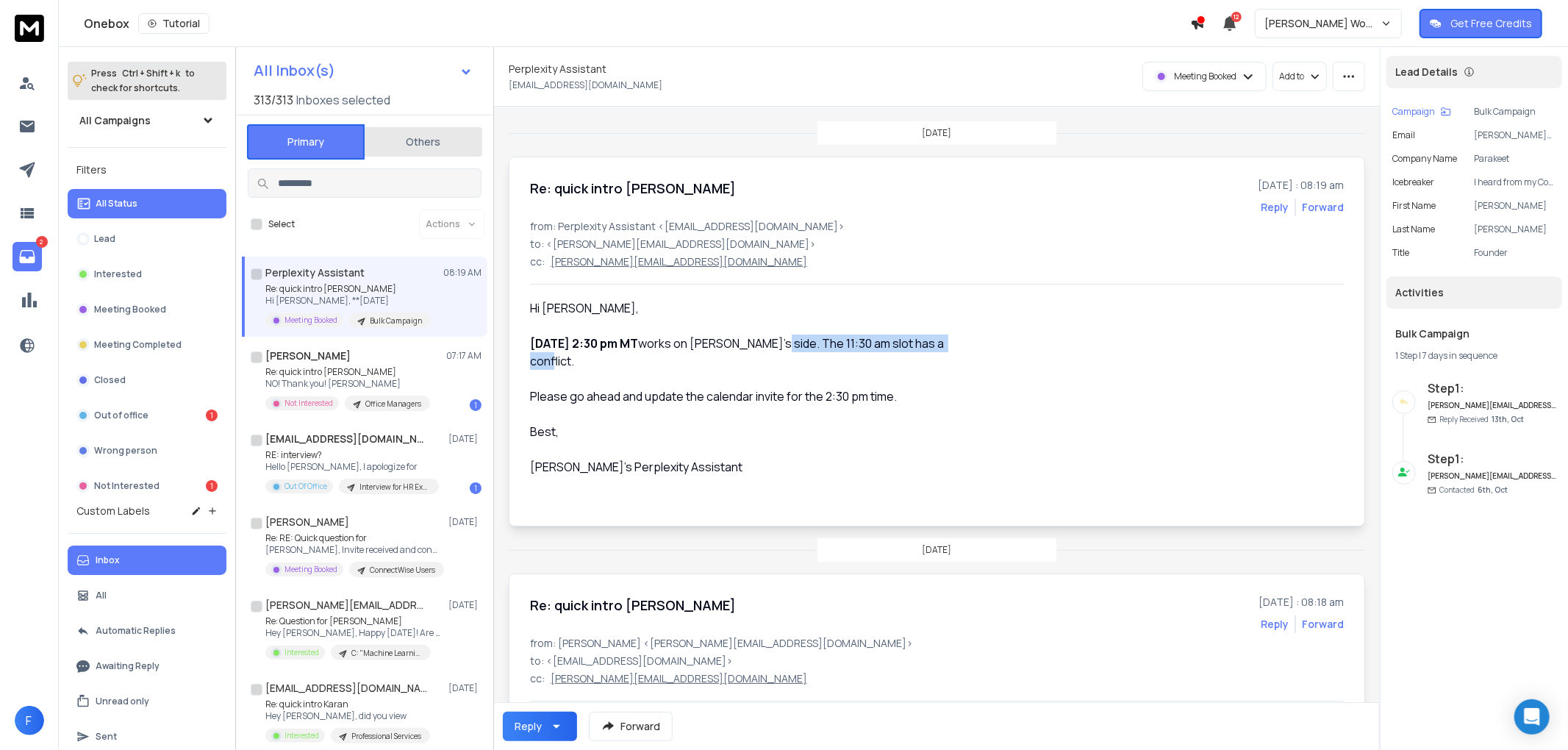
drag, startPoint x: 865, startPoint y: 336, endPoint x: 963, endPoint y: 363, distance: 101.7
click at [963, 363] on div "Hi [PERSON_NAME], [DATE] 2:30 pm MT works on [PERSON_NAME]'s side. The 11:30 am…" at bounding box center [751, 401] width 441 height 206
click at [795, 415] on div "Hi [PERSON_NAME], [DATE] 2:30 pm MT works on [PERSON_NAME]'s side. The 11:30 am…" at bounding box center [751, 401] width 441 height 206
drag, startPoint x: 815, startPoint y: 400, endPoint x: 865, endPoint y: 394, distance: 50.4
click at [865, 394] on p "Please go ahead and update the calendar invite for the 2:30 pm time." at bounding box center [745, 396] width 430 height 17
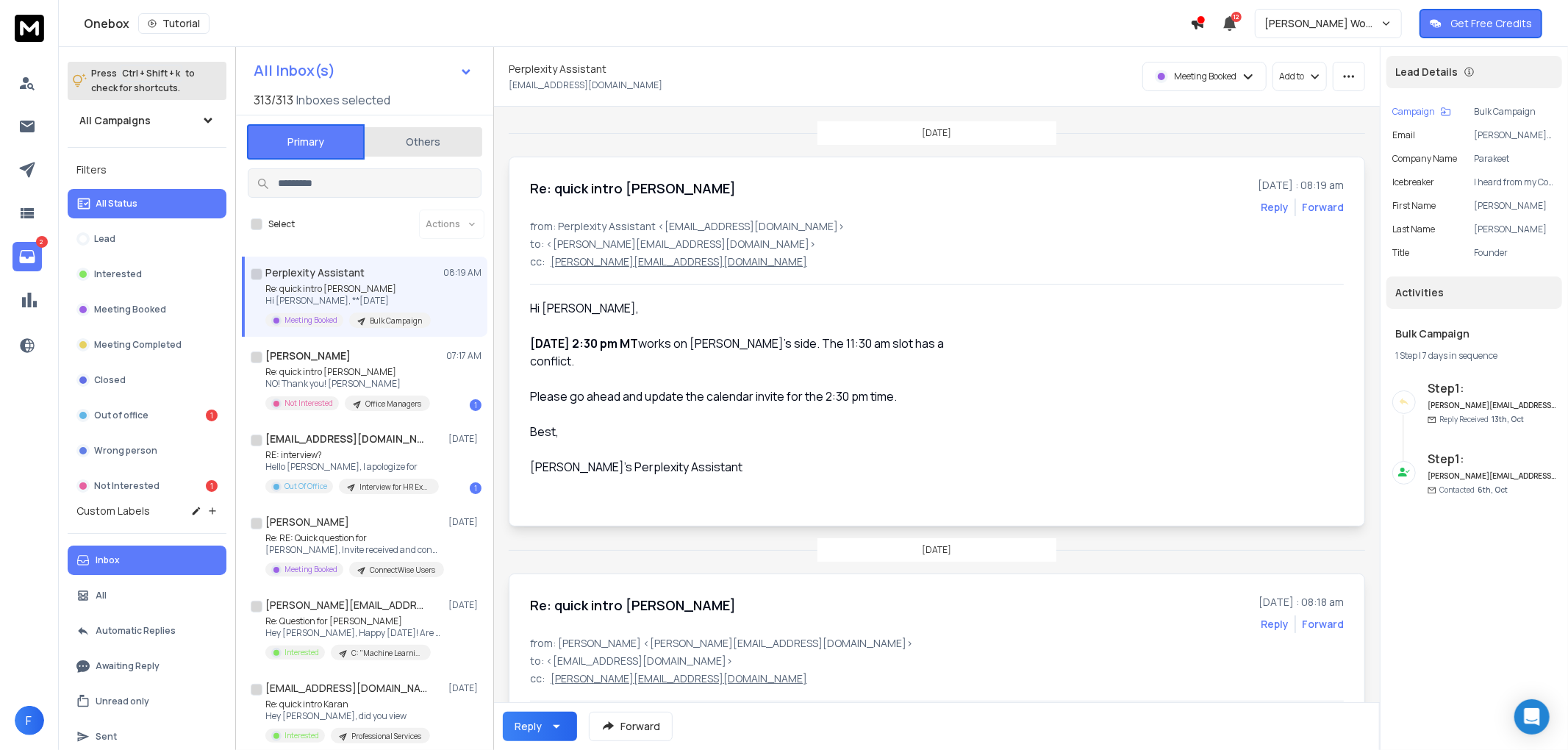
click at [777, 425] on p "Best," at bounding box center [745, 431] width 430 height 17
drag, startPoint x: 706, startPoint y: 263, endPoint x: 547, endPoint y: 269, distance: 159.1
click at [547, 269] on div "cc: [PERSON_NAME][EMAIL_ADDRESS][DOMAIN_NAME]" at bounding box center [937, 261] width 814 height 15
copy div "[PERSON_NAME][EMAIL_ADDRESS][DOMAIN_NAME]"
click at [1050, 291] on div "Re: quick intro [PERSON_NAME] [DATE] : 08:19 am Reply Forward from: Perplexity …" at bounding box center [937, 342] width 814 height 327
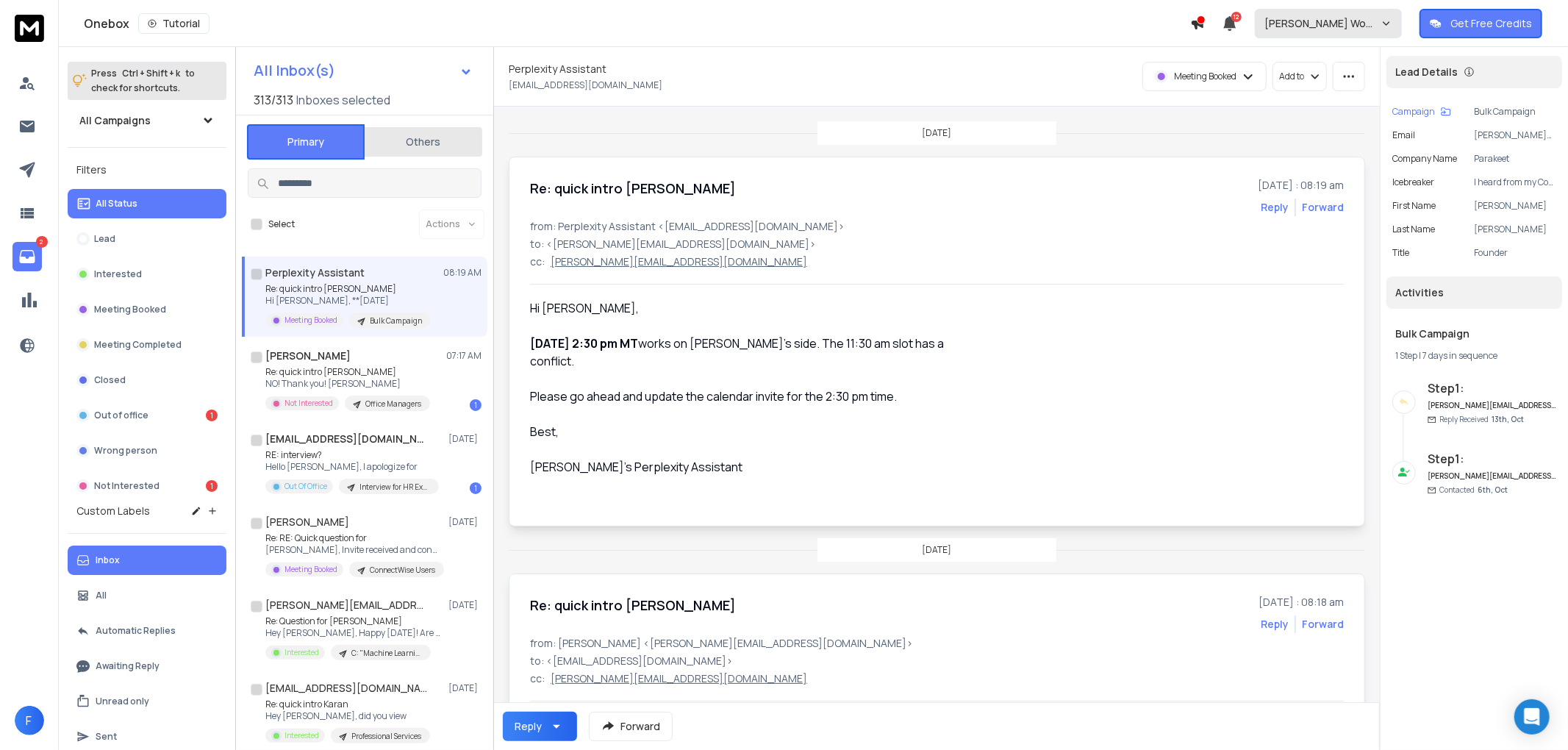
click at [1365, 16] on p "[PERSON_NAME] Workspace" at bounding box center [1322, 23] width 116 height 15
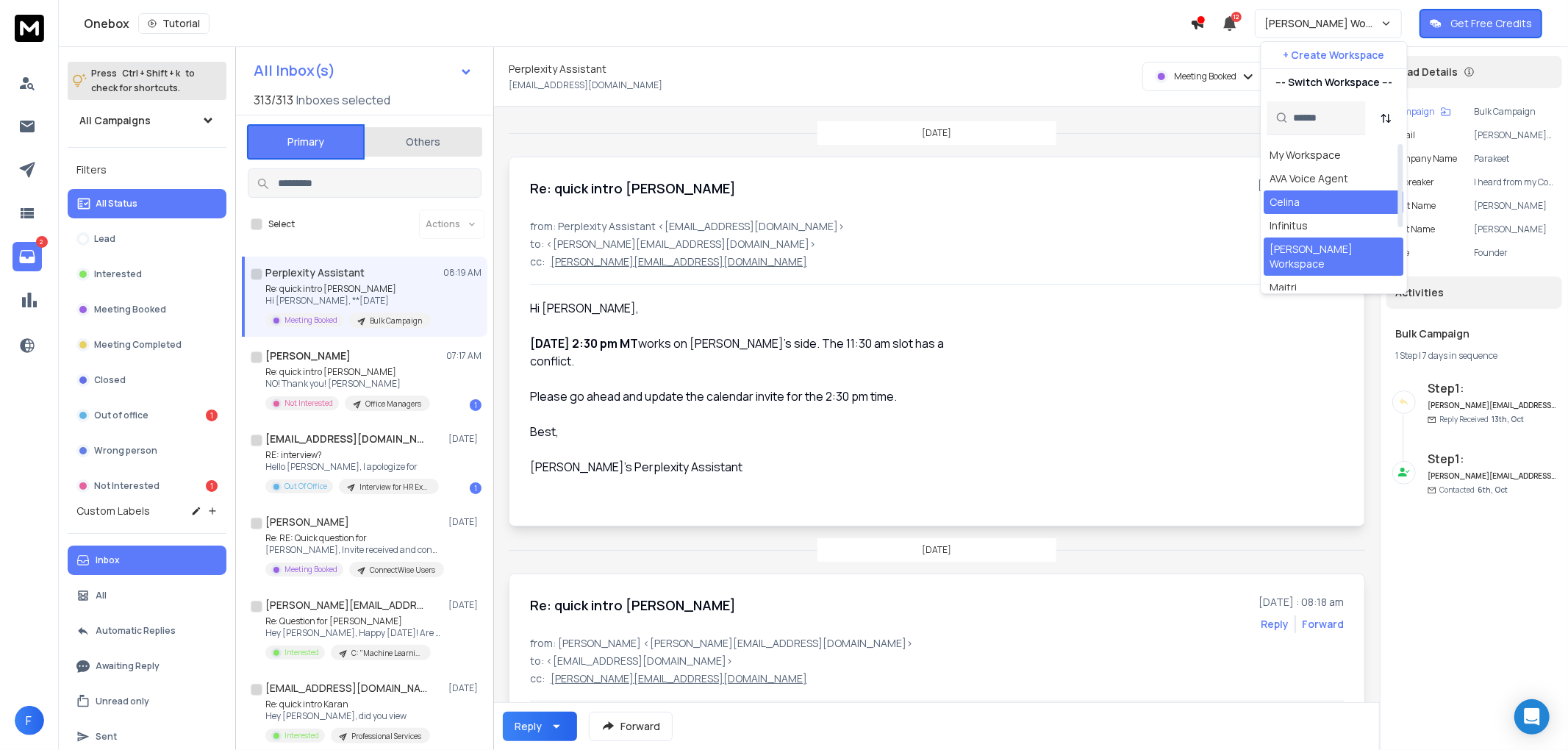
click at [1316, 203] on div "Celina" at bounding box center [1334, 201] width 139 height 23
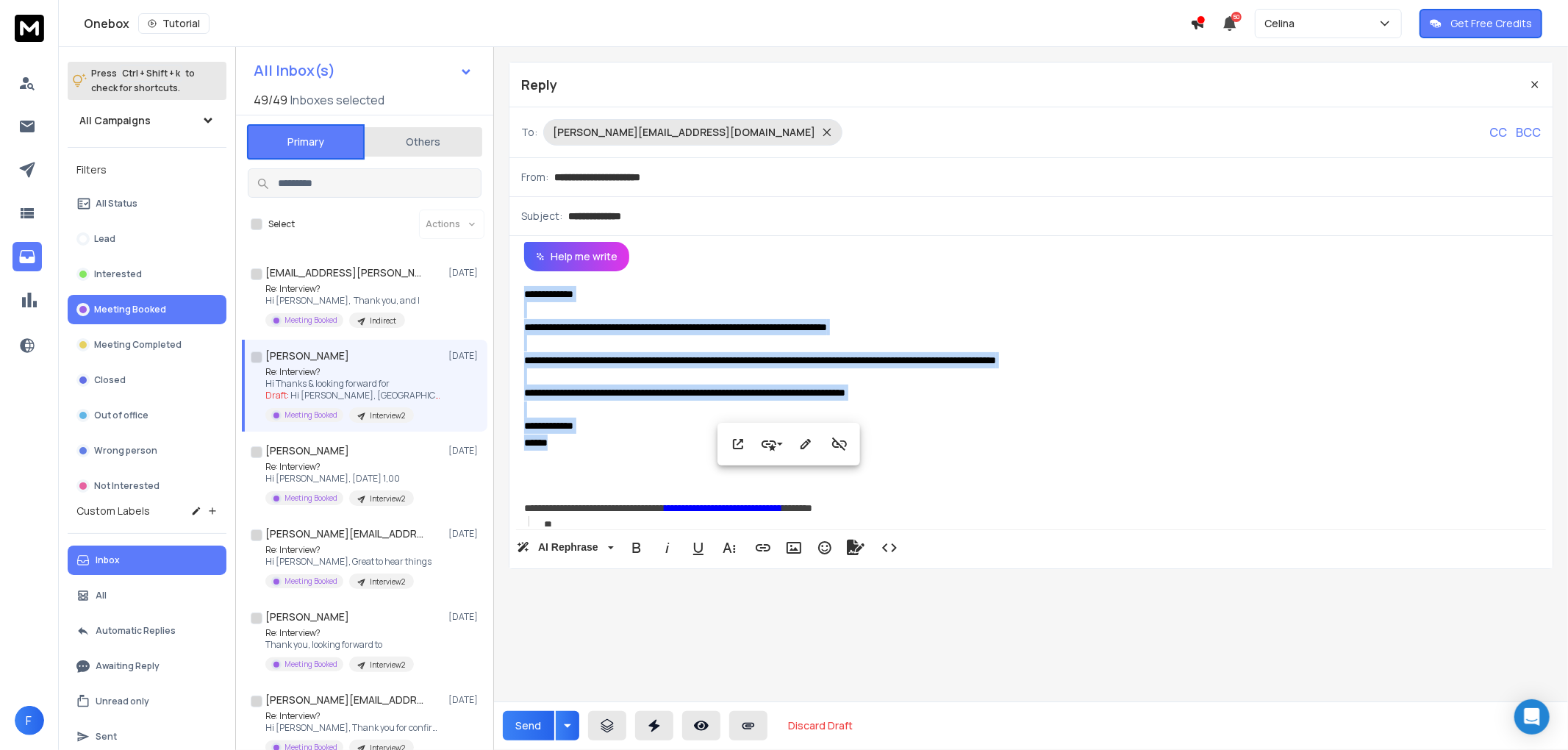
drag, startPoint x: 527, startPoint y: 289, endPoint x: 617, endPoint y: 440, distance: 175.8
click at [617, 440] on div "**********" at bounding box center [1029, 399] width 1038 height 255
copy div "**********"
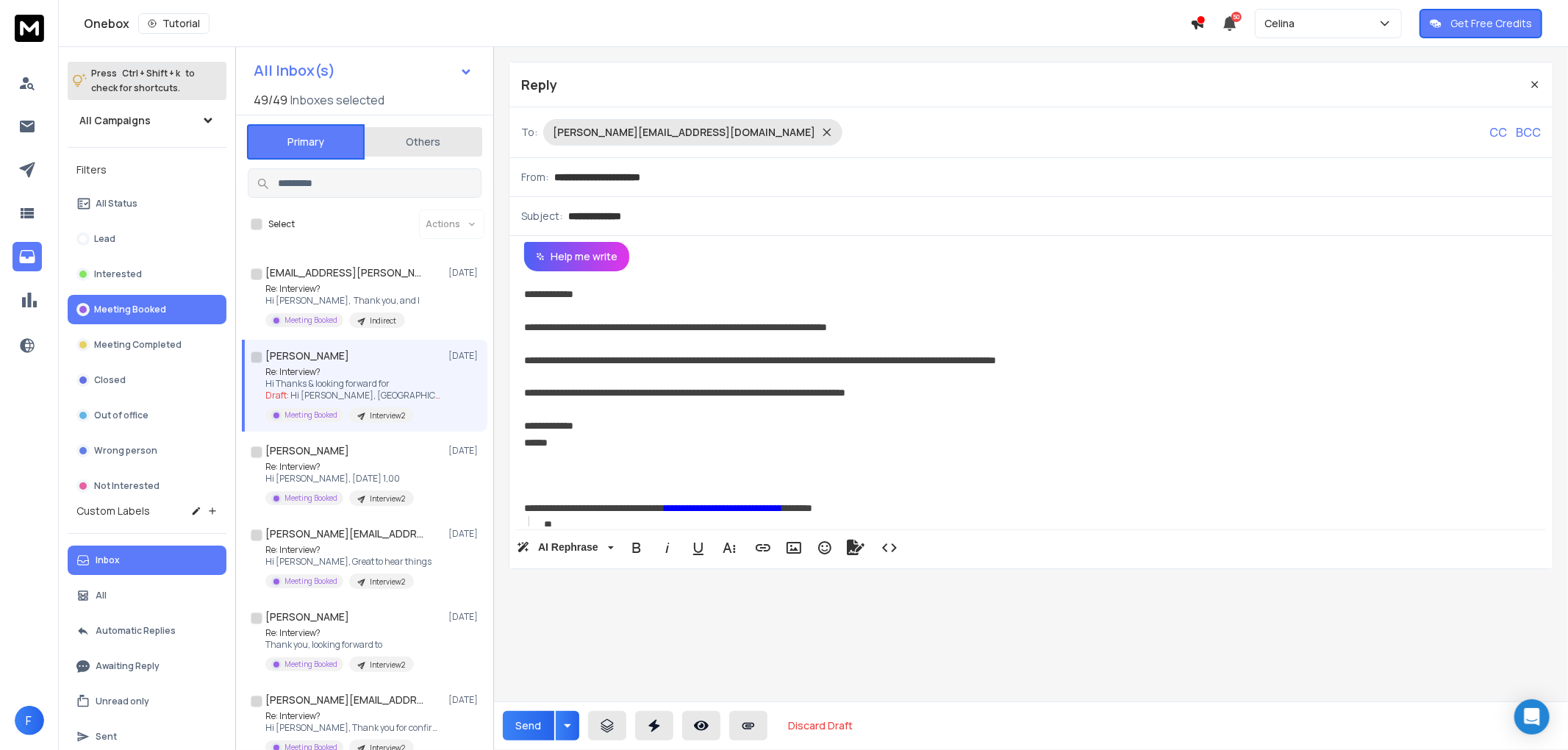
drag, startPoint x: 650, startPoint y: 214, endPoint x: 568, endPoint y: 218, distance: 82.1
click at [568, 218] on input "**********" at bounding box center [1054, 215] width 972 height 15
click at [680, 339] on div "**********" at bounding box center [1021, 360] width 995 height 148
click at [518, 711] on button "Send" at bounding box center [529, 726] width 52 height 29
click at [524, 725] on button "Send" at bounding box center [529, 726] width 52 height 29
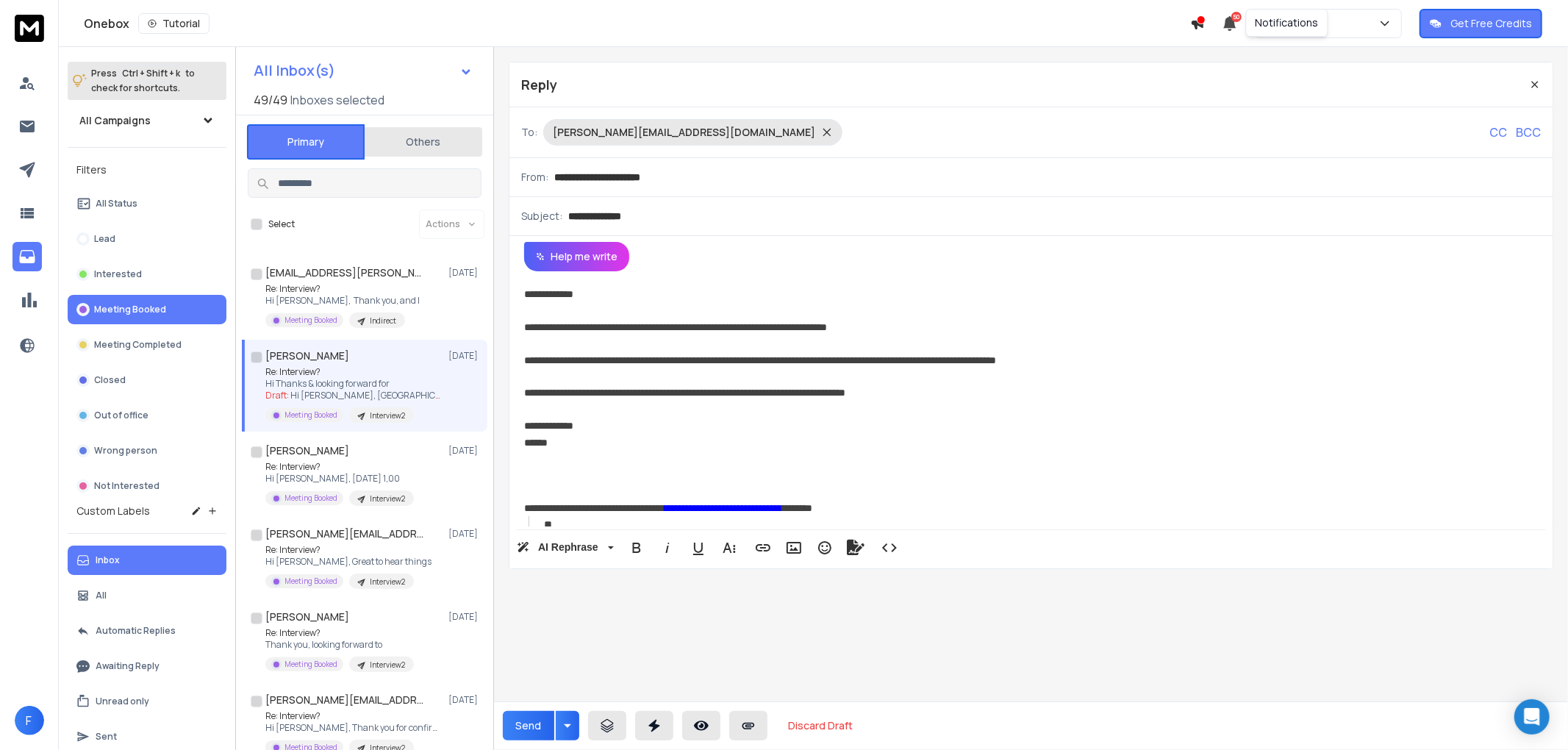
click at [1272, 28] on div "Notifications" at bounding box center [1287, 22] width 83 height 28
click at [1365, 19] on div "Celina" at bounding box center [1328, 23] width 128 height 15
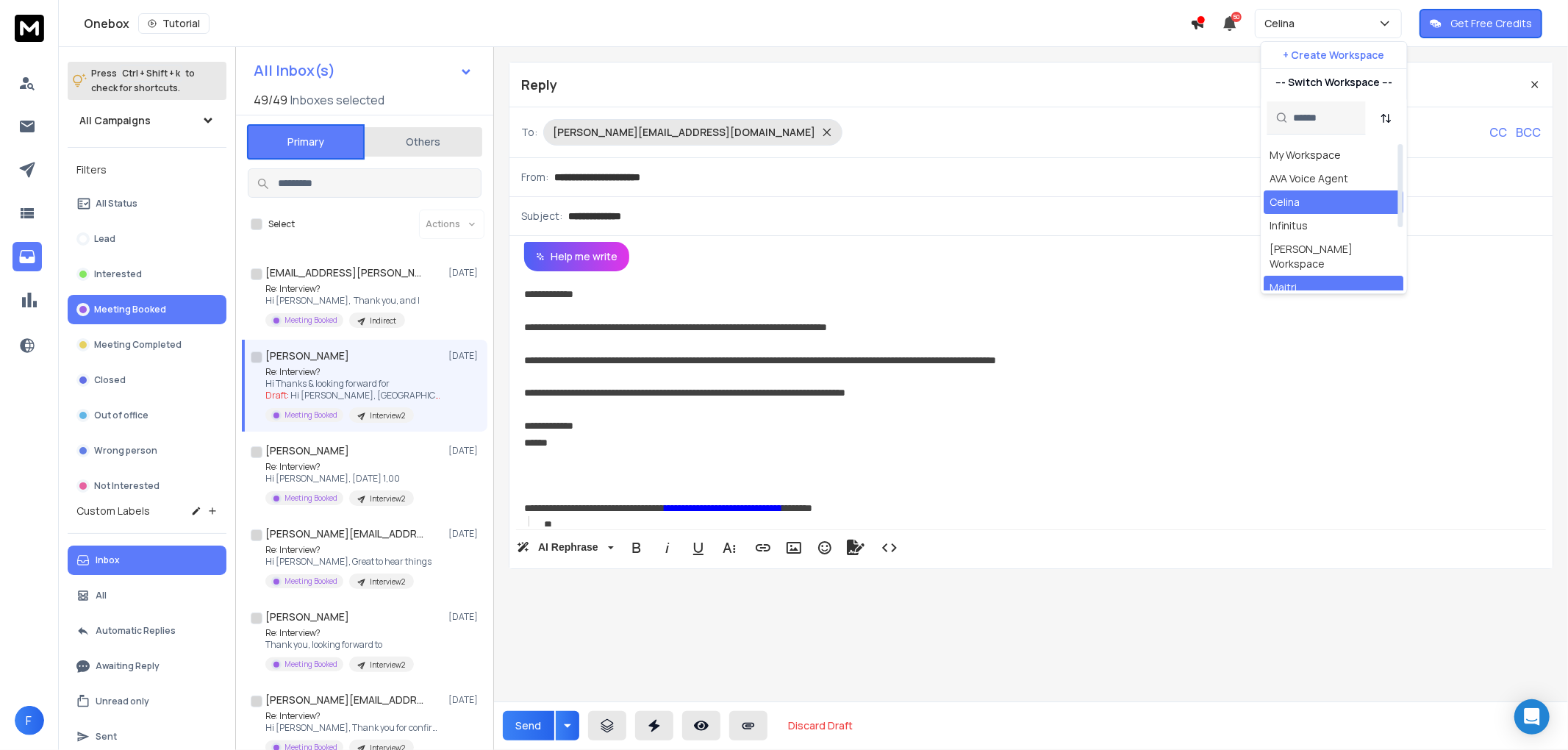
click at [1297, 276] on div "Maitri" at bounding box center [1334, 287] width 139 height 23
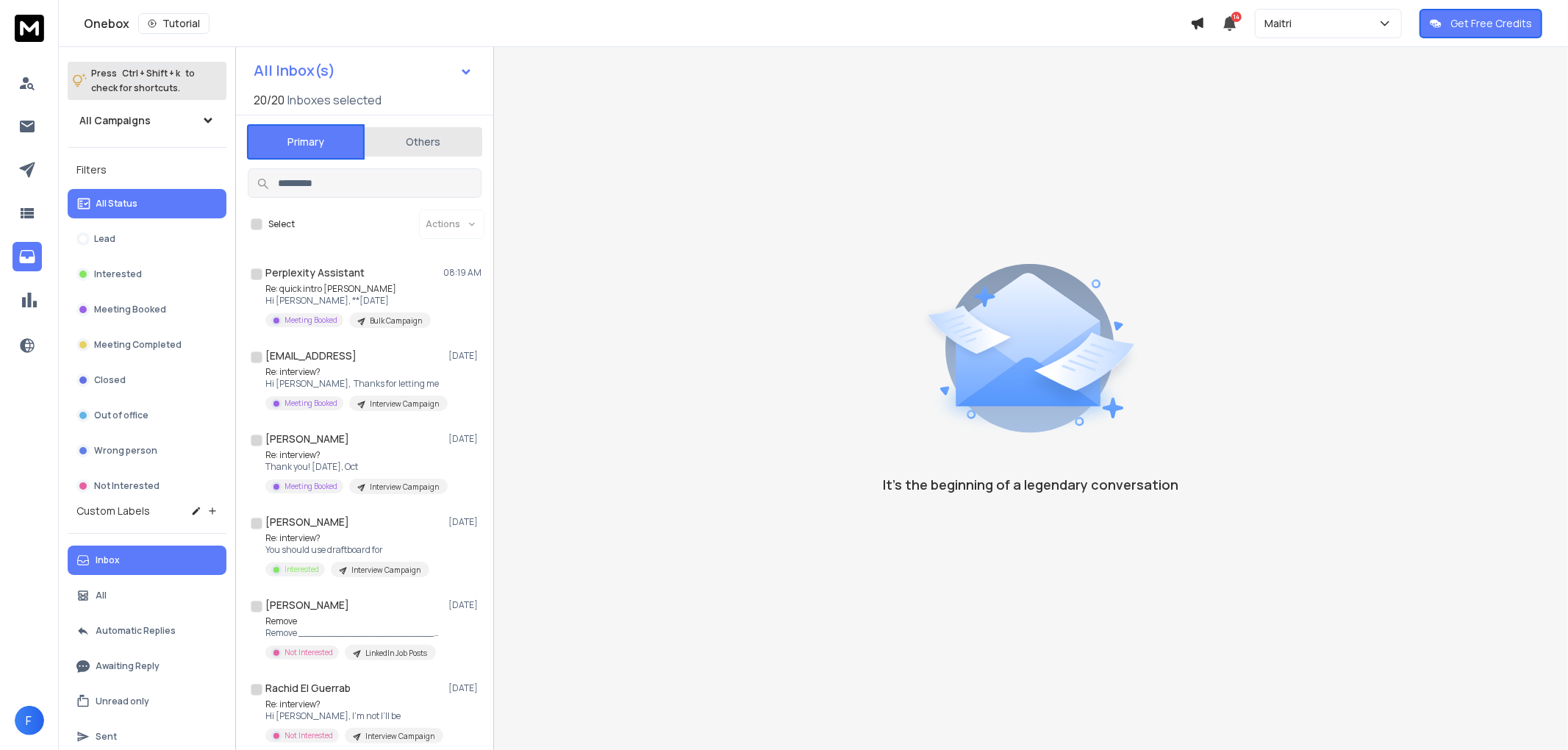
click at [145, 309] on p "Meeting Booked" at bounding box center [130, 310] width 72 height 12
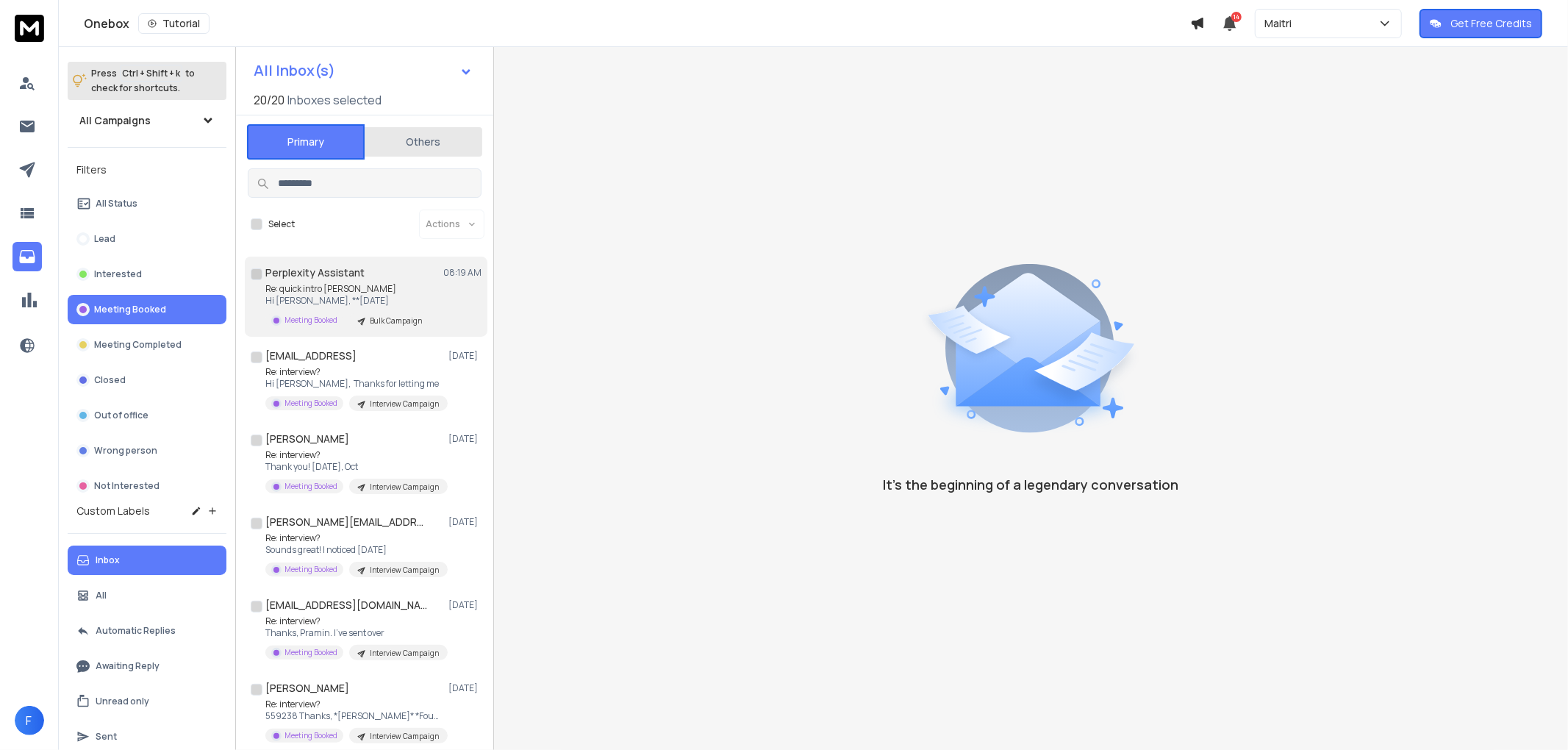
click at [344, 271] on h1 "Perplexity Assistant" at bounding box center [314, 272] width 99 height 15
click at [321, 289] on p "Re: quick intro [PERSON_NAME]" at bounding box center [348, 289] width 165 height 12
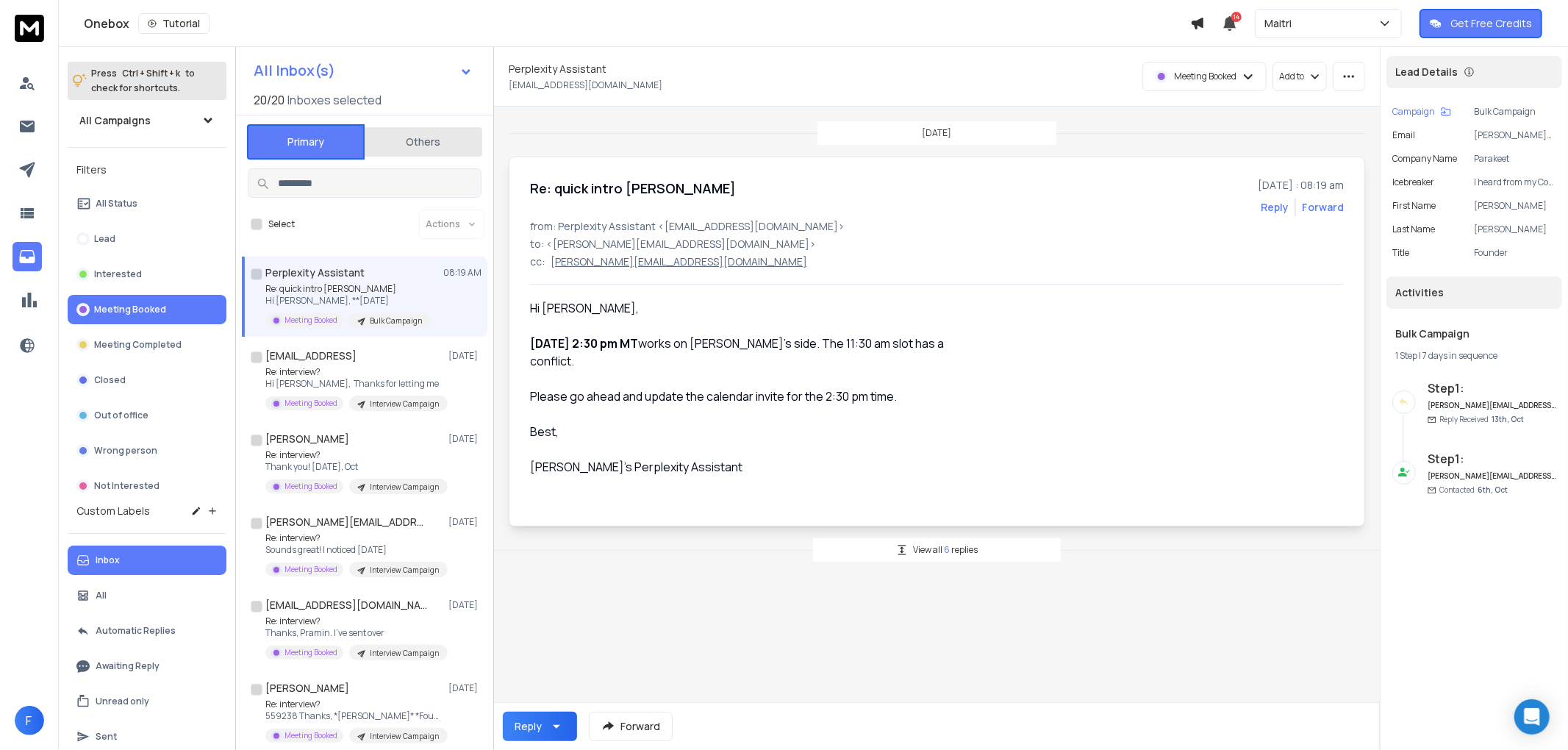
click at [935, 555] on p "View all 6 replies" at bounding box center [945, 550] width 65 height 12
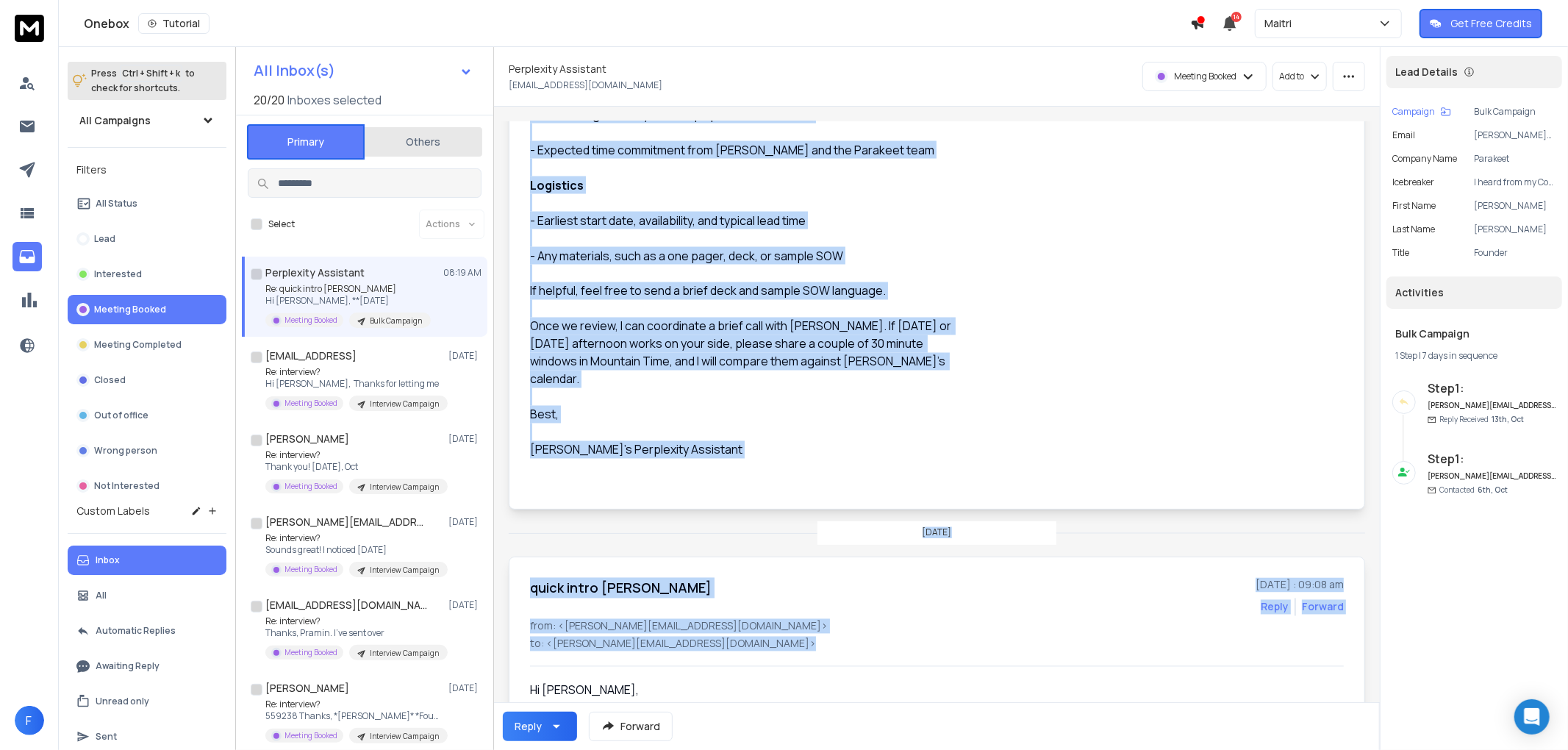
scroll to position [7268, 0]
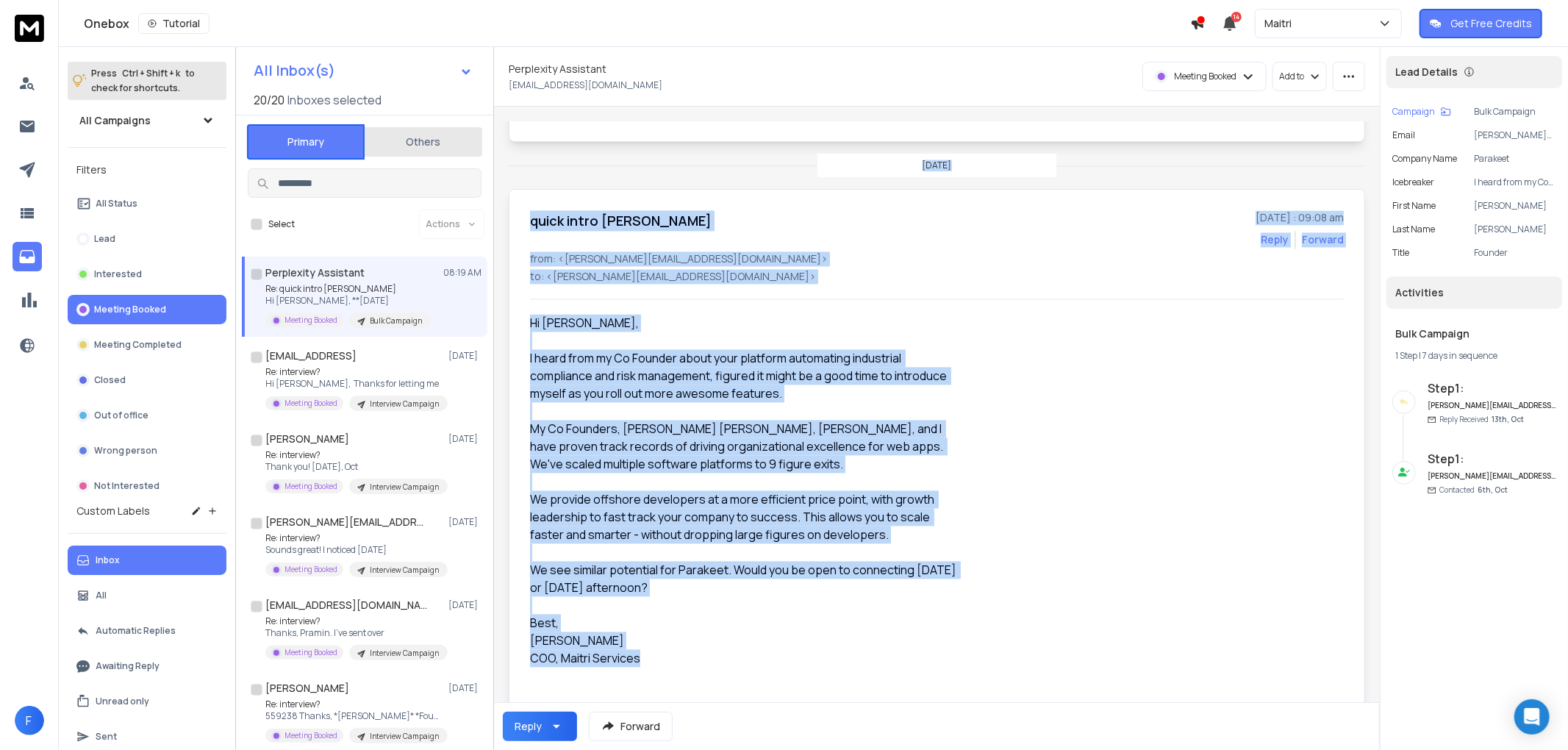
drag, startPoint x: 532, startPoint y: 304, endPoint x: 1007, endPoint y: 625, distance: 573.3
copy div "Lo Ipsum, Dolorsit, Ametcon 20 ad 9:89 el SE doeiu te Incidid'u labo. Etd 52:67…"
click at [518, 736] on button "Reply" at bounding box center [540, 726] width 74 height 29
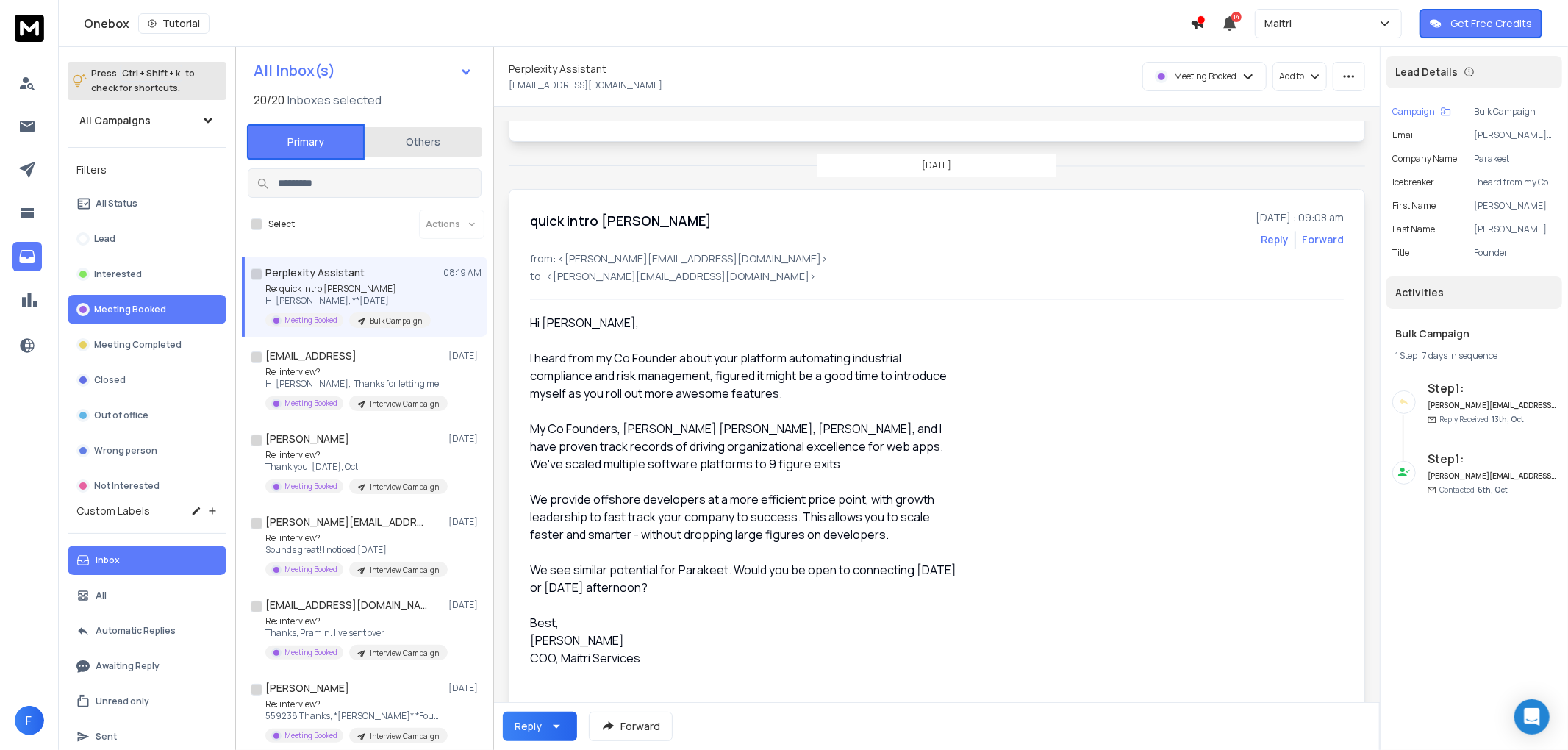
scroll to position [0, 0]
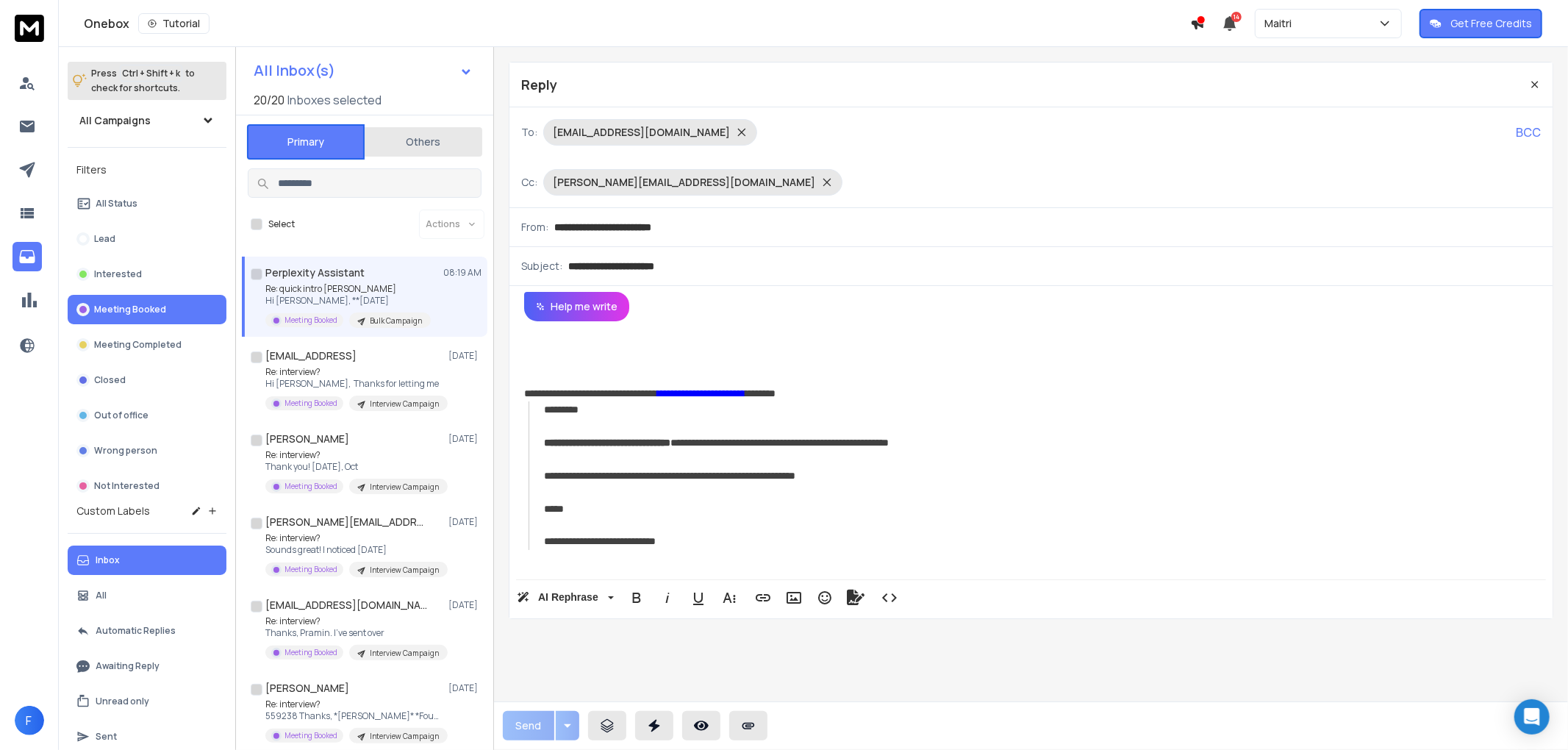
click at [638, 349] on div "**********" at bounding box center [1031, 449] width 1043 height 255
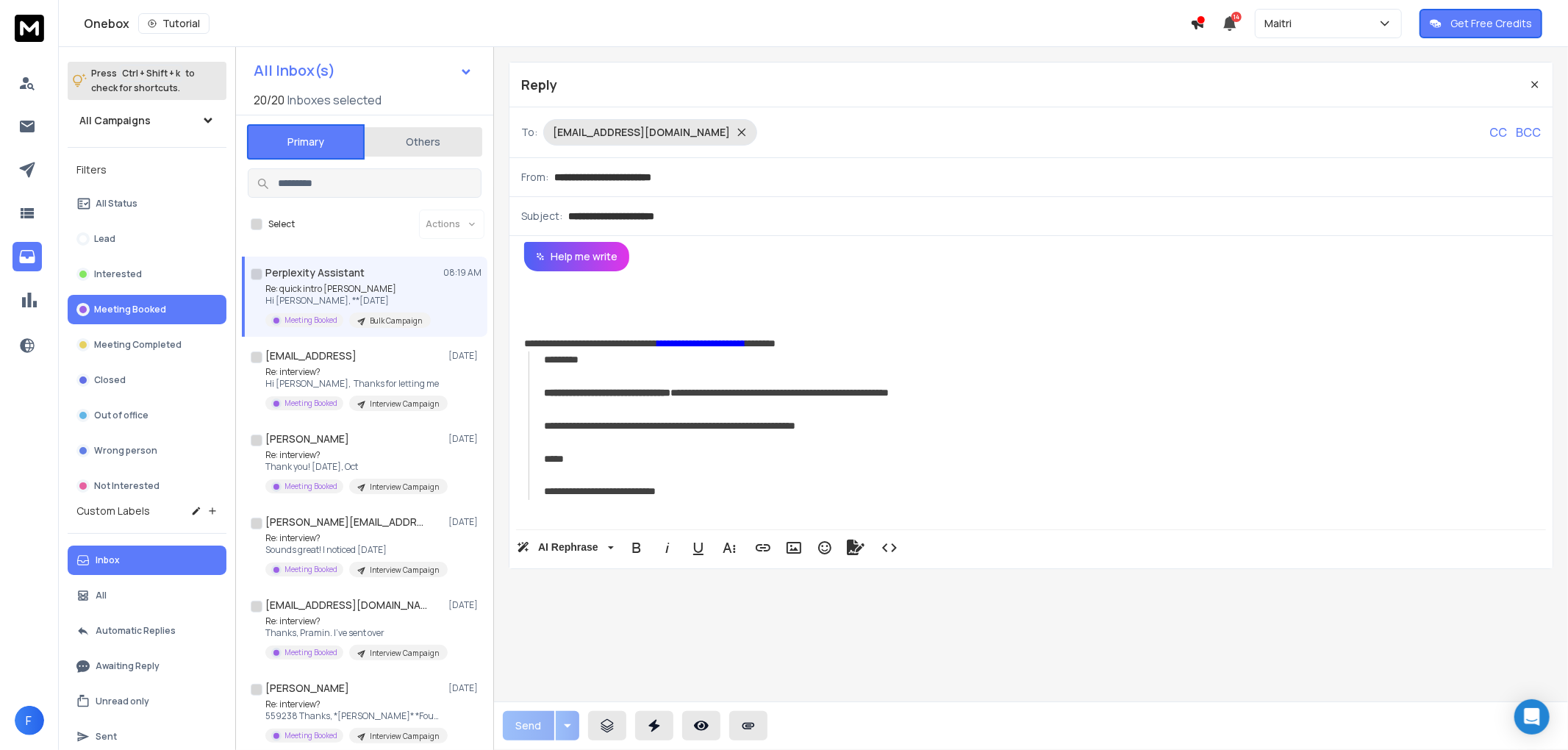
click at [598, 289] on div at bounding box center [1031, 294] width 1013 height 16
click at [586, 276] on div "**********" at bounding box center [1031, 399] width 1043 height 255
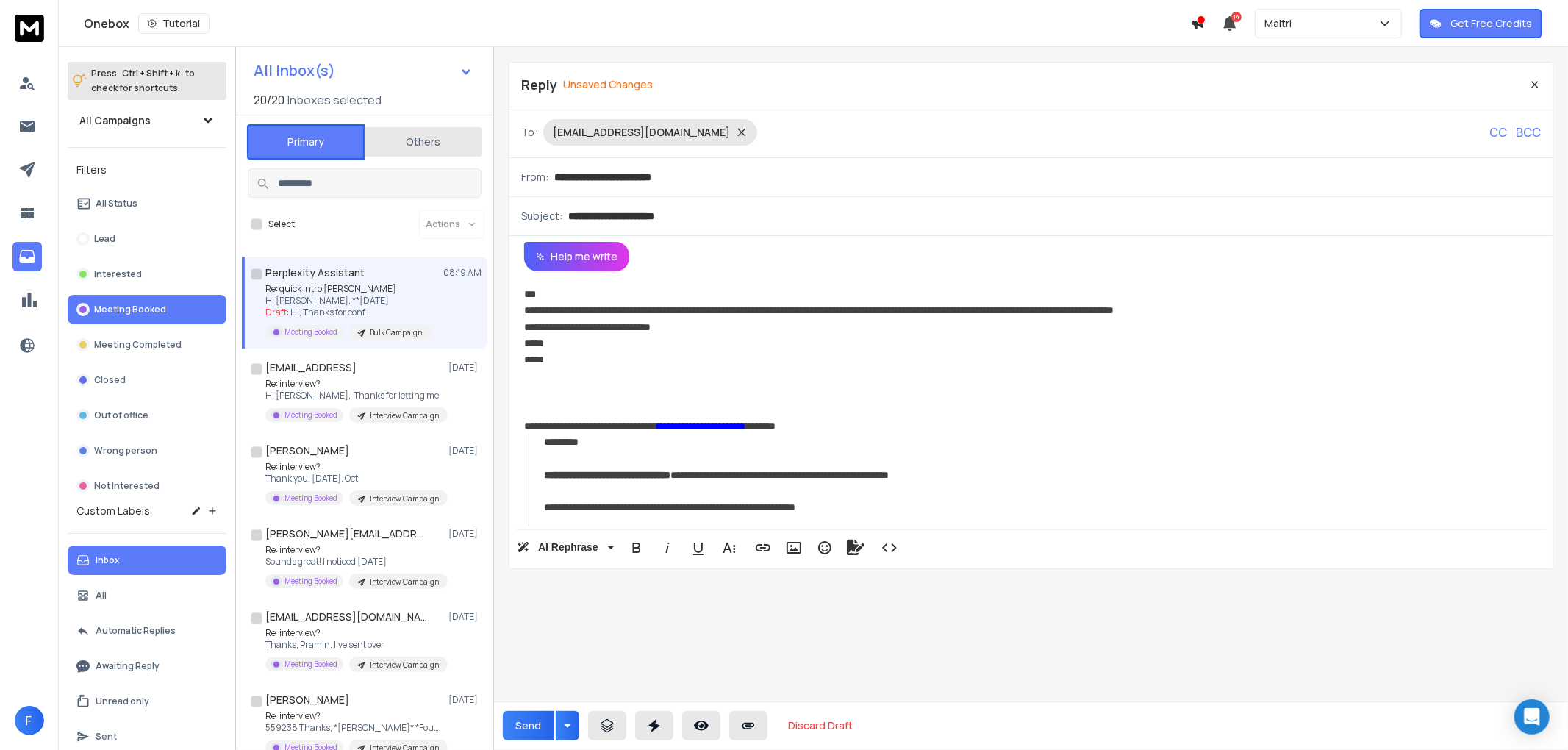
click at [572, 283] on div "**********" at bounding box center [1031, 399] width 1043 height 255
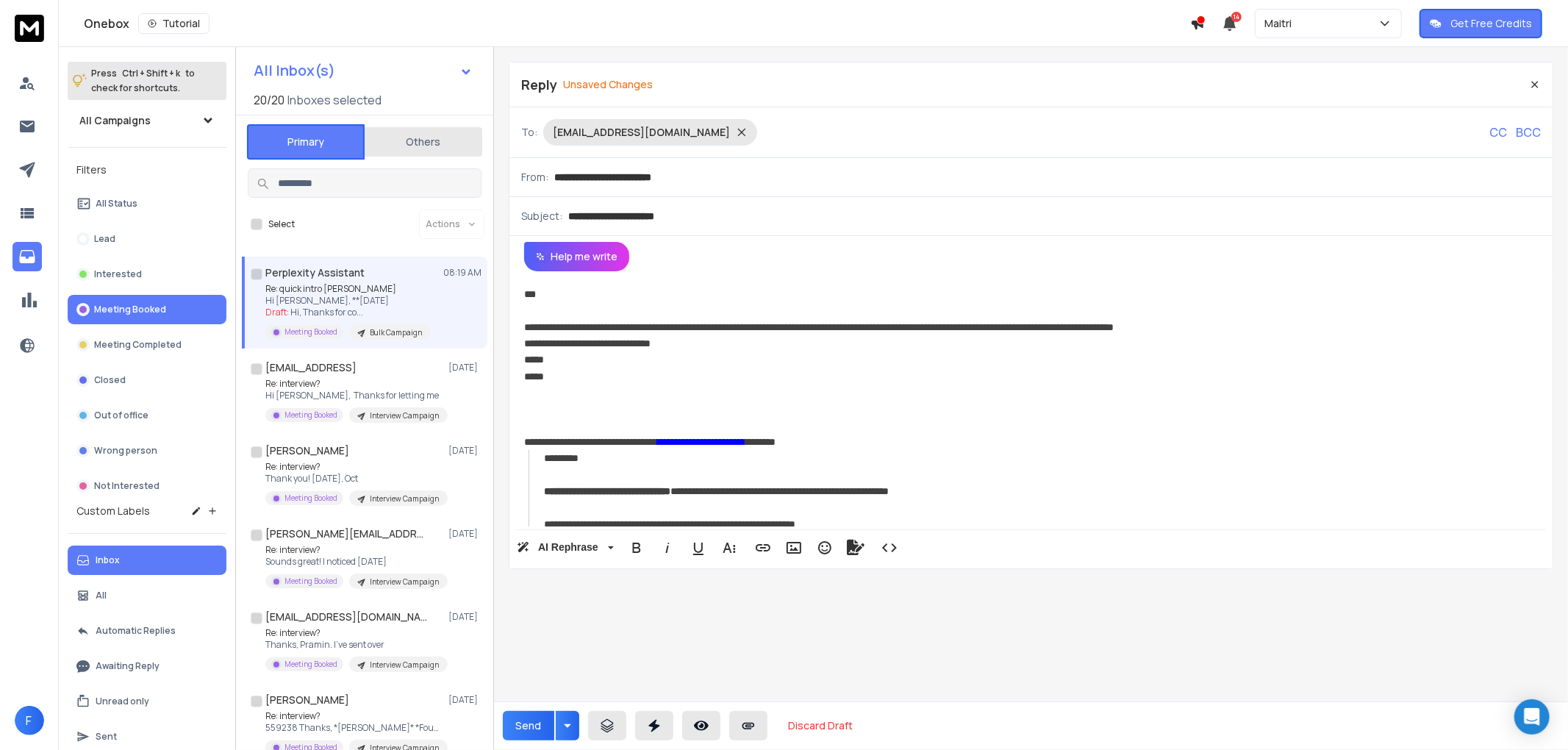
click at [1278, 330] on p "**********" at bounding box center [1021, 327] width 995 height 16
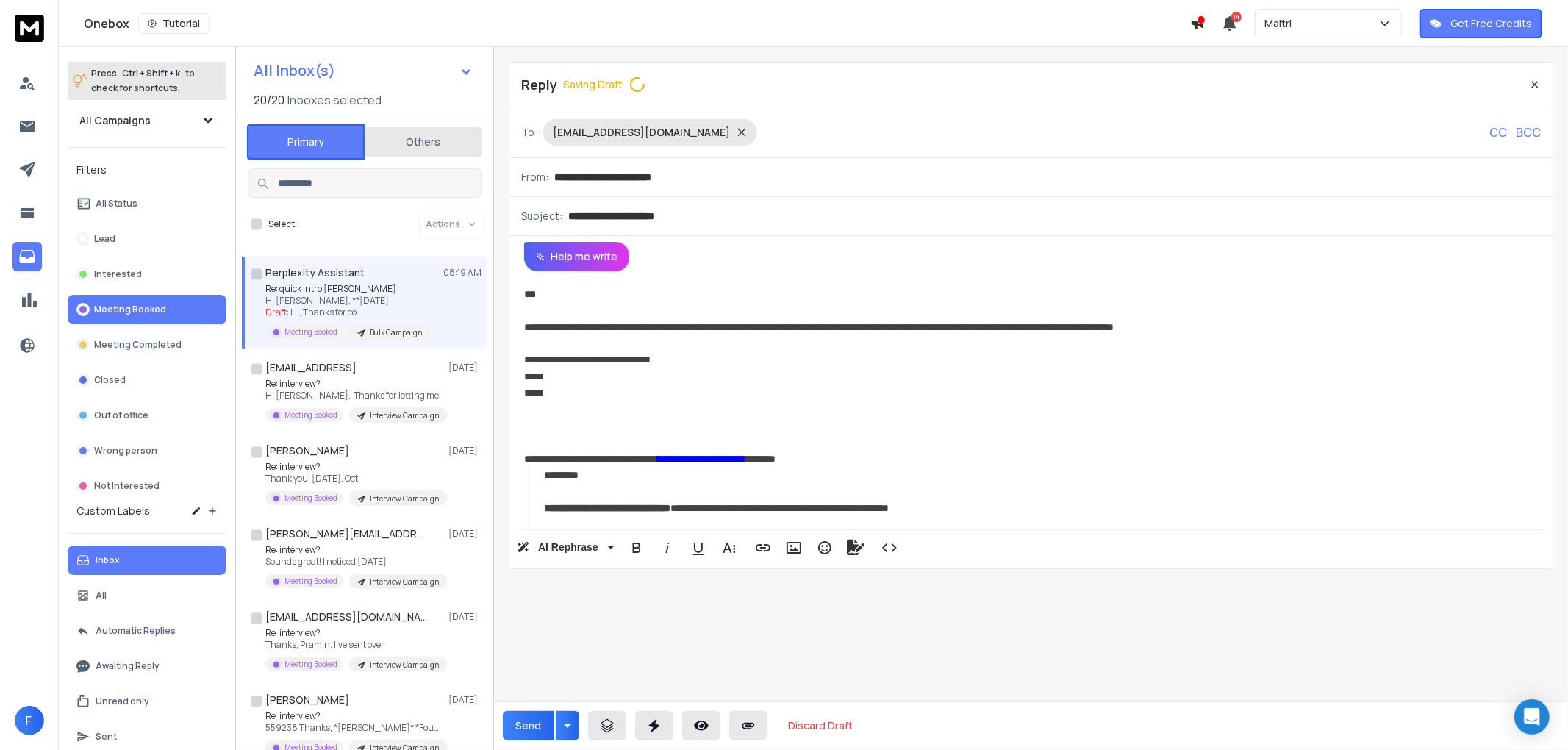
click at [784, 363] on p "**********" at bounding box center [1021, 359] width 995 height 16
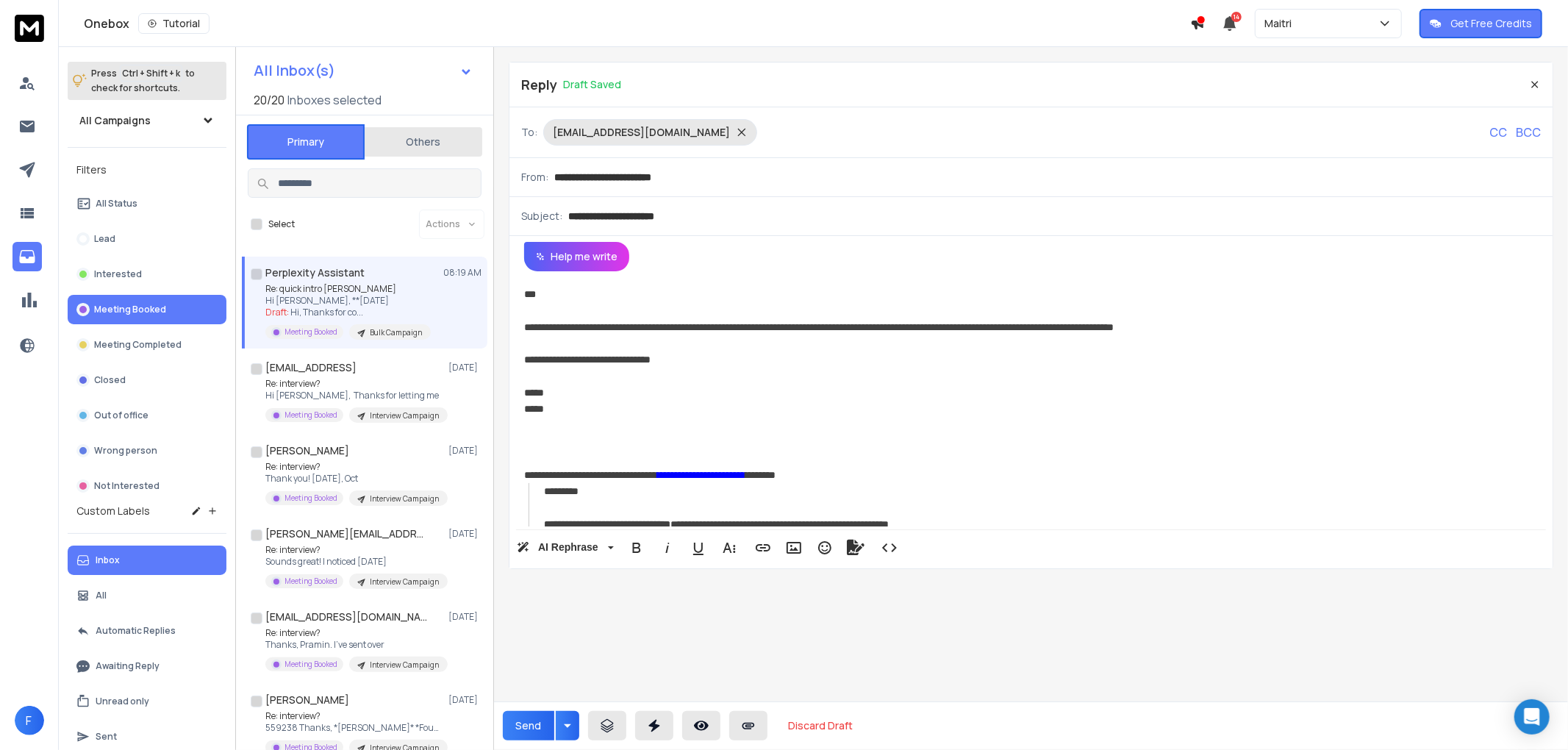
click at [530, 722] on button "Send" at bounding box center [529, 726] width 52 height 29
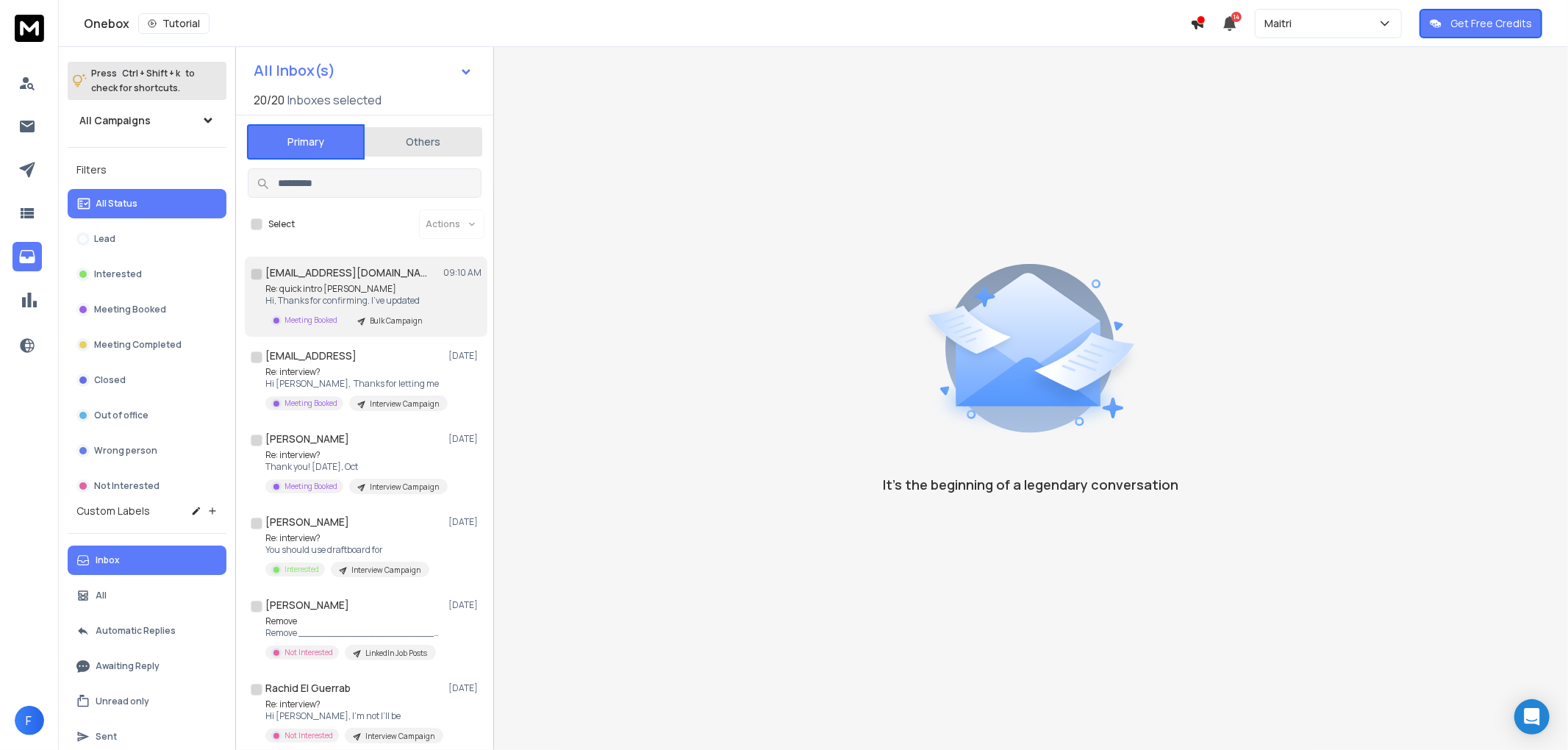
click at [362, 275] on h1 "[EMAIL_ADDRESS][DOMAIN_NAME]" at bounding box center [346, 272] width 162 height 15
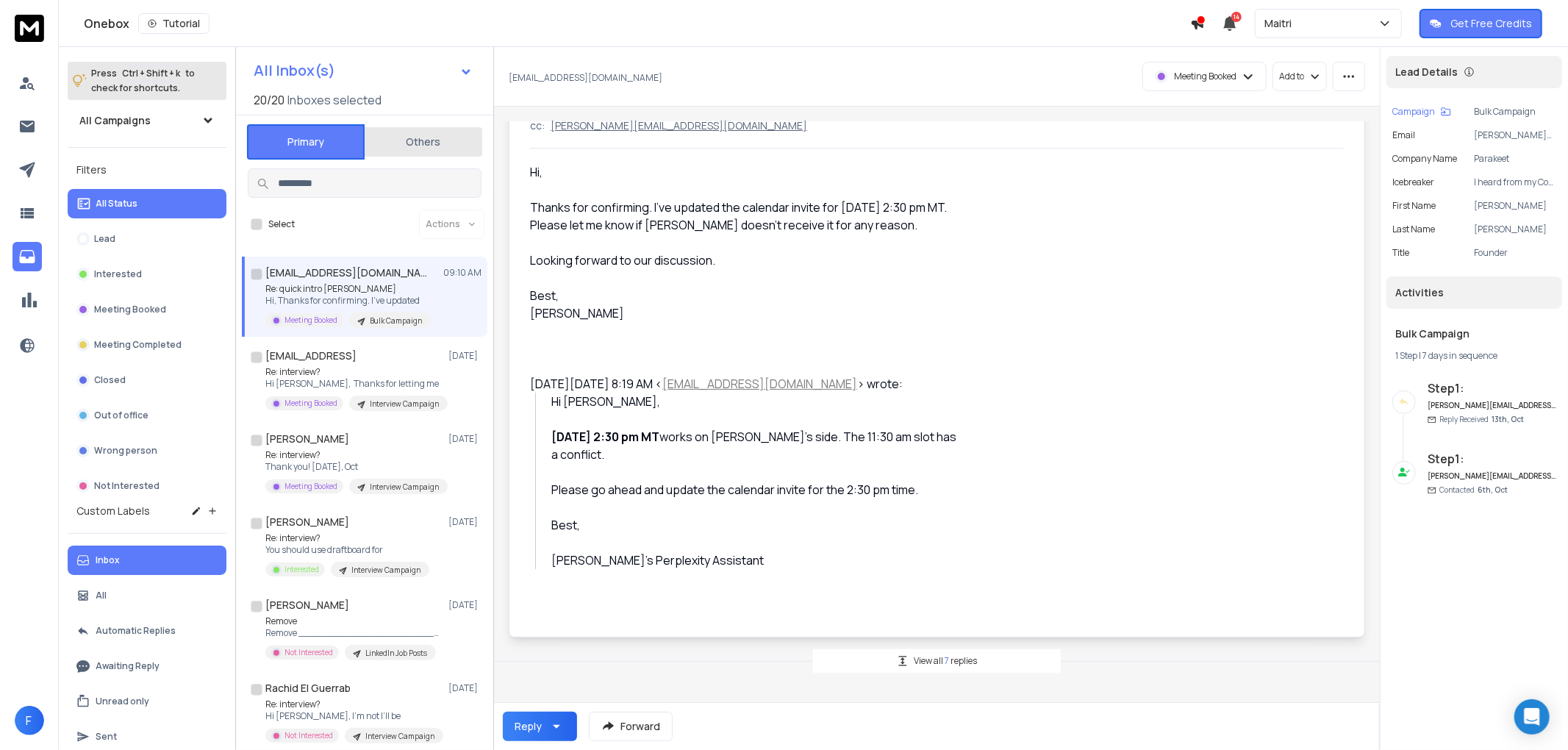
scroll to position [142, 0]
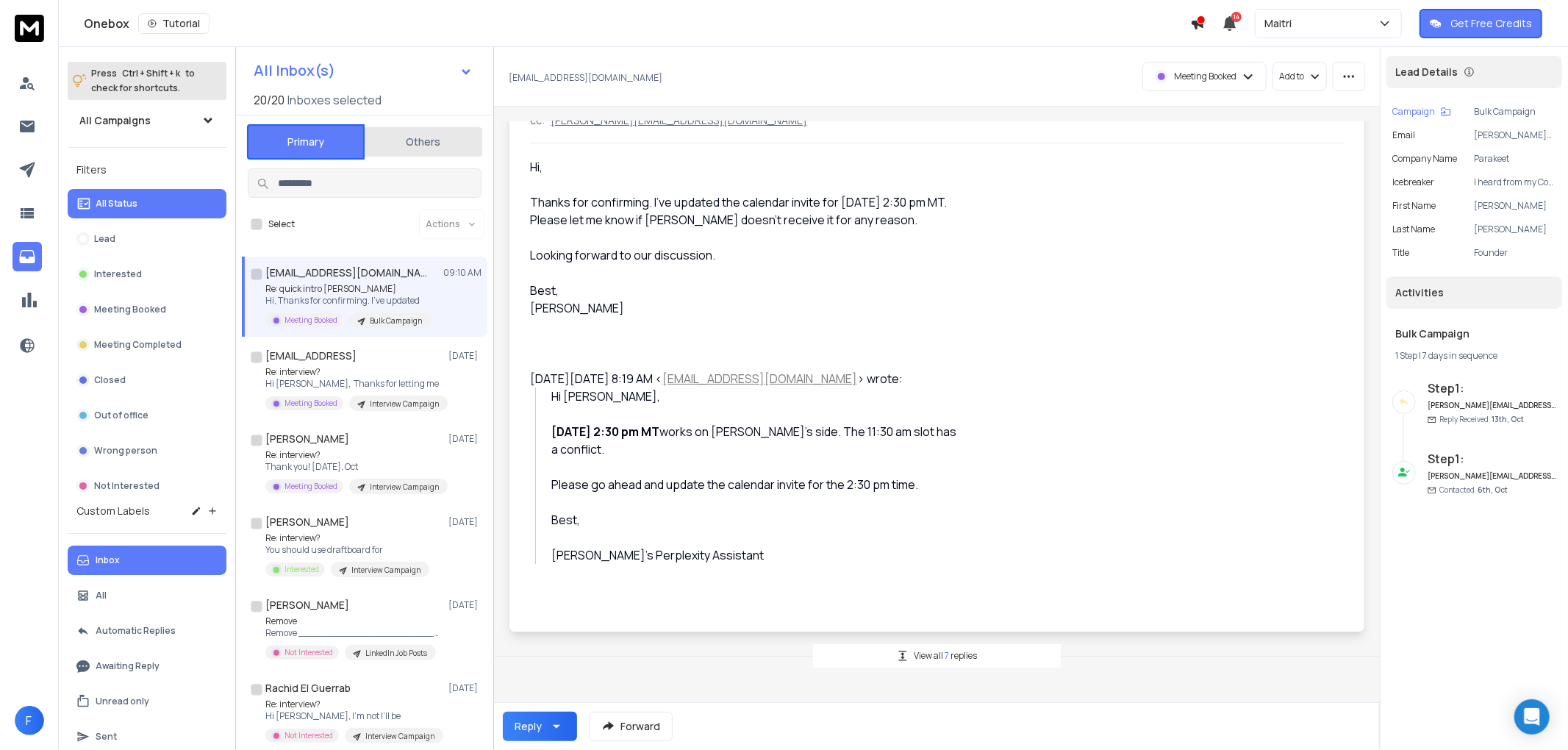
click at [941, 660] on p "View all 7 replies" at bounding box center [945, 656] width 63 height 12
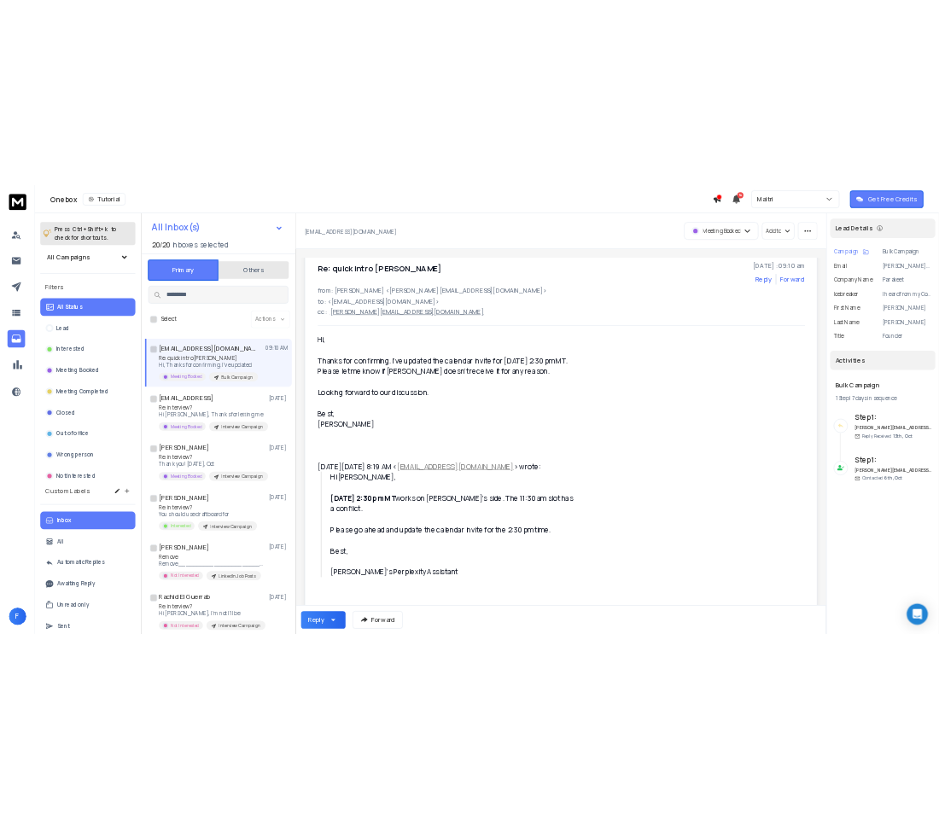
scroll to position [51, 0]
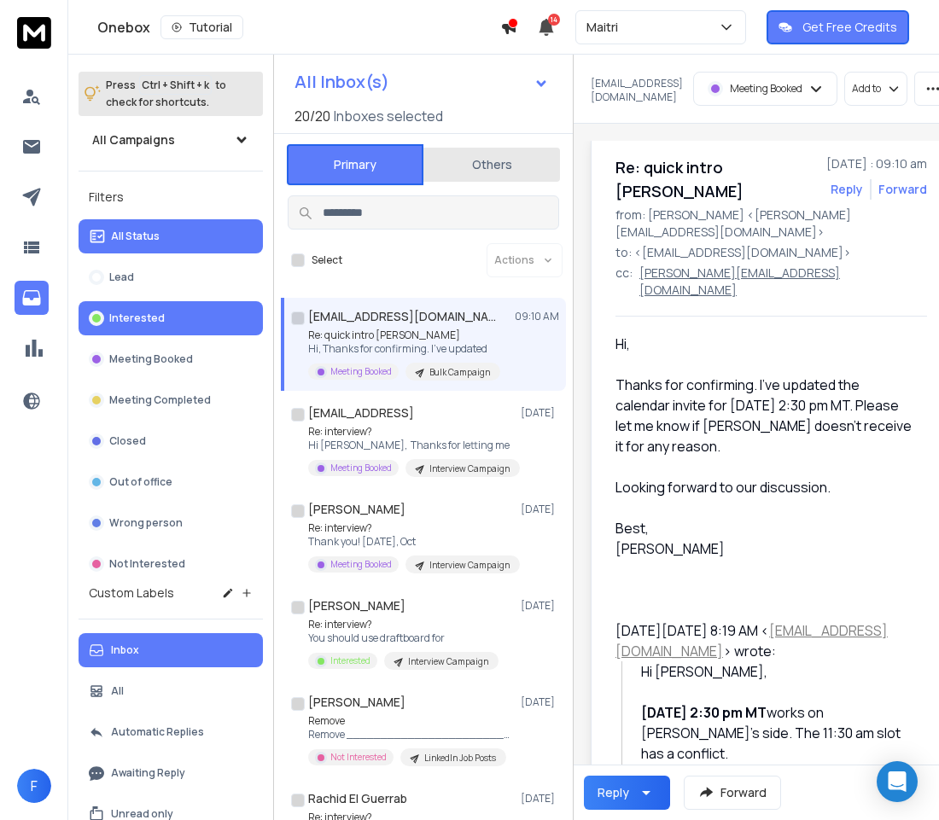
click at [124, 301] on button "Interested" at bounding box center [171, 318] width 184 height 34
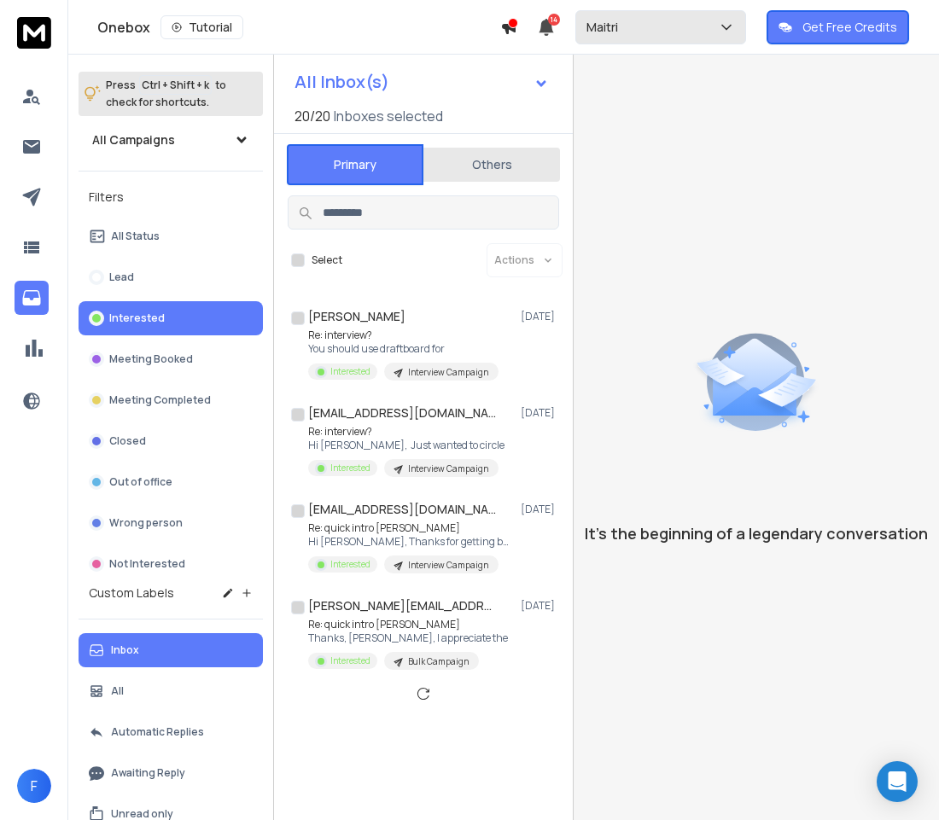
click at [676, 29] on div "Maitri" at bounding box center [661, 27] width 149 height 17
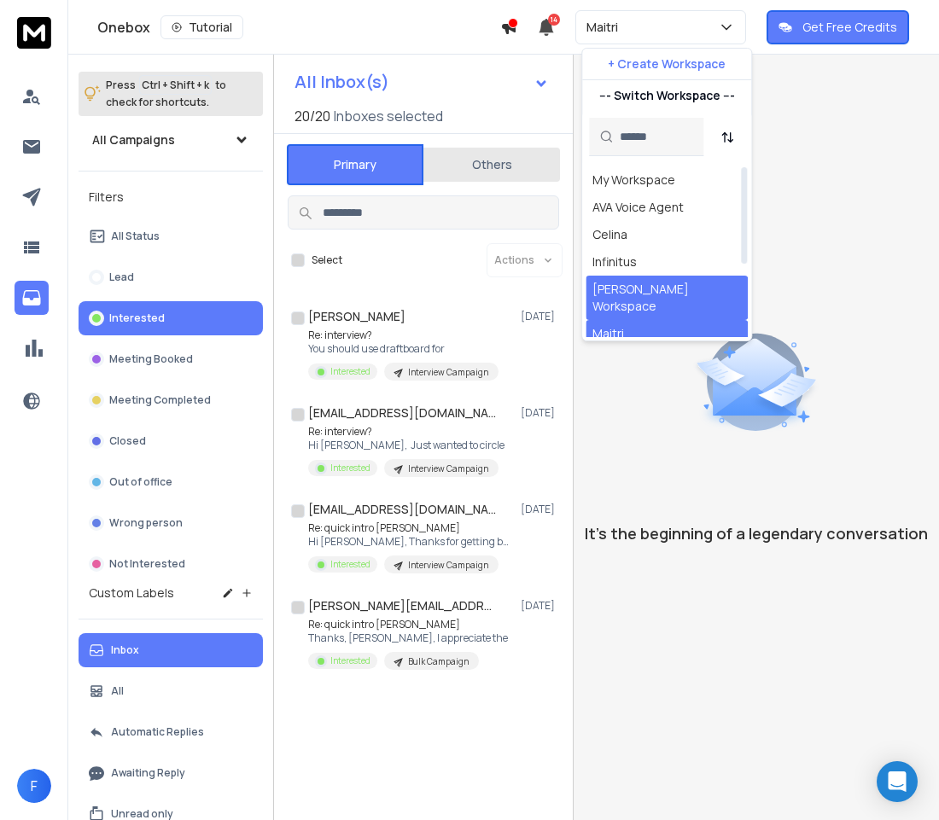
click at [639, 288] on div "[PERSON_NAME] Workspace" at bounding box center [666, 298] width 149 height 34
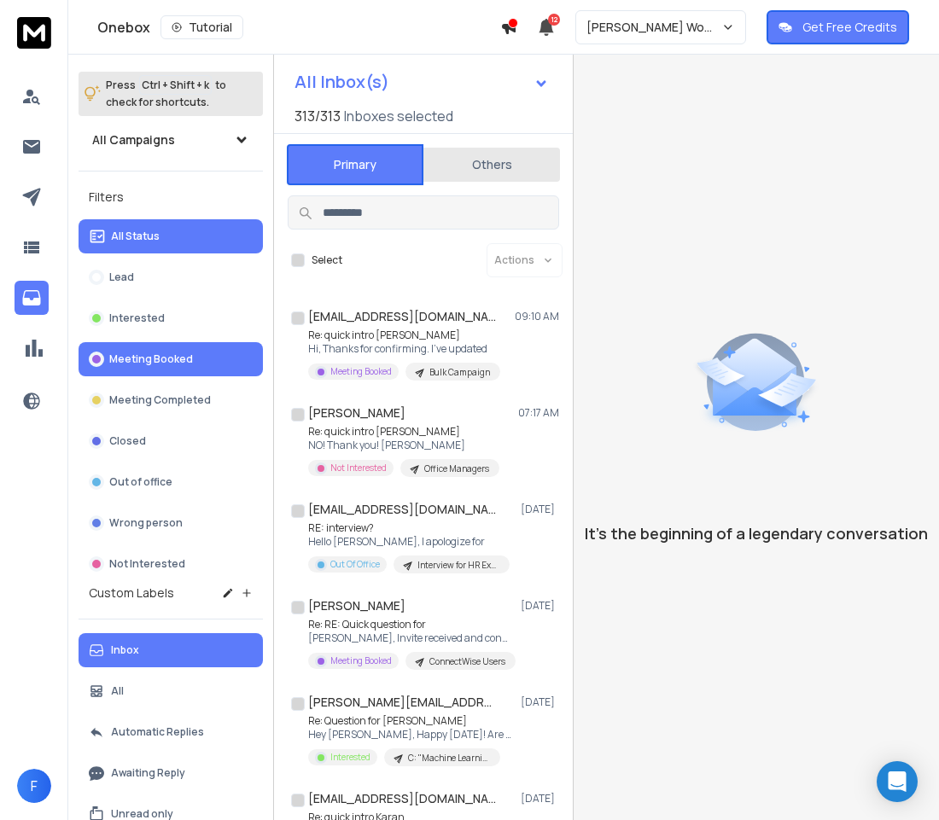
click at [164, 359] on p "Meeting Booked" at bounding box center [151, 360] width 84 height 14
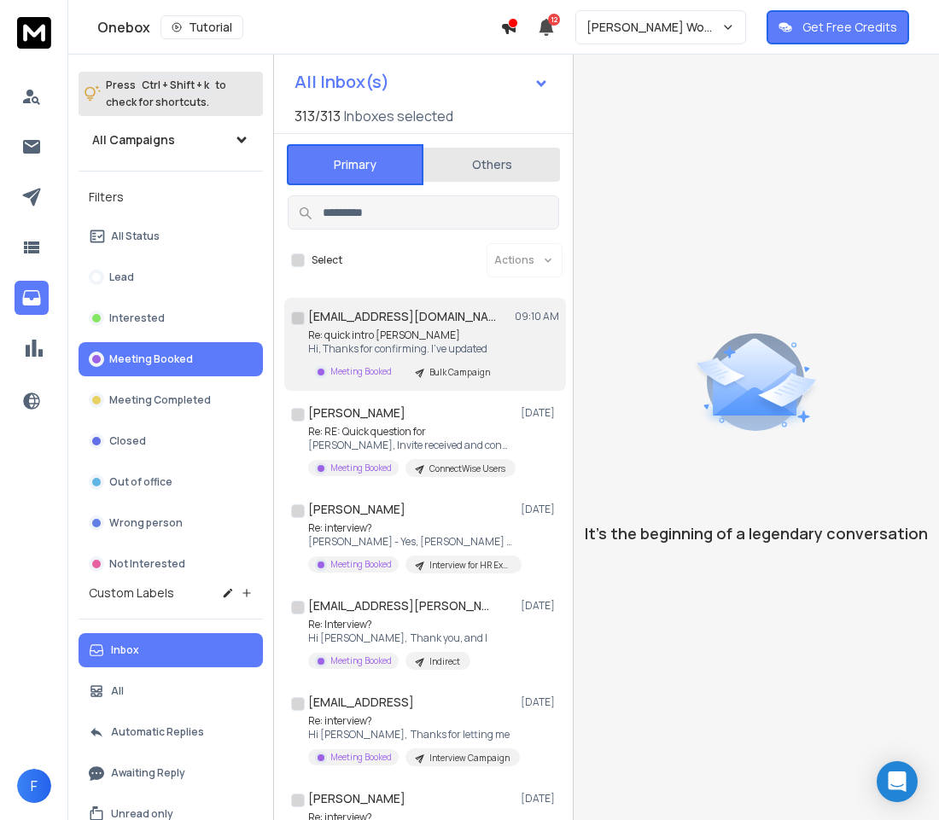
click at [369, 339] on p "Re: quick intro [PERSON_NAME]" at bounding box center [404, 336] width 192 height 14
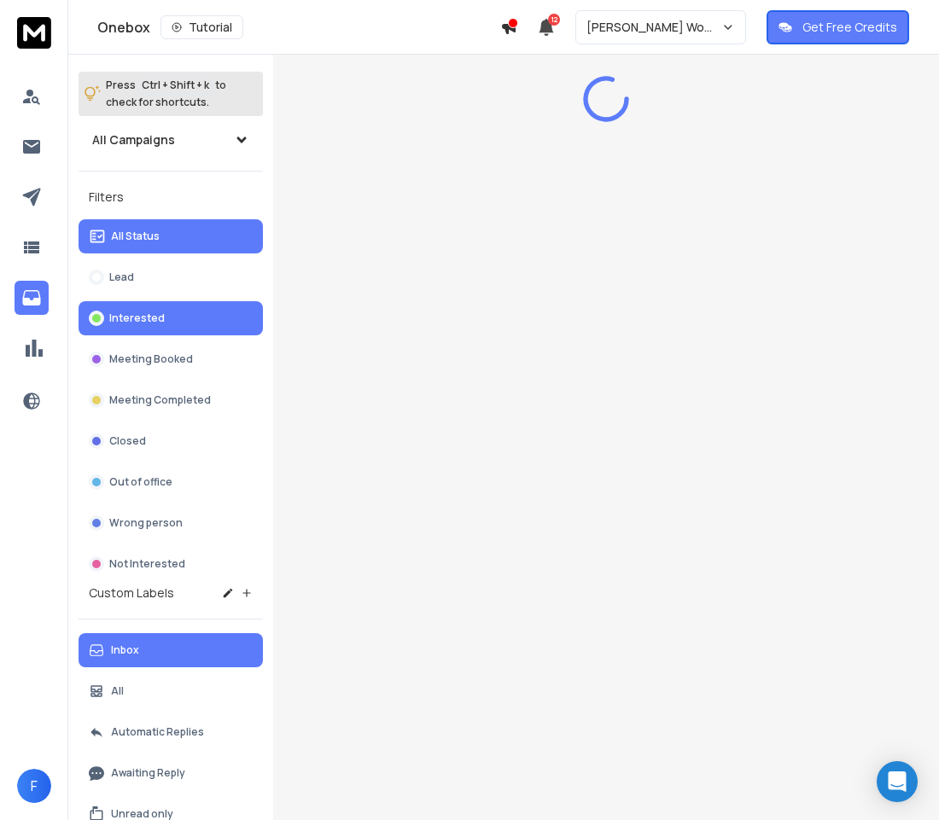
click at [140, 321] on p "Interested" at bounding box center [136, 319] width 55 height 14
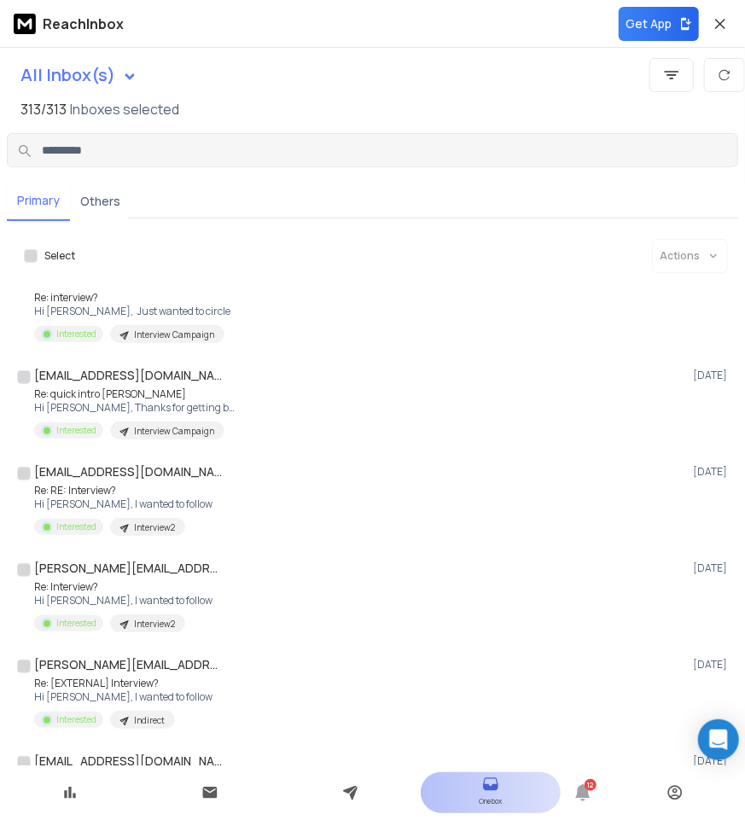
scroll to position [569, 0]
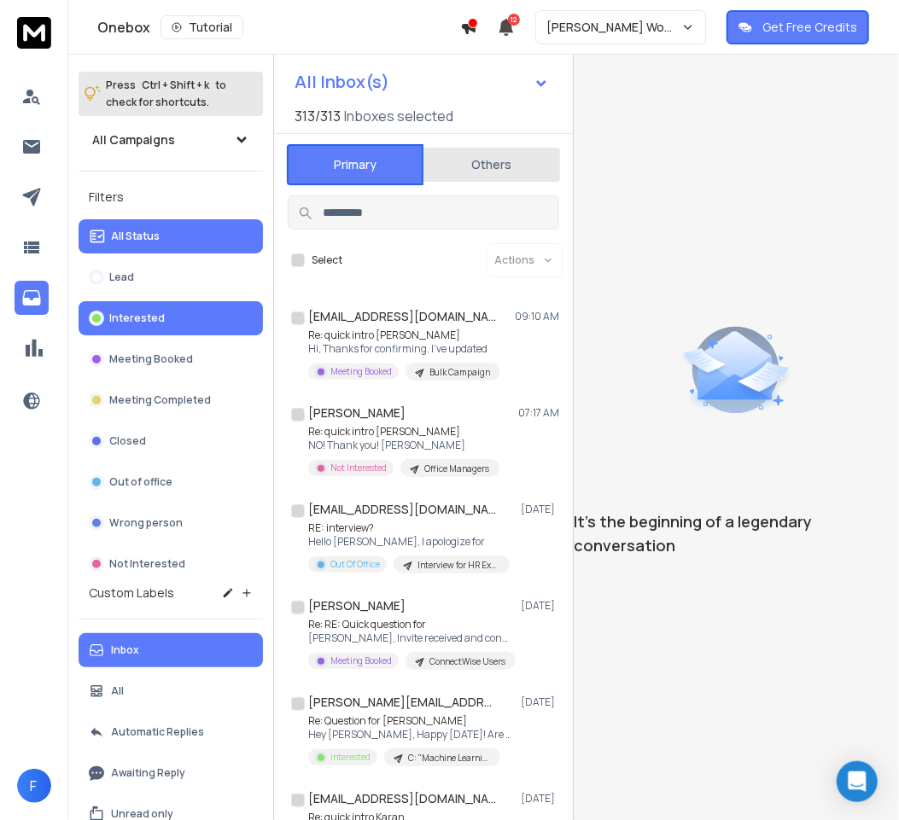
click at [130, 323] on p "Interested" at bounding box center [136, 319] width 55 height 14
click at [145, 318] on p "Interested" at bounding box center [136, 319] width 55 height 14
click at [126, 318] on p "Interested" at bounding box center [136, 319] width 55 height 14
click at [154, 322] on p "Interested" at bounding box center [136, 319] width 55 height 14
click at [137, 318] on p "Interested" at bounding box center [136, 319] width 55 height 14
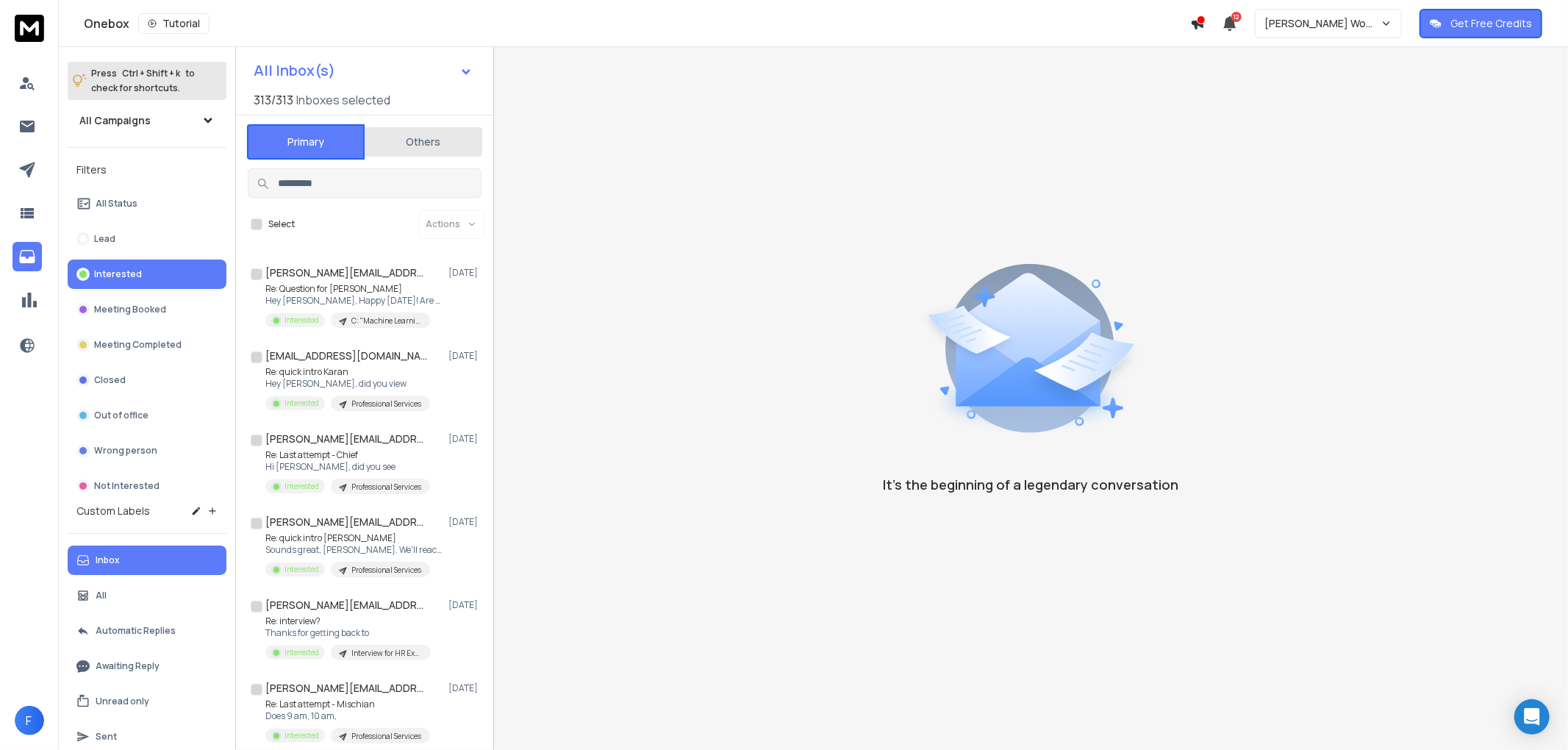
click at [773, 519] on div "It’s the beginning of a legendary conversation" at bounding box center [1031, 366] width 1074 height 637
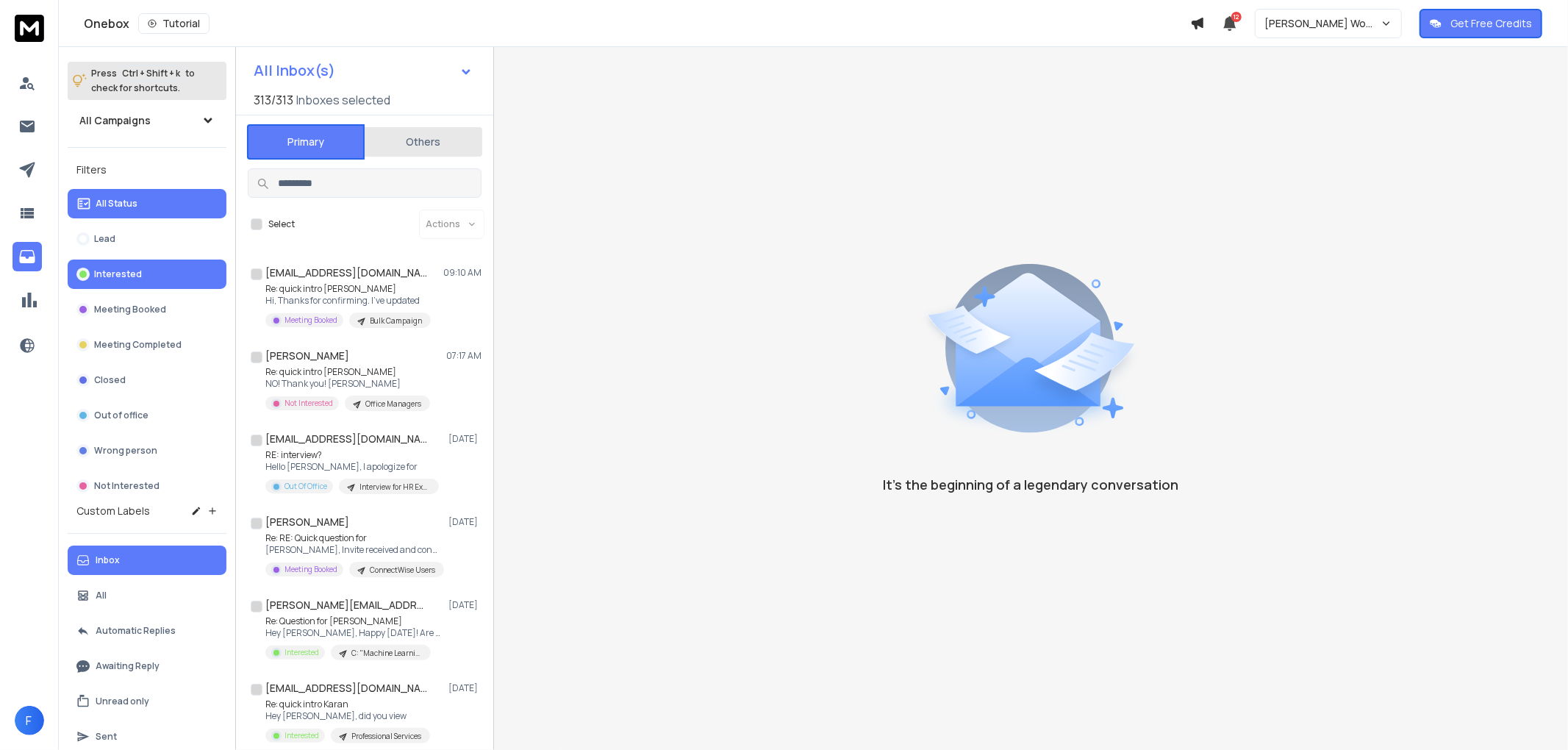
click at [108, 280] on div "Interested" at bounding box center [109, 274] width 65 height 13
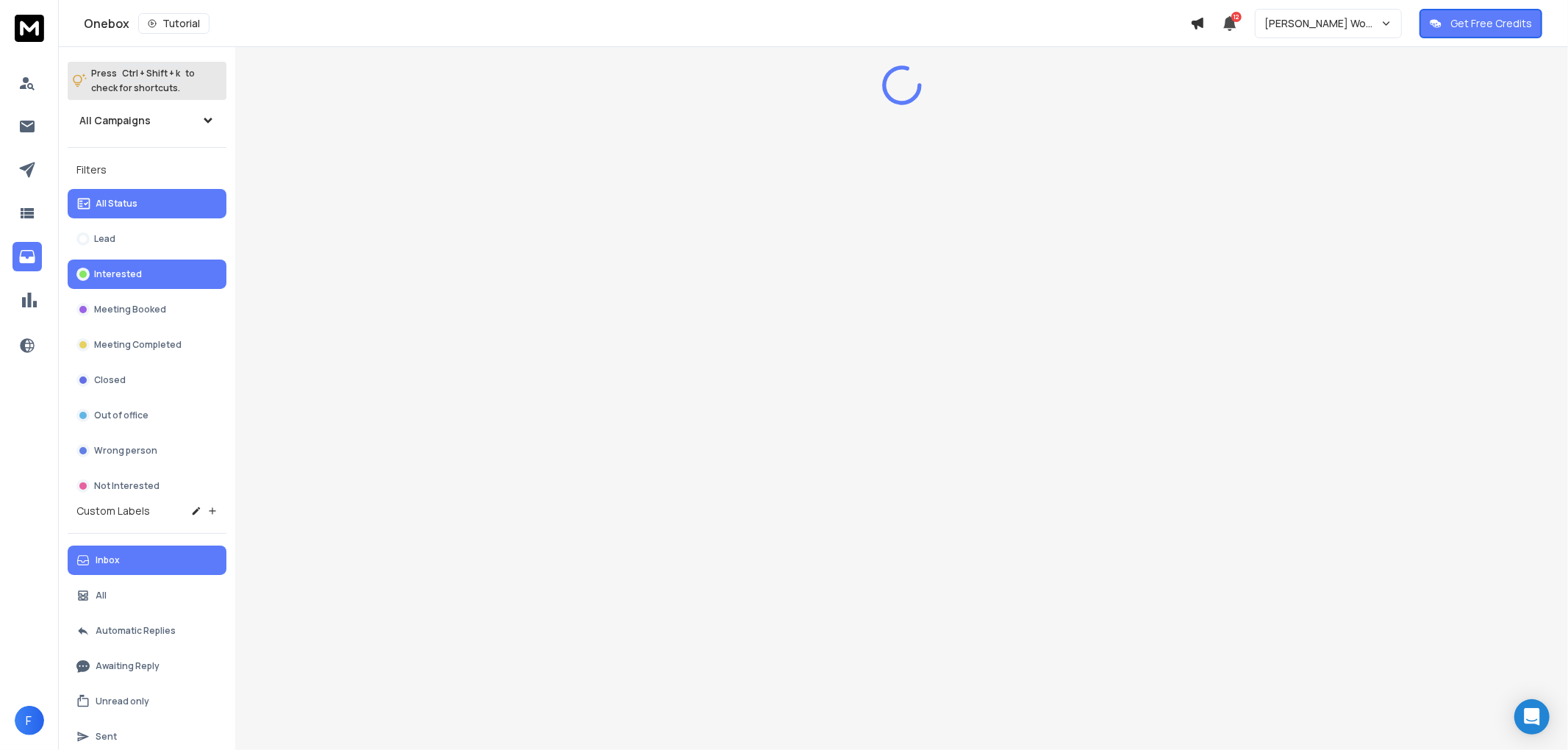
click at [131, 279] on p "Interested" at bounding box center [117, 275] width 47 height 12
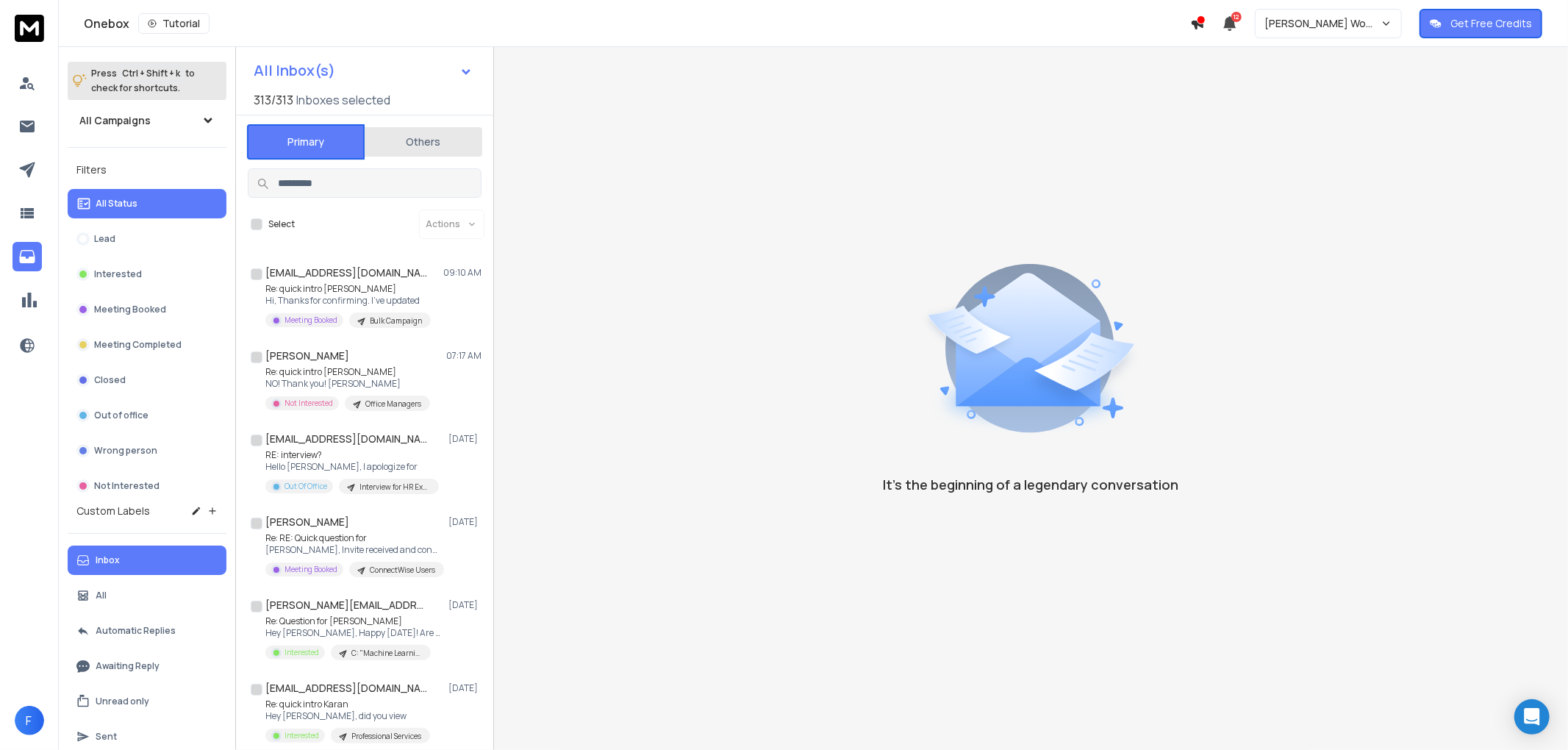
click at [139, 268] on button "Interested" at bounding box center [147, 274] width 158 height 29
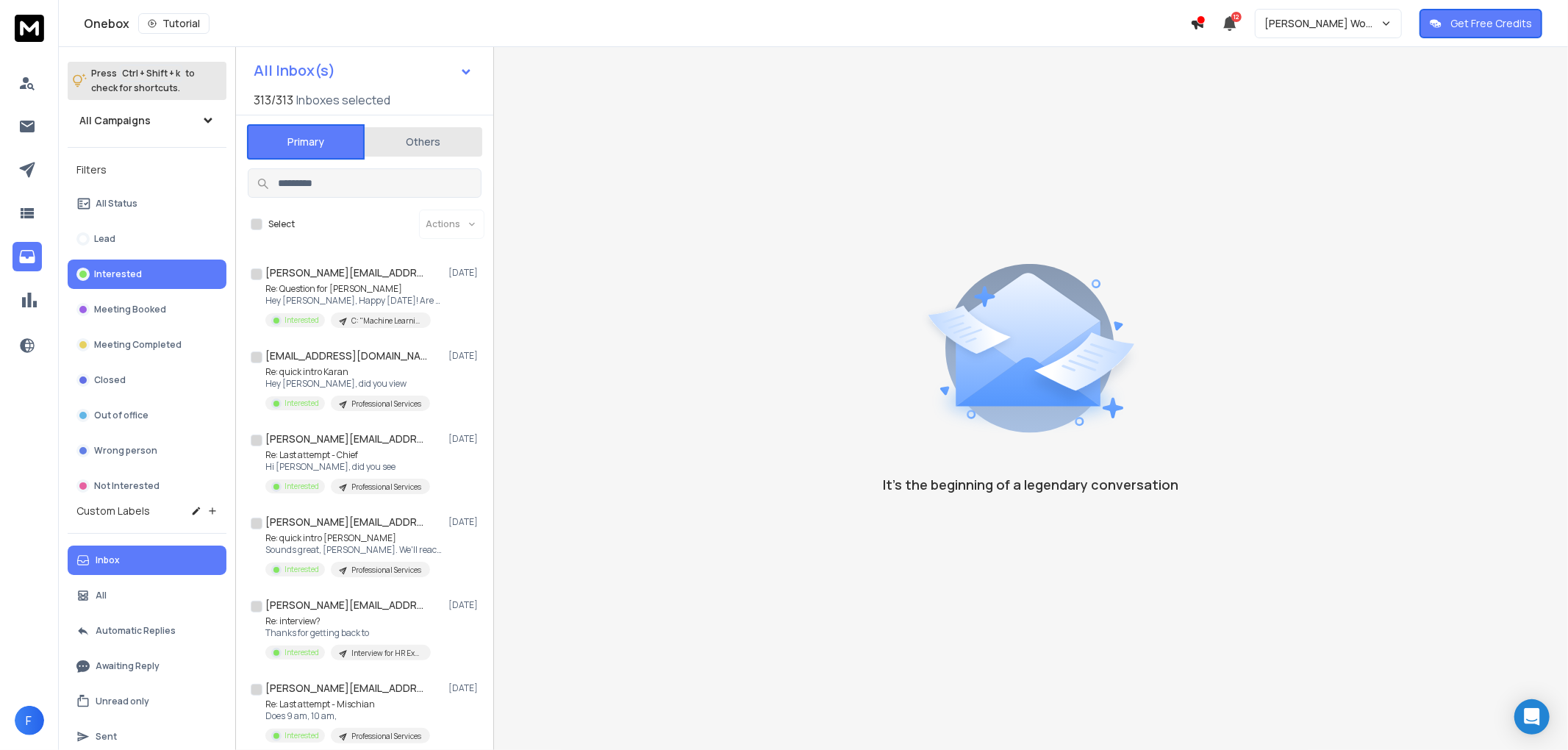
click at [707, 72] on div "It’s the beginning of a legendary conversation" at bounding box center [1031, 366] width 1074 height 637
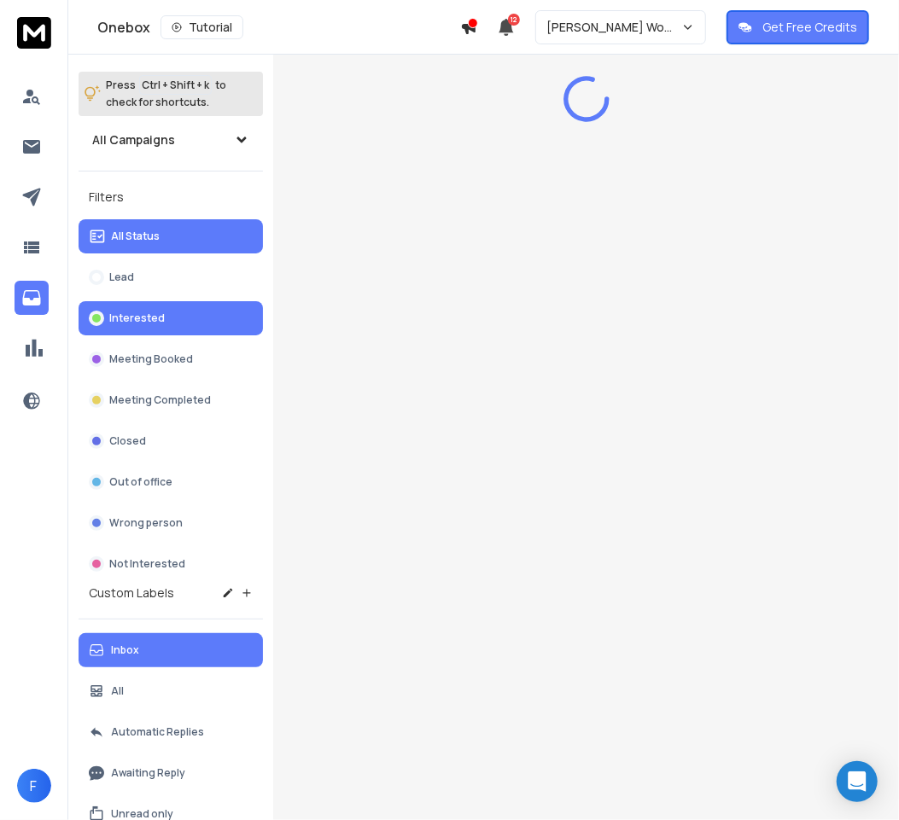
click at [166, 309] on button "Interested" at bounding box center [171, 318] width 184 height 34
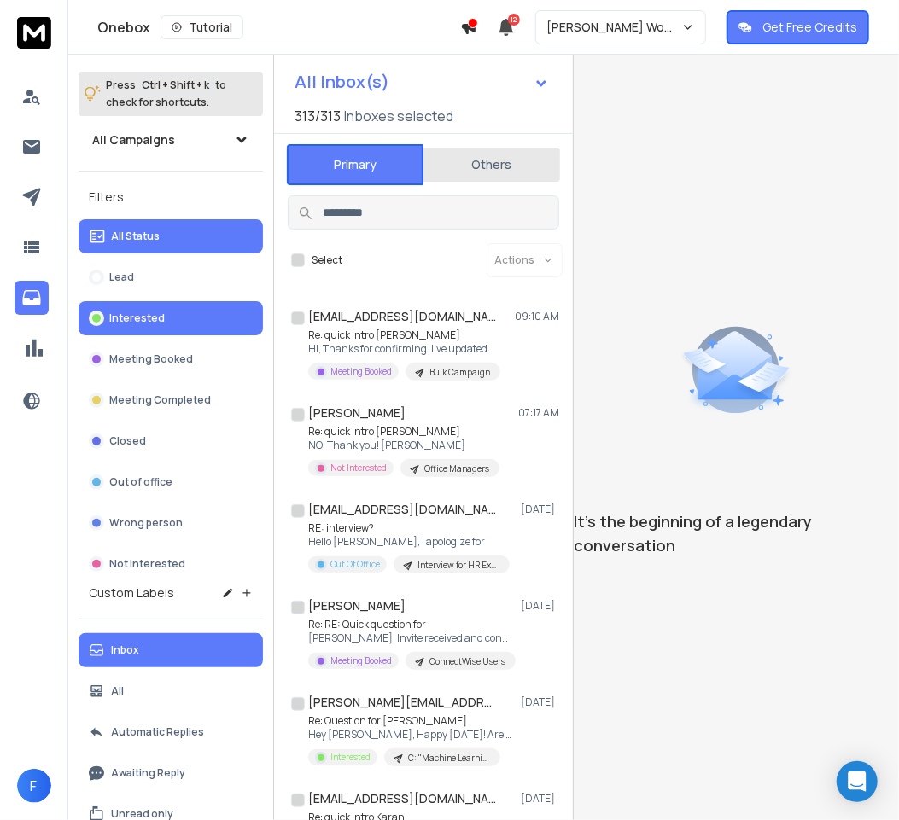
click at [166, 330] on button "Interested" at bounding box center [171, 318] width 184 height 34
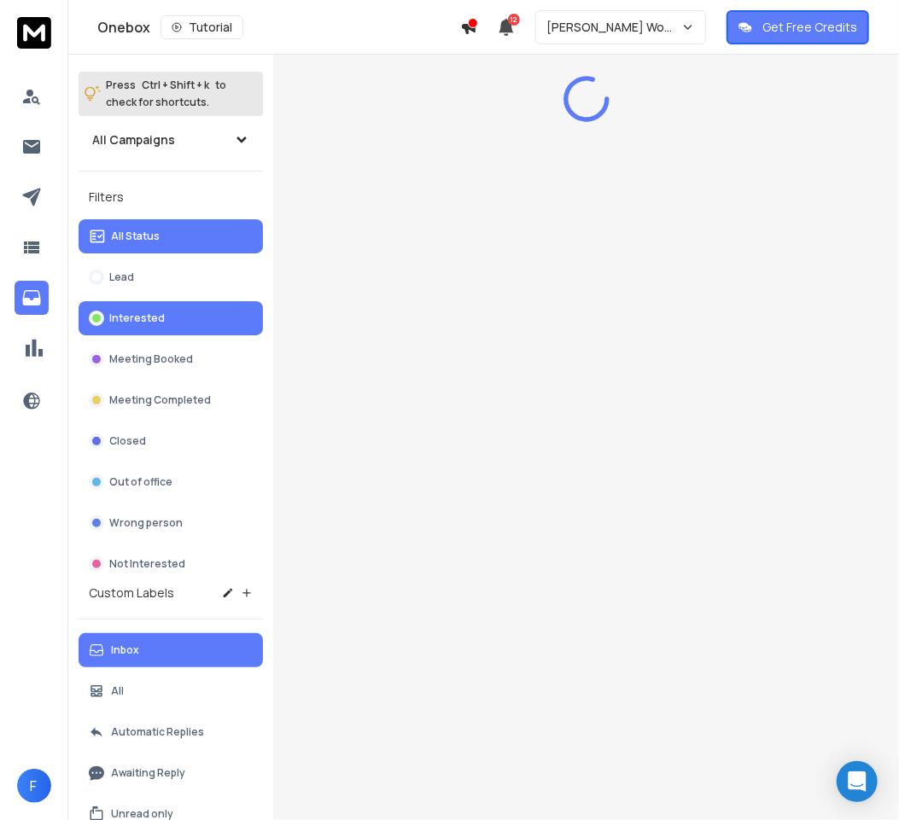
click at [149, 315] on p "Interested" at bounding box center [136, 319] width 55 height 14
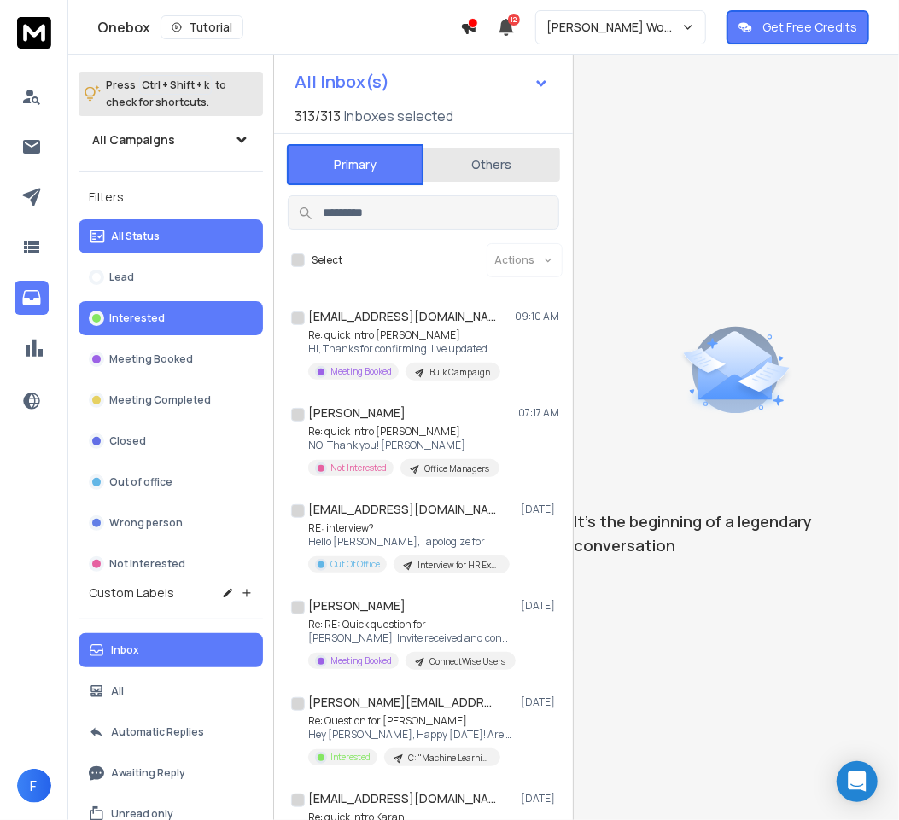
click at [131, 312] on p "Interested" at bounding box center [136, 319] width 55 height 14
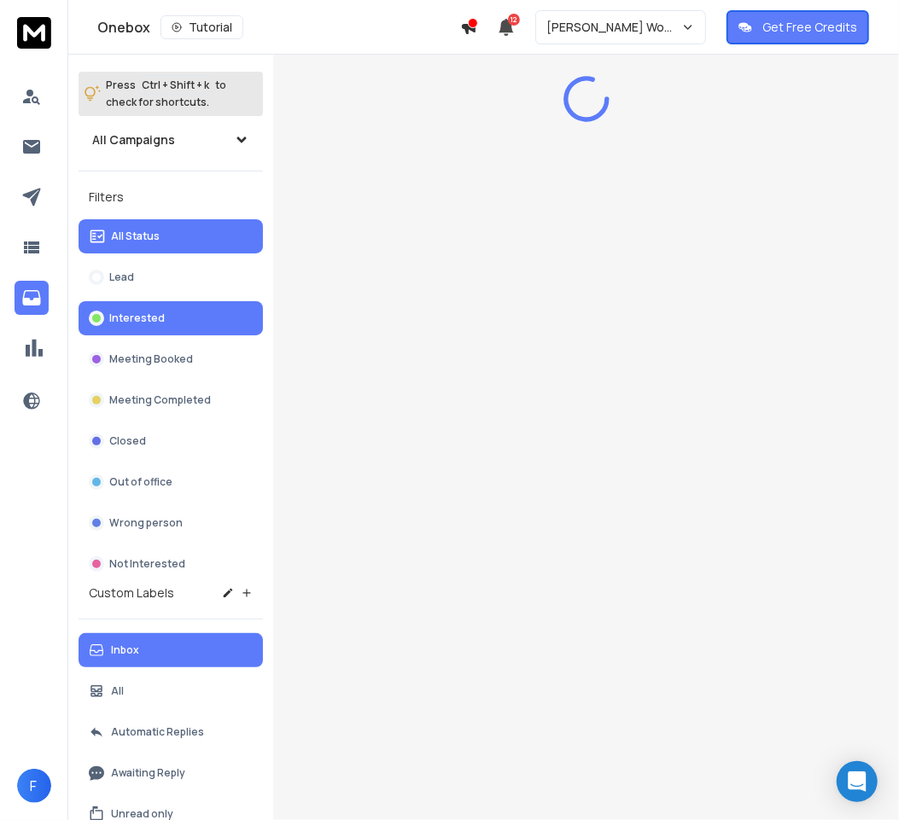
click at [164, 307] on button "Interested" at bounding box center [171, 318] width 184 height 34
click at [131, 322] on p "Interested" at bounding box center [136, 319] width 55 height 14
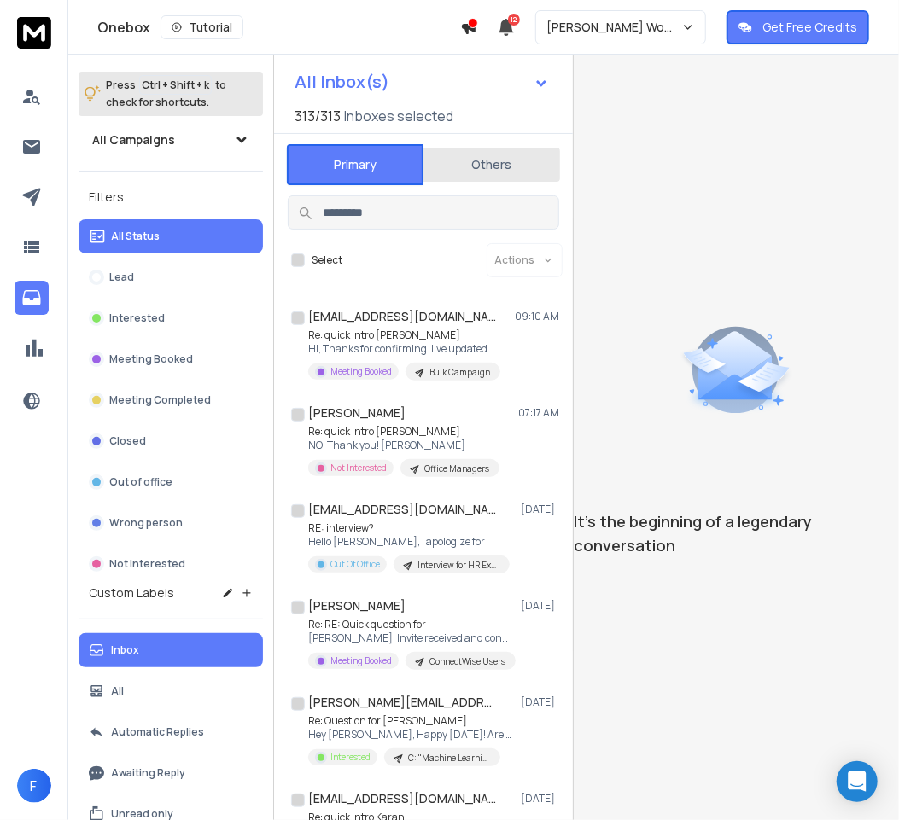
drag, startPoint x: 143, startPoint y: 318, endPoint x: 432, endPoint y: 371, distance: 293.2
click at [142, 316] on p "Interested" at bounding box center [136, 319] width 55 height 14
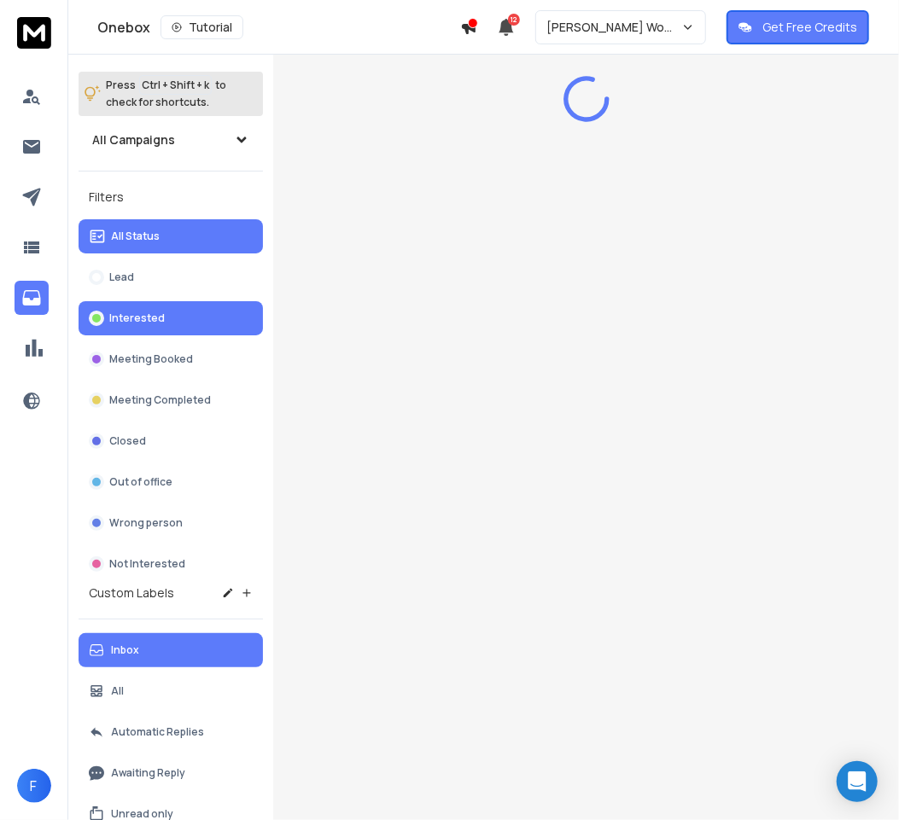
click at [148, 331] on button "Interested" at bounding box center [171, 318] width 184 height 34
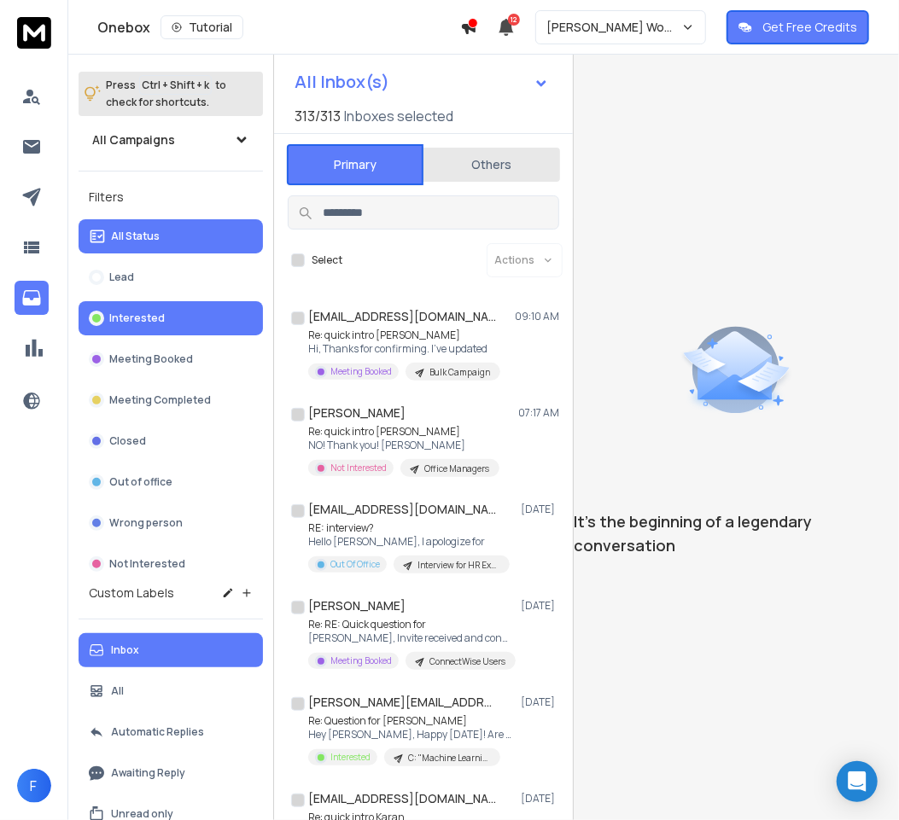
click at [120, 308] on button "Interested" at bounding box center [171, 318] width 184 height 34
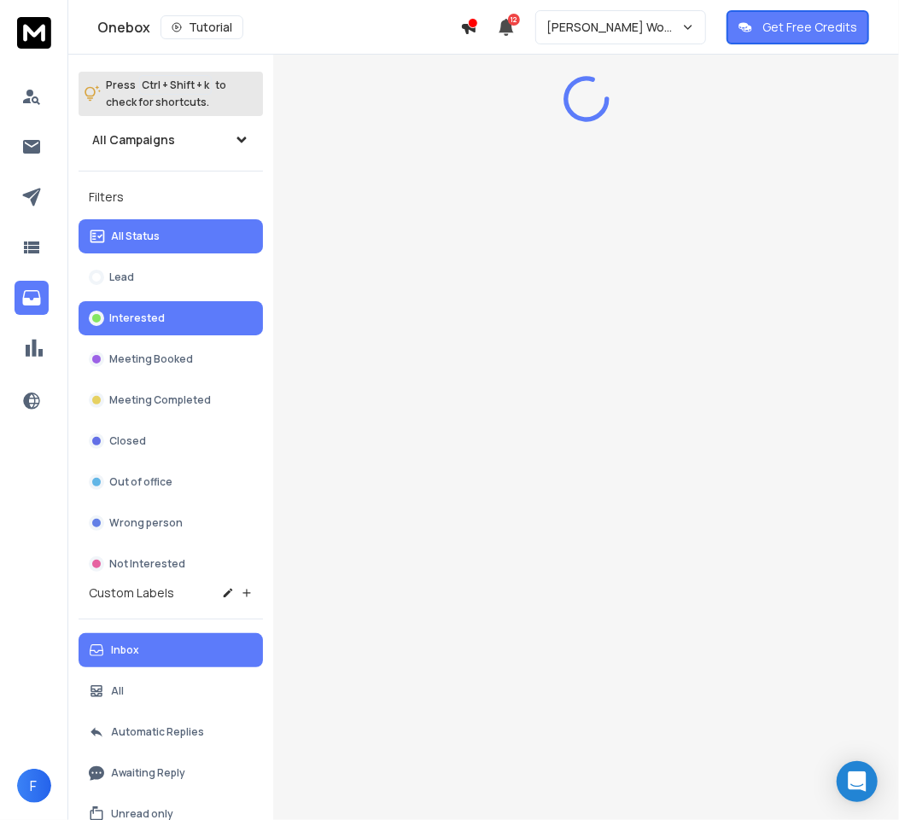
click at [117, 323] on p "Interested" at bounding box center [136, 319] width 55 height 14
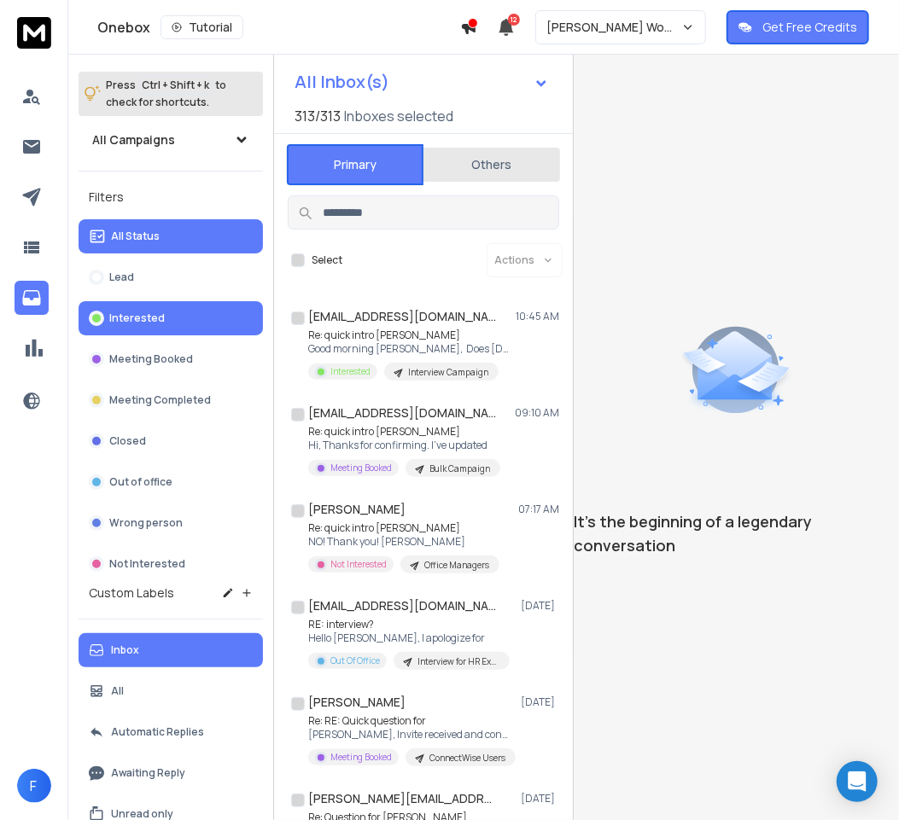
click at [141, 316] on p "Interested" at bounding box center [136, 319] width 55 height 14
click at [104, 333] on button "Interested" at bounding box center [171, 318] width 184 height 34
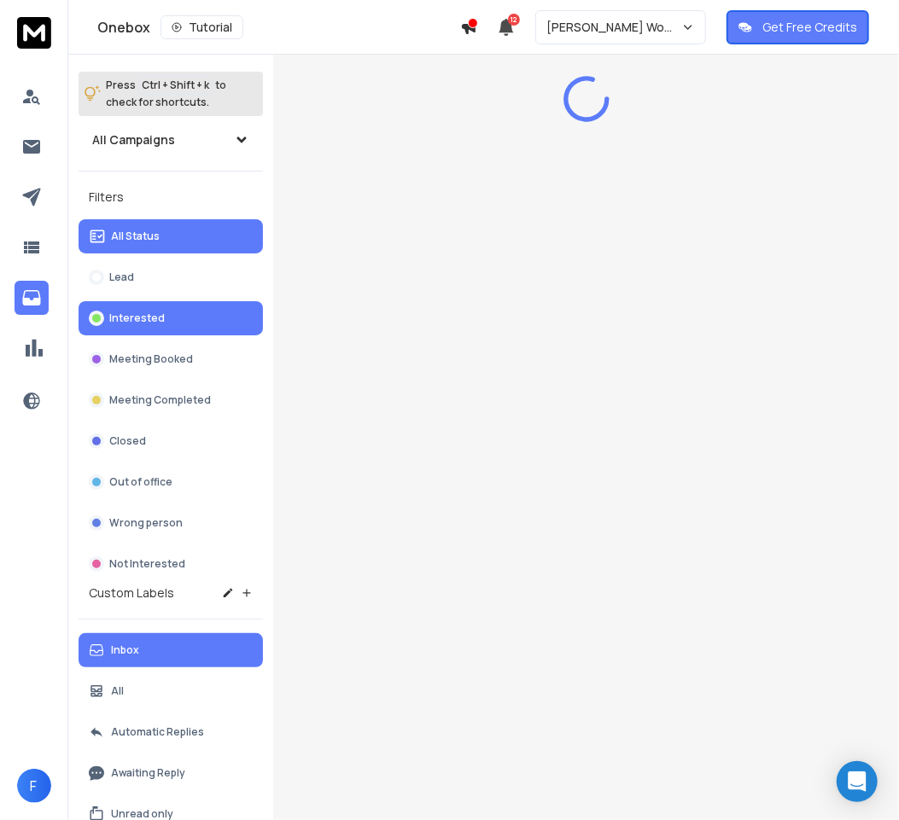
click at [123, 323] on p "Interested" at bounding box center [136, 319] width 55 height 14
click at [124, 325] on div "Interested" at bounding box center [127, 318] width 76 height 15
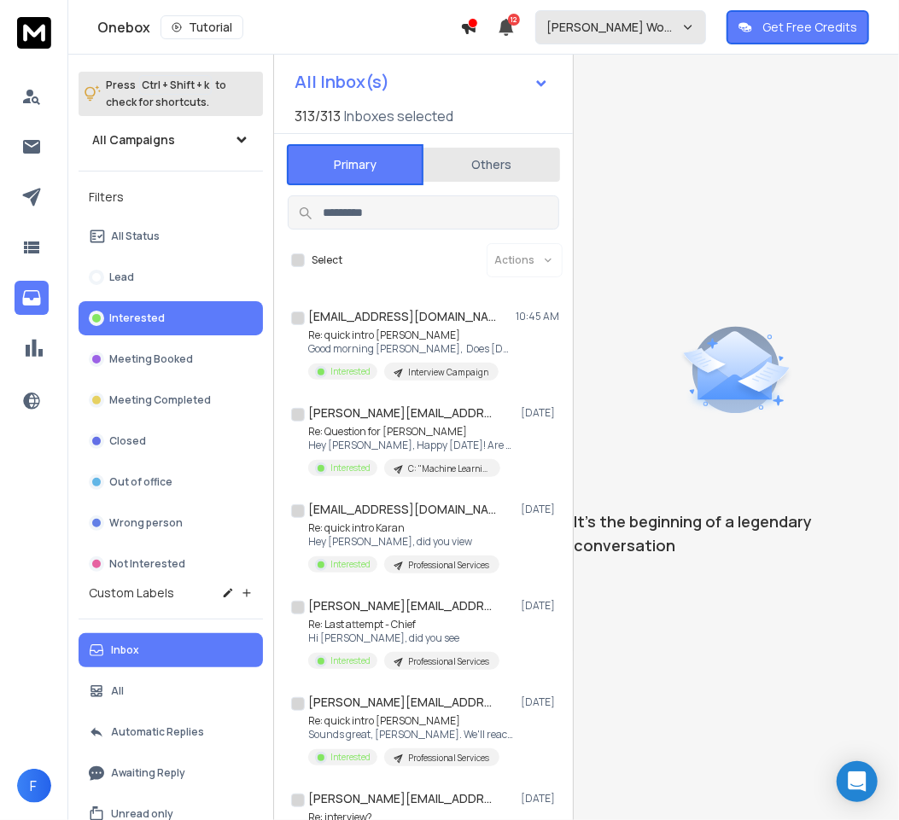
click at [584, 31] on p "[PERSON_NAME] Workspace" at bounding box center [613, 27] width 135 height 17
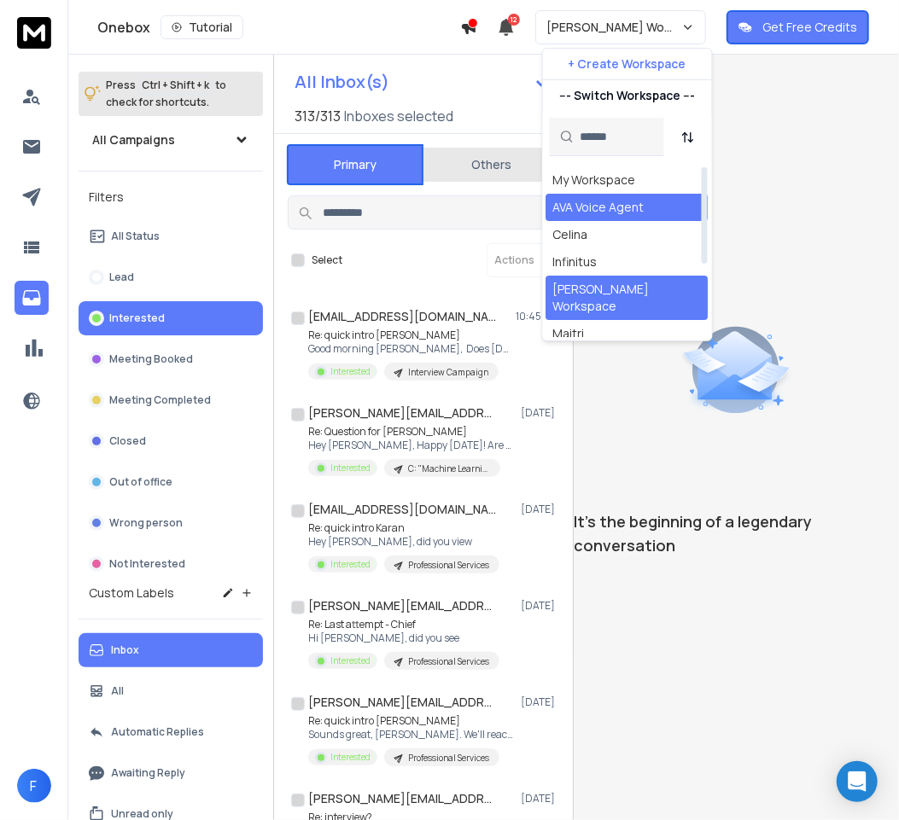
click at [612, 206] on div "AVA Voice Agent" at bounding box center [598, 207] width 91 height 17
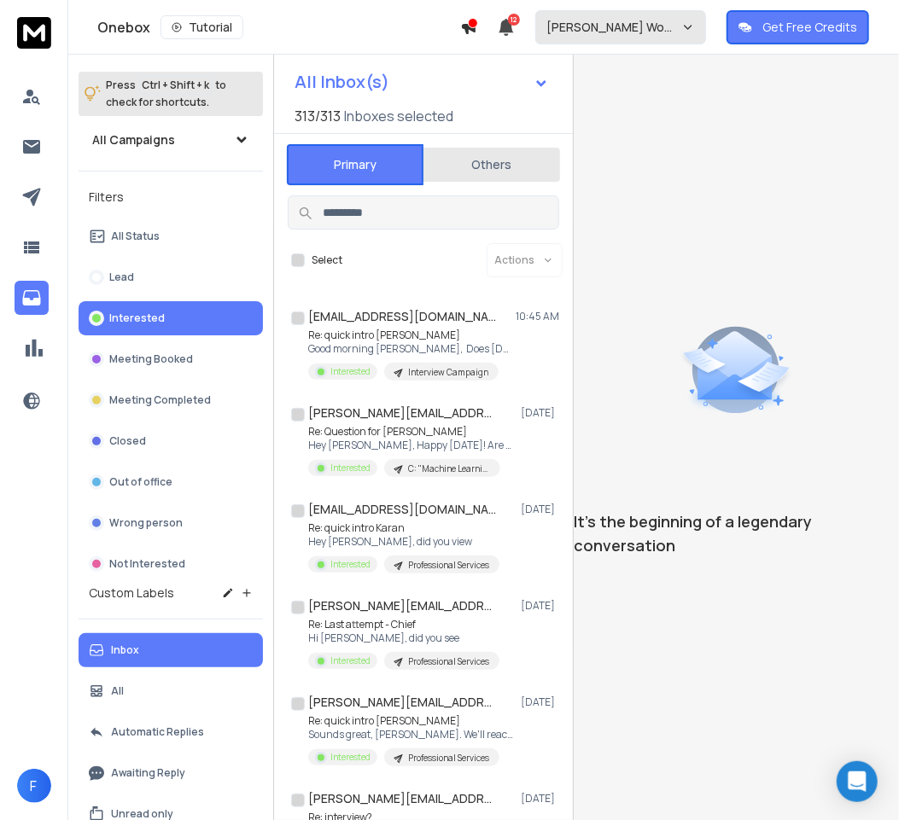
click at [584, 32] on p "Lucas's Workspace" at bounding box center [613, 27] width 135 height 17
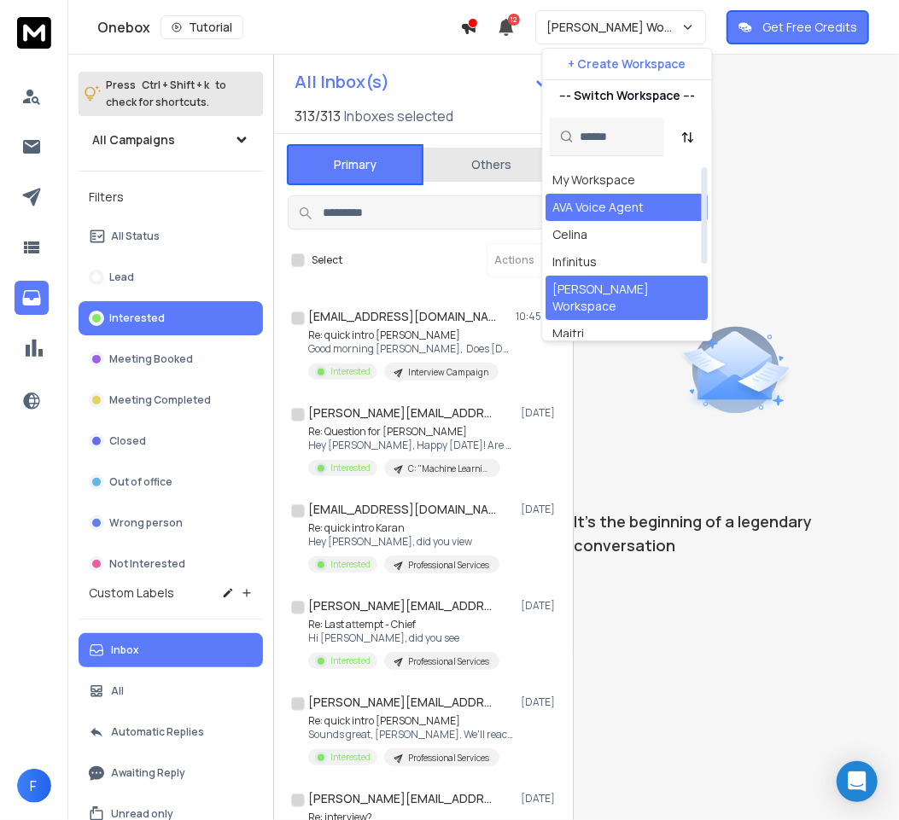
click at [598, 206] on div "AVA Voice Agent" at bounding box center [598, 207] width 91 height 17
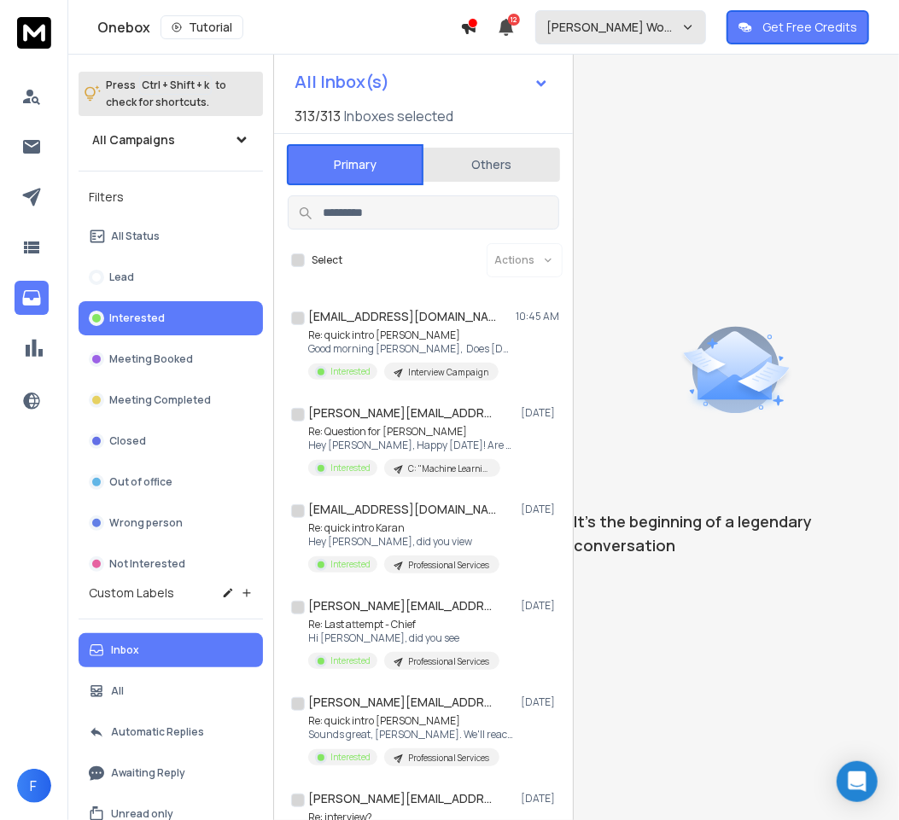
click at [592, 34] on p "[PERSON_NAME] Workspace" at bounding box center [613, 27] width 135 height 17
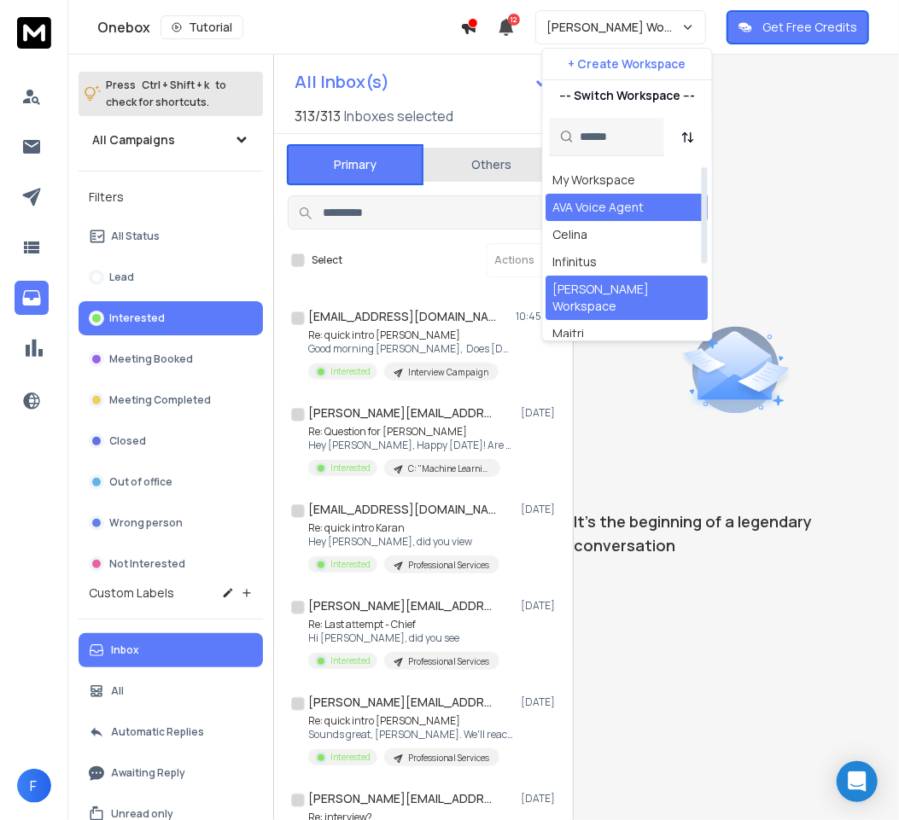
click at [612, 194] on div "AVA Voice Agent" at bounding box center [627, 207] width 162 height 27
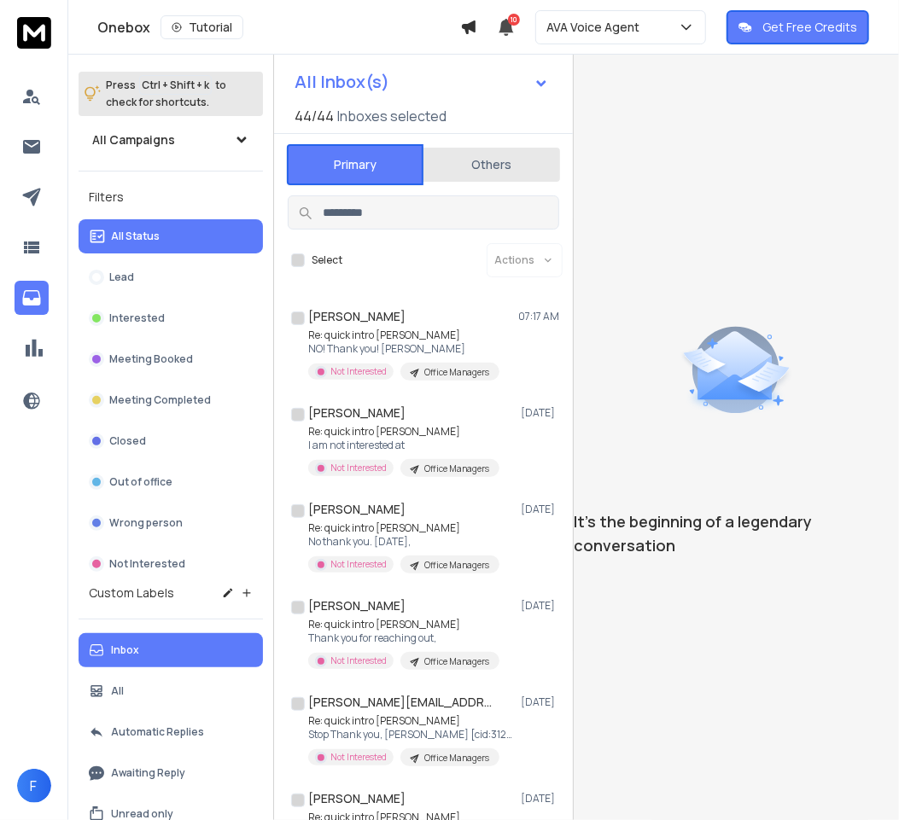
click at [161, 319] on button "Interested" at bounding box center [171, 318] width 184 height 34
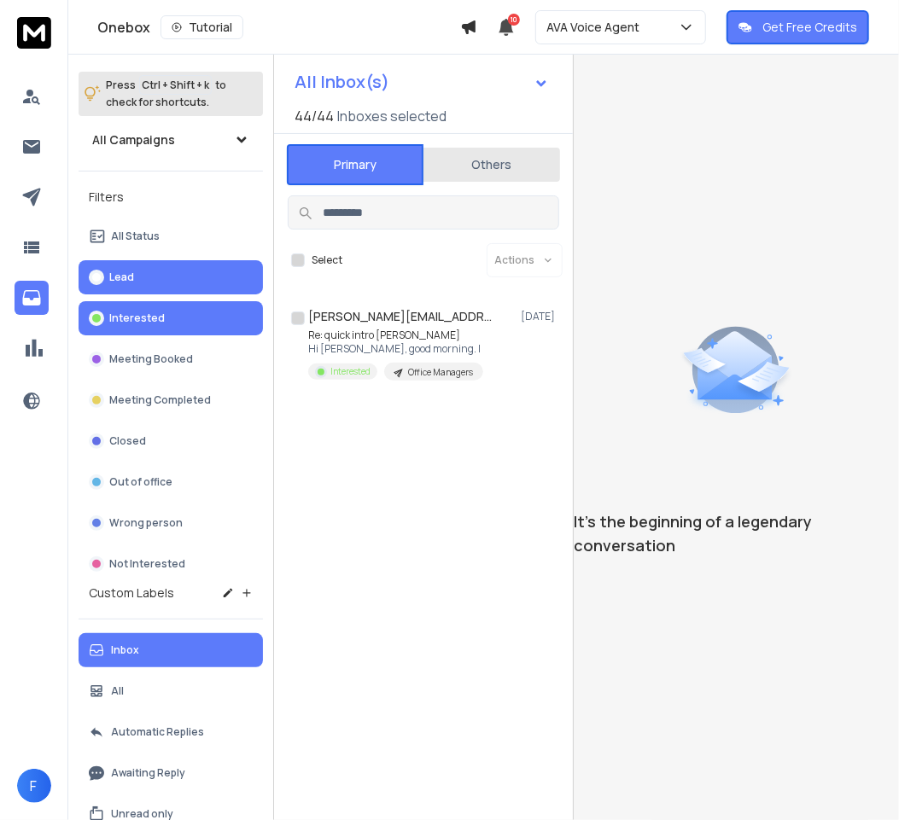
click at [126, 281] on p "Lead" at bounding box center [121, 278] width 25 height 14
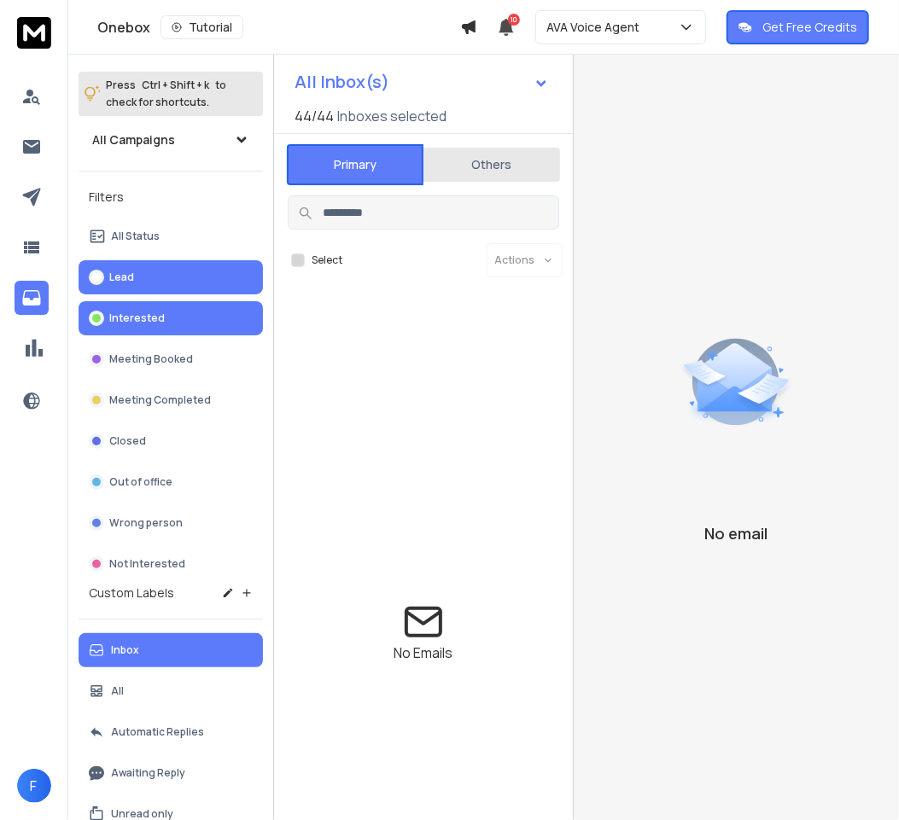
click at [186, 308] on button "Interested" at bounding box center [171, 318] width 184 height 34
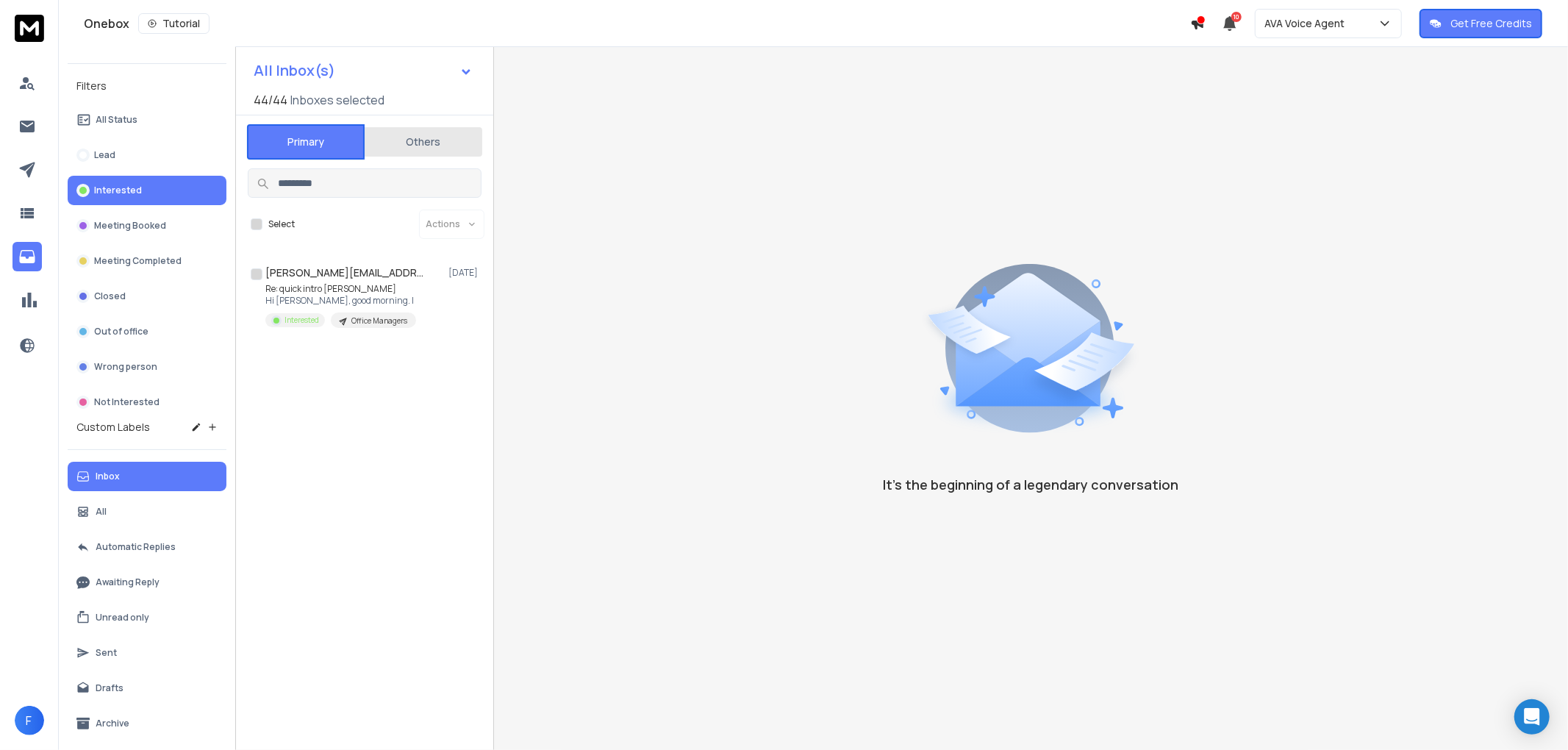
scroll to position [98, 0]
click at [125, 504] on button "All" at bounding box center [147, 511] width 158 height 29
click at [68, 466] on button "Inbox" at bounding box center [147, 476] width 158 height 29
click at [341, 284] on p "Re: quick intro [PERSON_NAME]" at bounding box center [340, 289] width 151 height 12
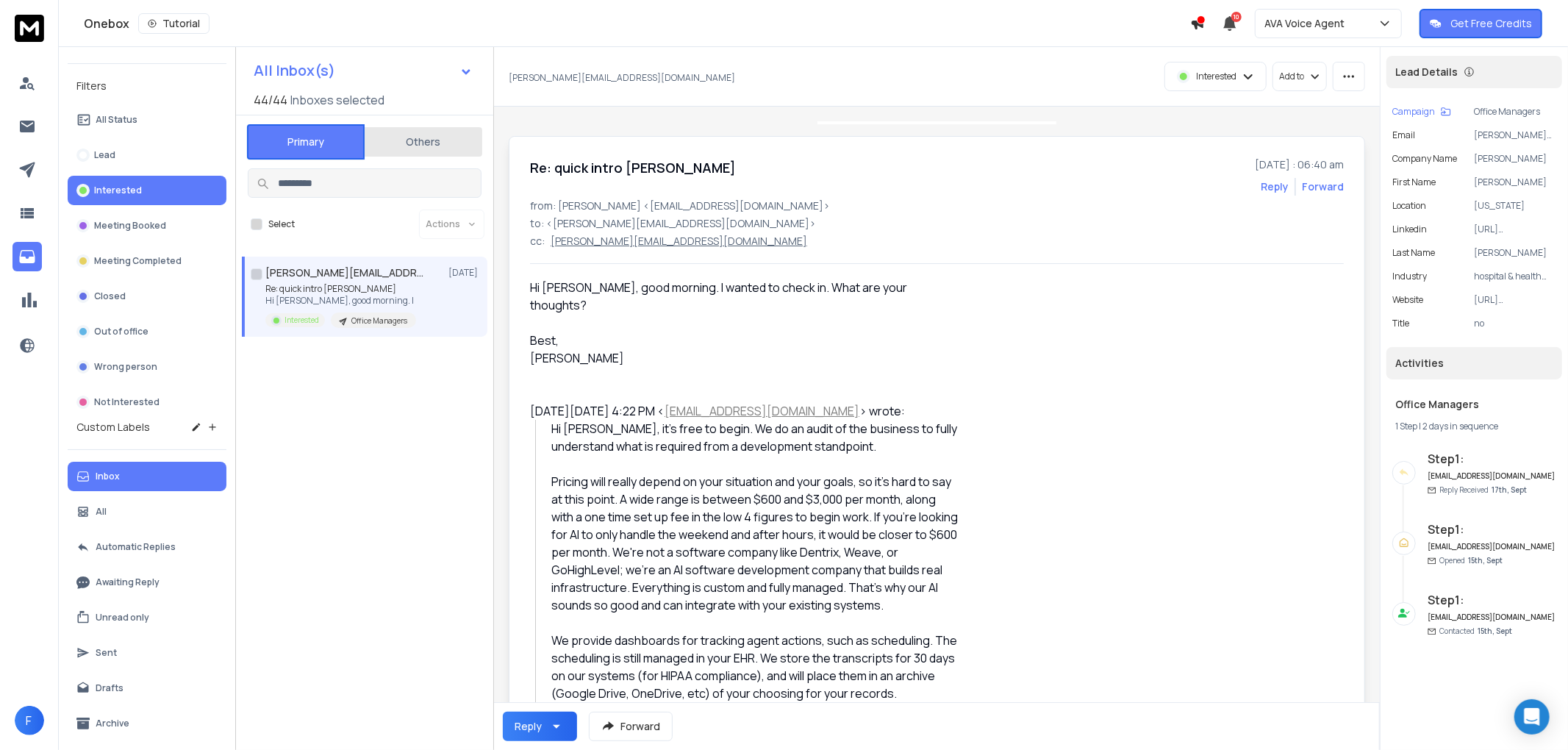
scroll to position [0, 0]
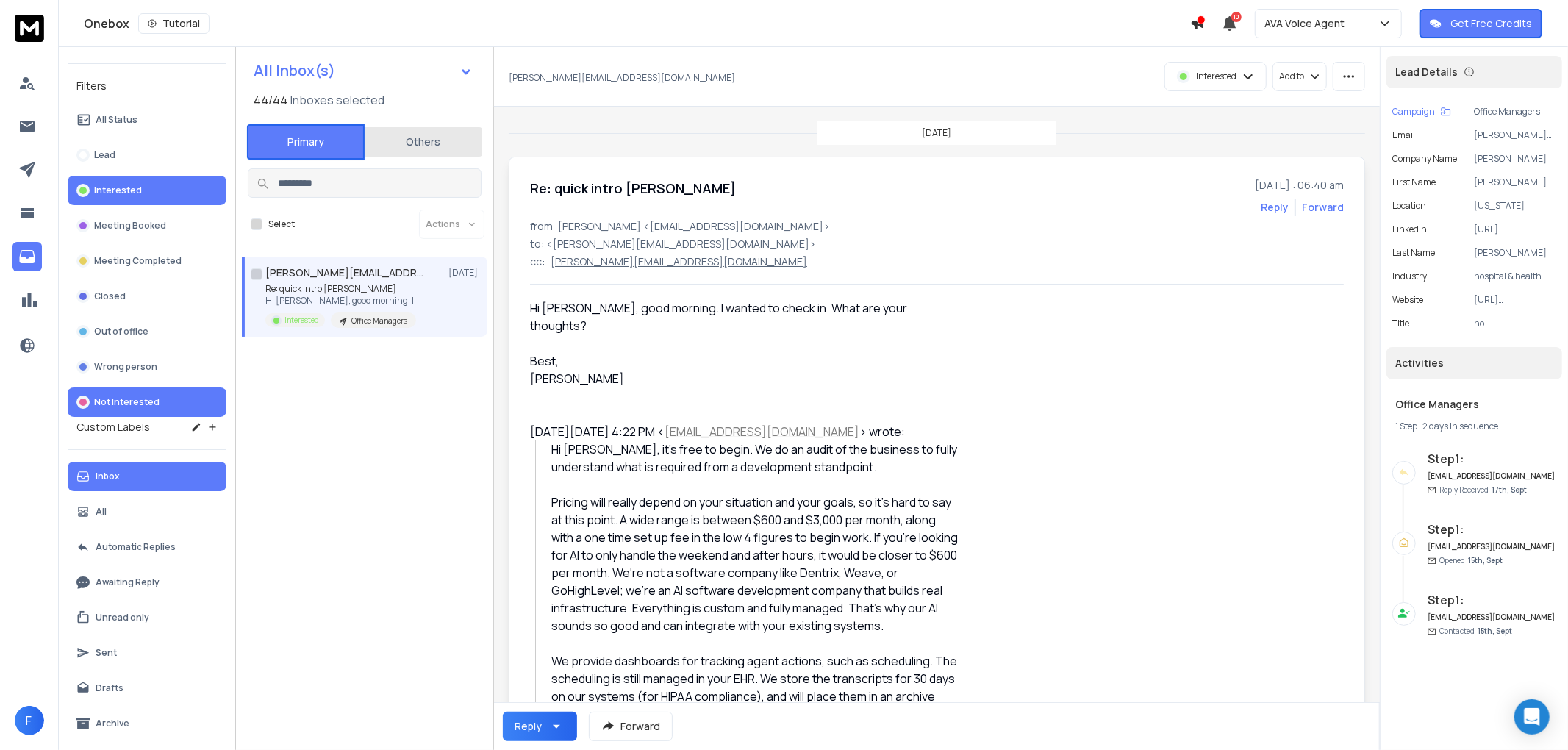
click at [121, 387] on button "Not Interested" at bounding box center [147, 402] width 158 height 29
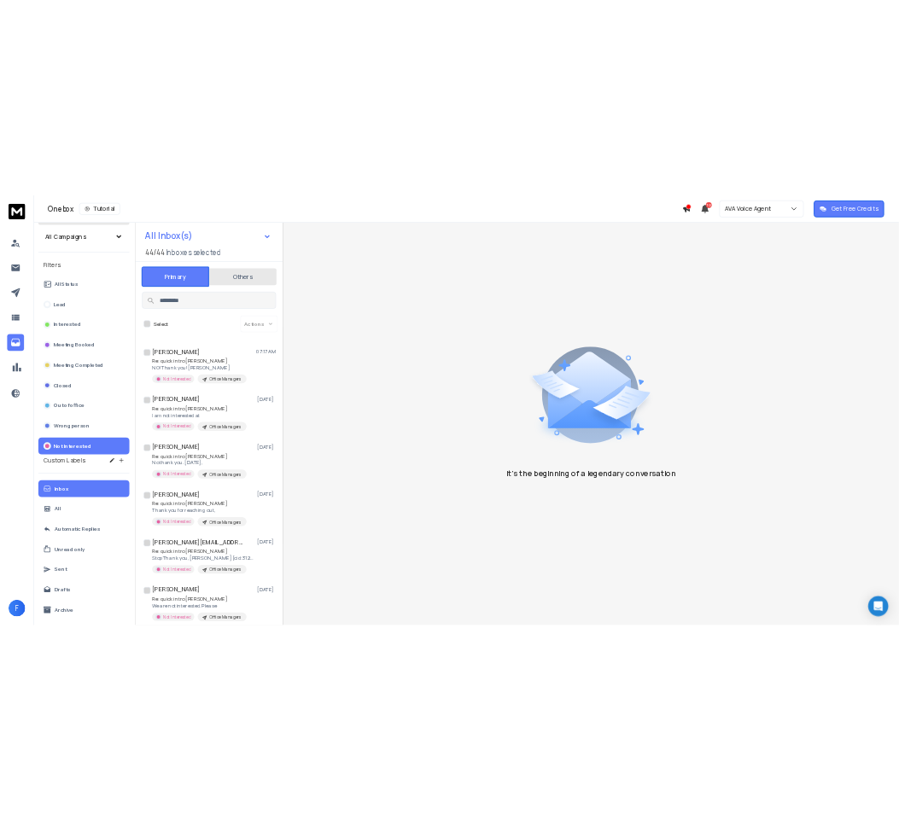
scroll to position [114, 0]
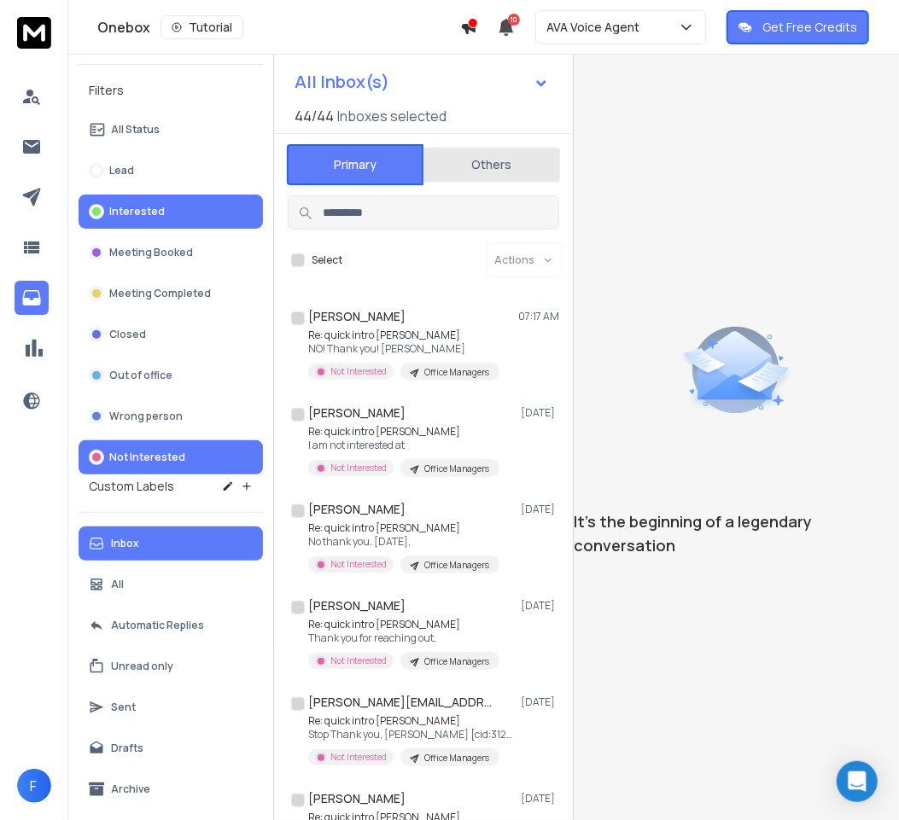
click at [106, 204] on div "Interested" at bounding box center [127, 211] width 76 height 15
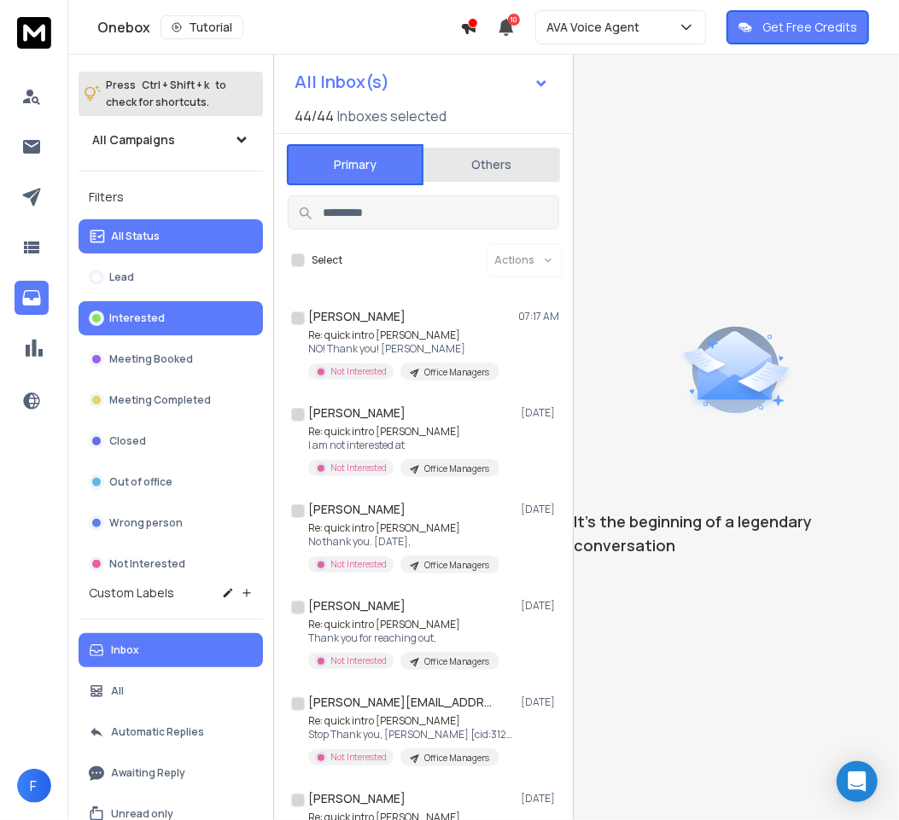
click at [216, 309] on button "Interested" at bounding box center [171, 318] width 184 height 34
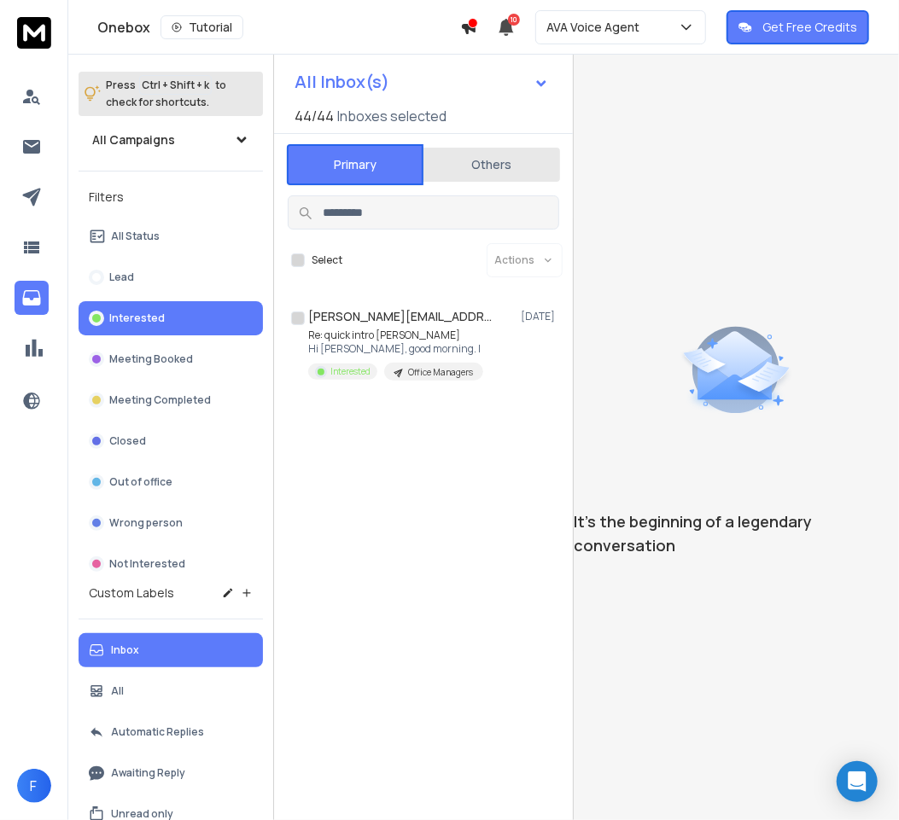
click at [625, 8] on div "Onebox Tutorial 10 AVA Voice Agent Get Free Credits" at bounding box center [449, 27] width 899 height 55
click at [625, 25] on p "AVA Voice Agent" at bounding box center [596, 27] width 100 height 17
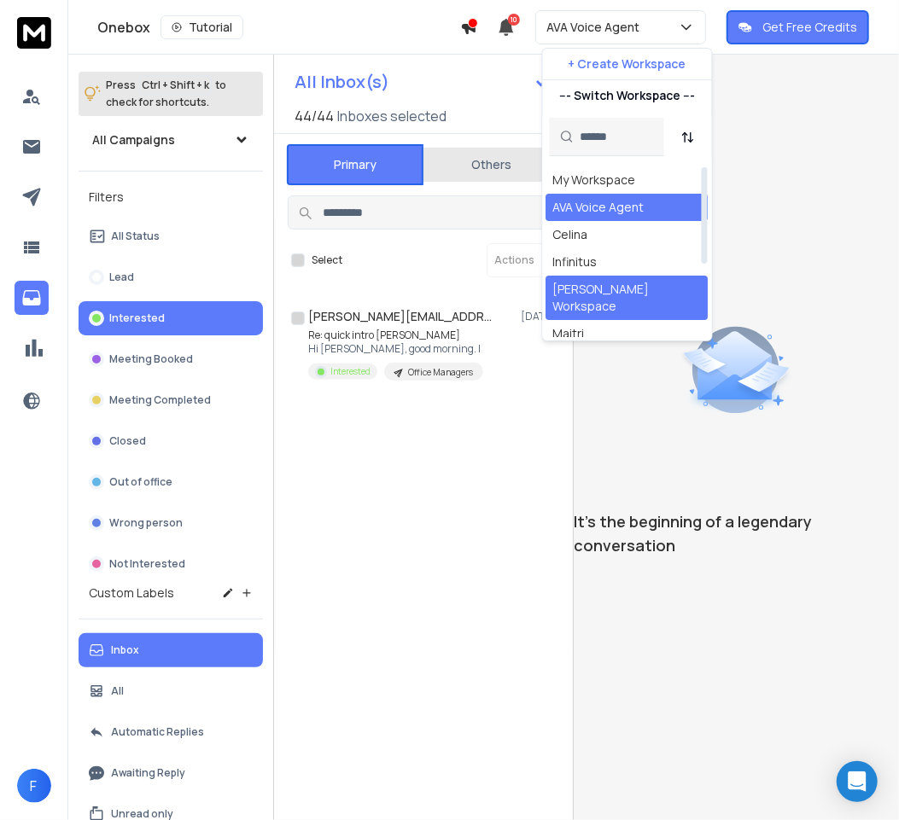
click at [604, 295] on div "[PERSON_NAME] Workspace" at bounding box center [627, 298] width 149 height 34
